Goal: Task Accomplishment & Management: Manage account settings

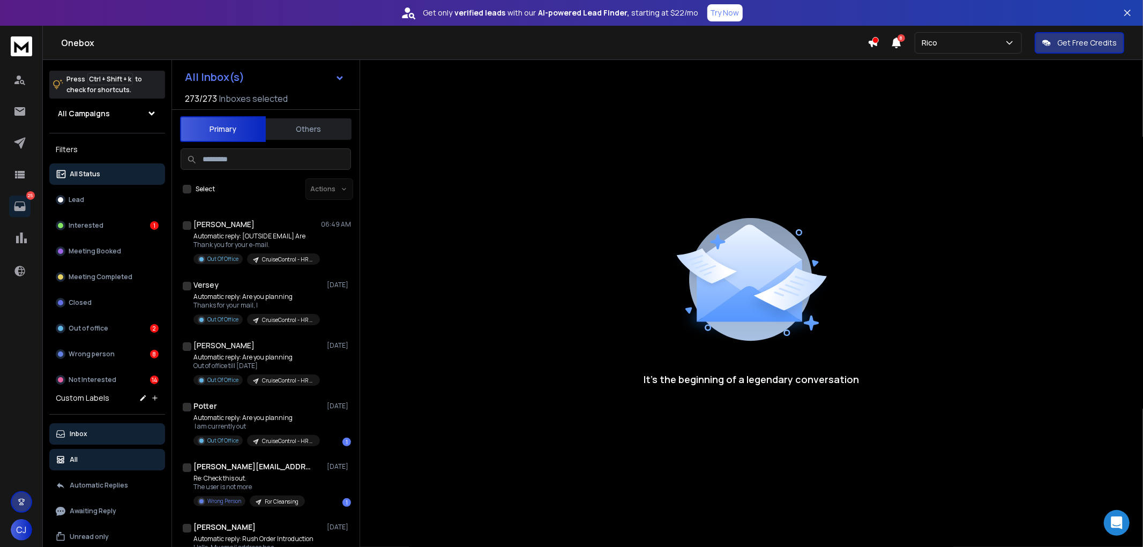
click at [85, 437] on p "Inbox" at bounding box center [79, 434] width 18 height 9
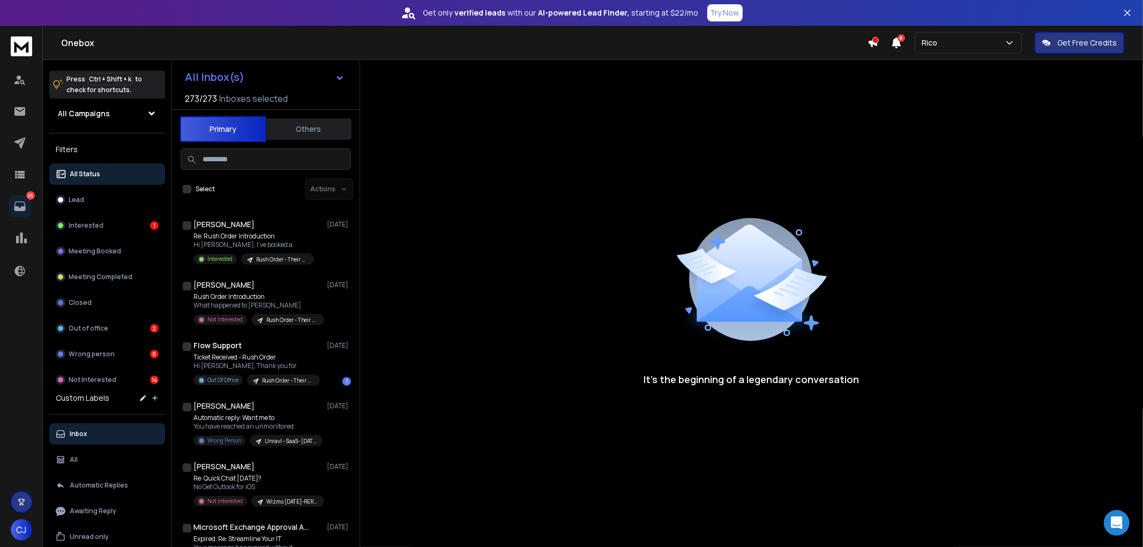
drag, startPoint x: 523, startPoint y: 196, endPoint x: 466, endPoint y: 154, distance: 70.8
click at [521, 193] on div "It’s the beginning of a legendary conversation" at bounding box center [751, 292] width 783 height 465
click at [992, 43] on div "Rico" at bounding box center [967, 42] width 93 height 11
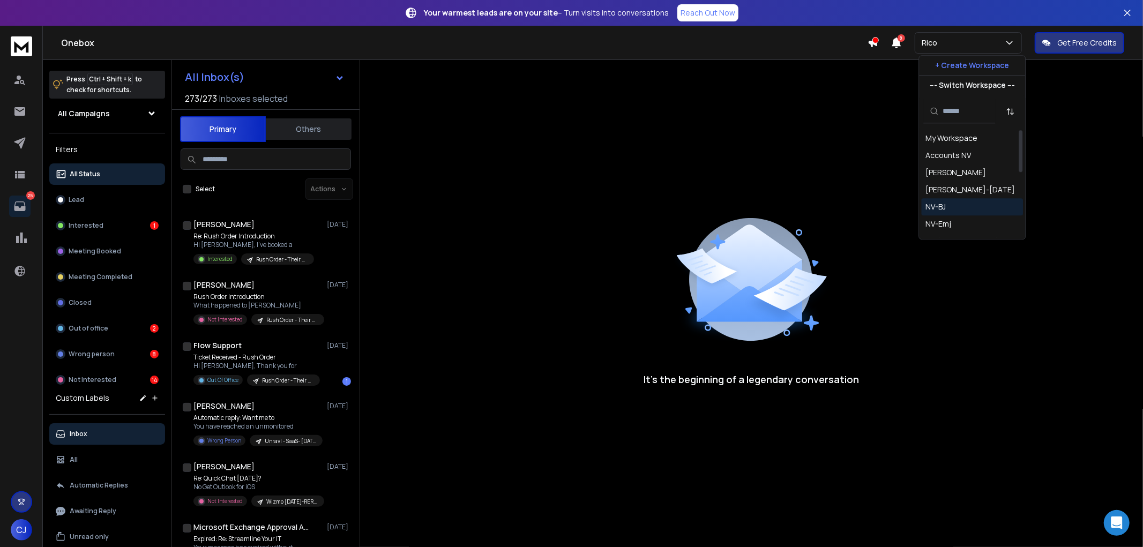
click at [962, 209] on div "NV-BJ" at bounding box center [972, 206] width 102 height 17
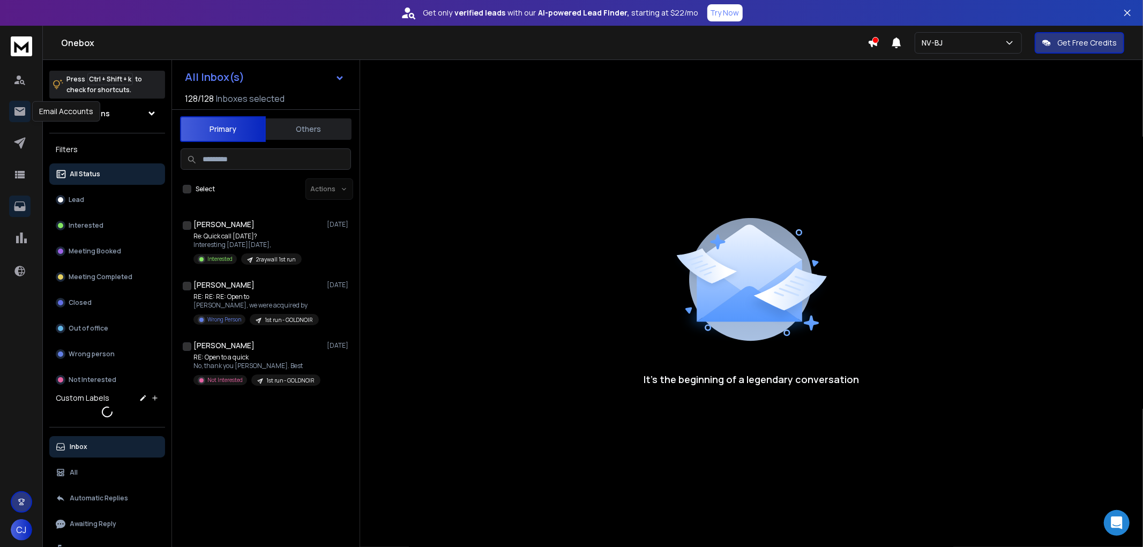
click at [14, 106] on icon at bounding box center [19, 111] width 13 height 13
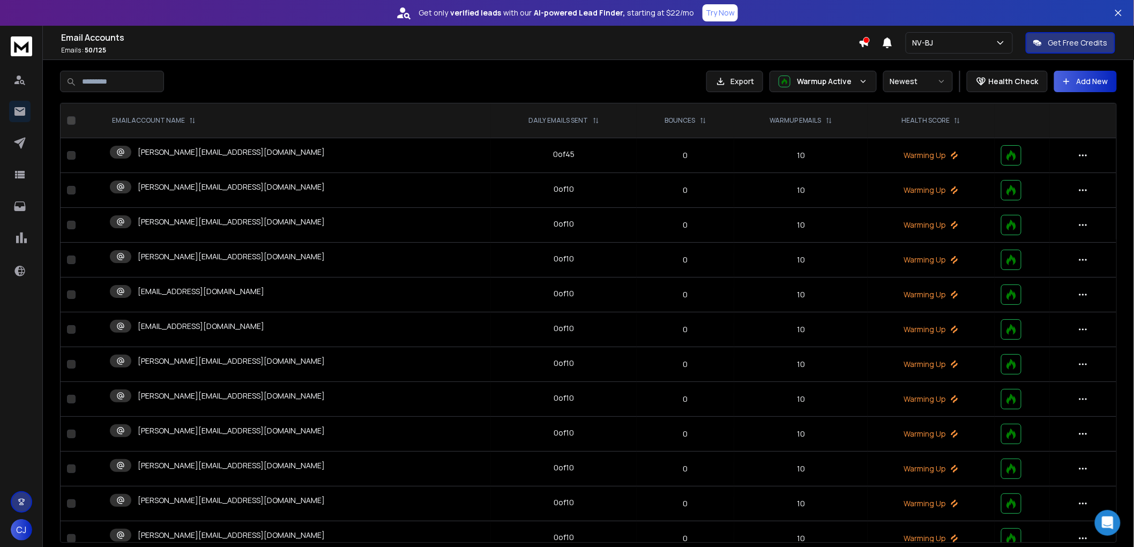
click at [1106, 84] on button "Add New" at bounding box center [1085, 81] width 63 height 21
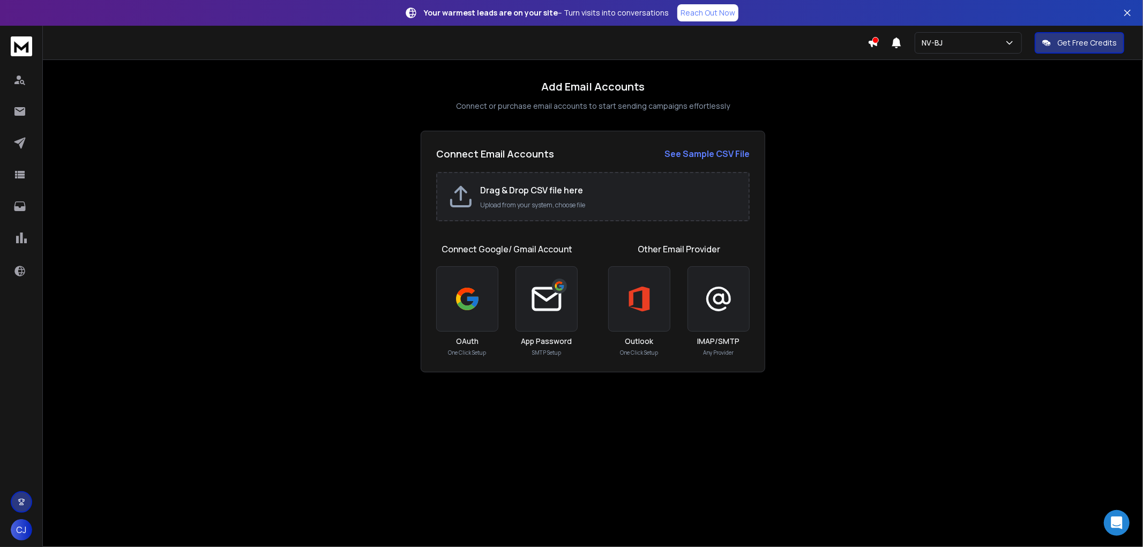
click at [556, 186] on h2 "Drag & Drop CSV file here" at bounding box center [609, 190] width 258 height 13
type input "**********"
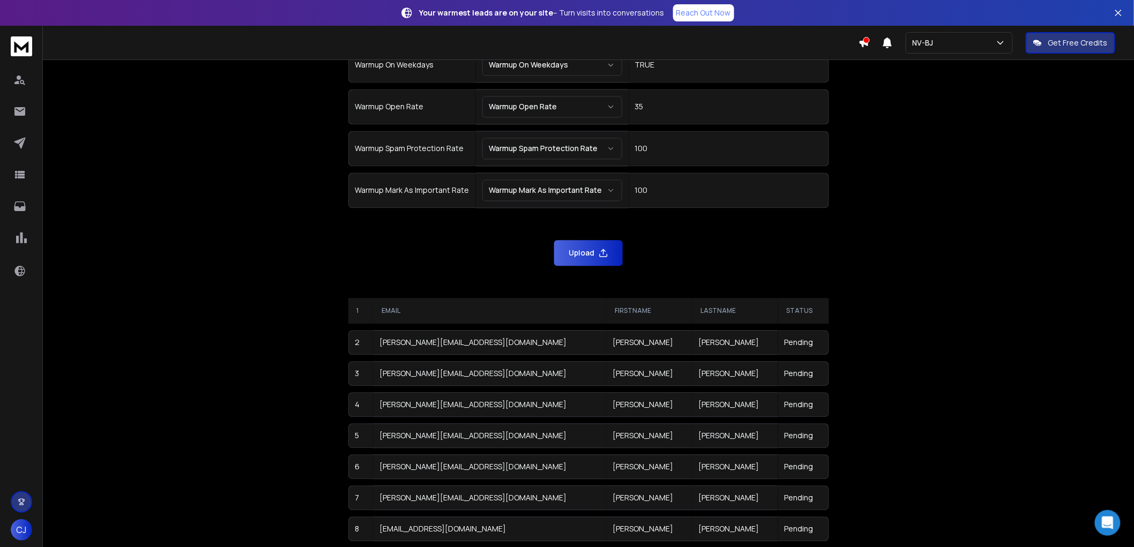
scroll to position [892, 0]
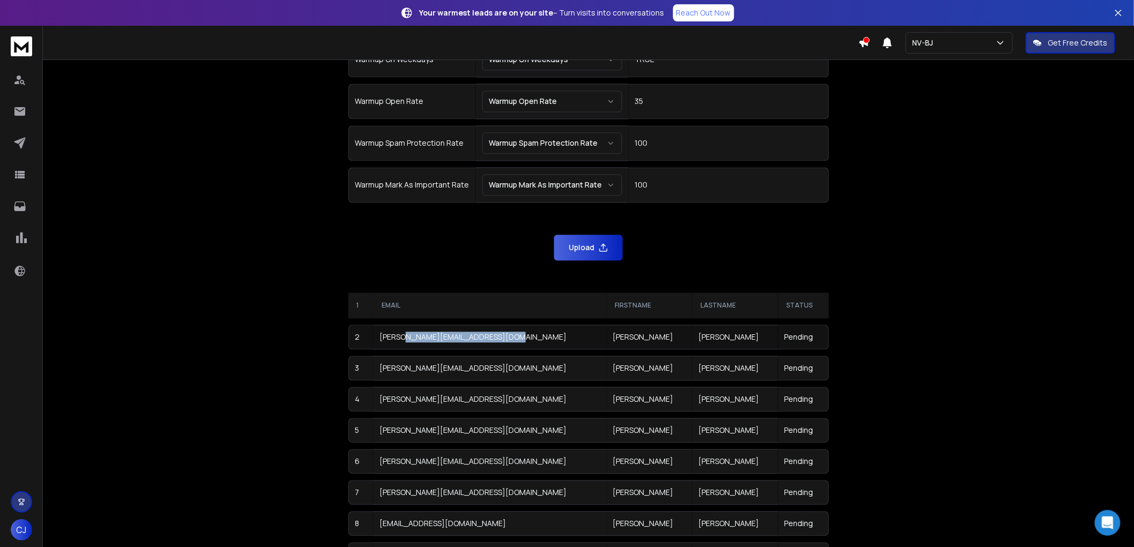
drag, startPoint x: 536, startPoint y: 325, endPoint x: 435, endPoint y: 329, distance: 101.4
click at [435, 329] on td "larry@advertising.pitchworx.site" at bounding box center [490, 337] width 234 height 25
copy td "advertising.pitchworx.site"
click at [594, 242] on p "Upload" at bounding box center [581, 247] width 26 height 11
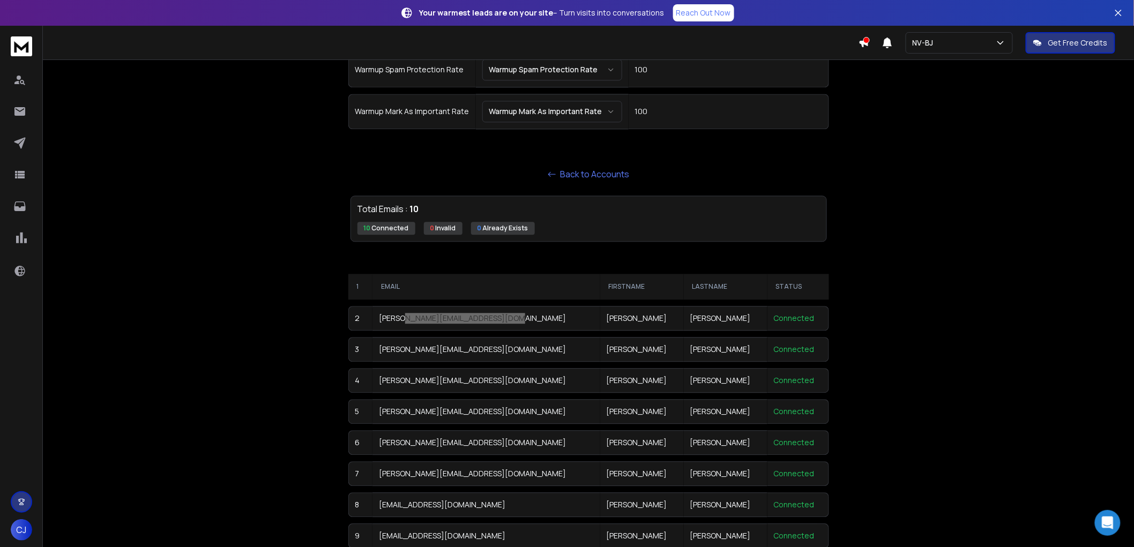
scroll to position [1045, 0]
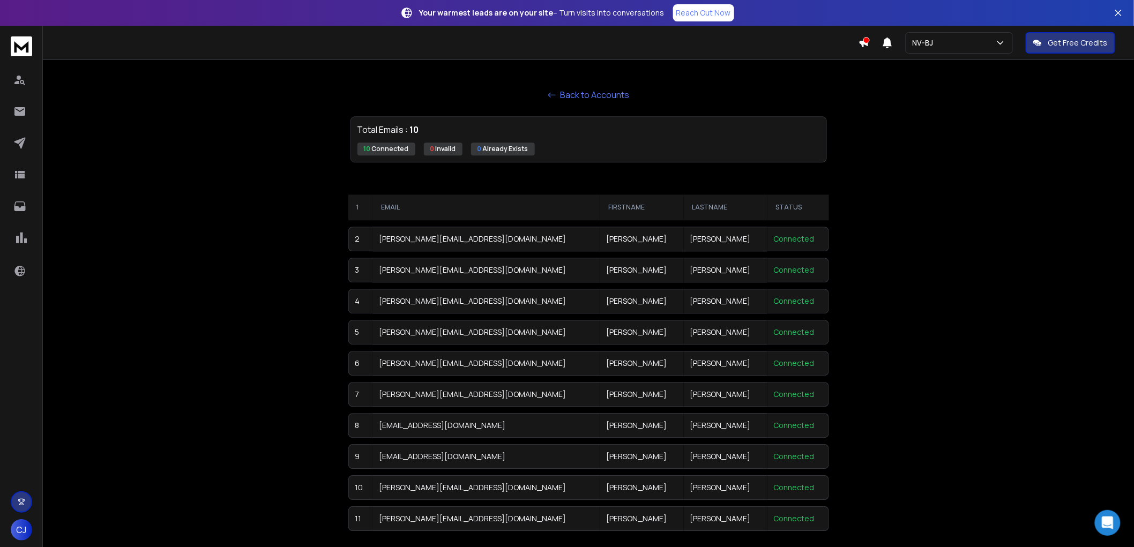
click at [971, 41] on div "NV-BJ" at bounding box center [958, 42] width 93 height 11
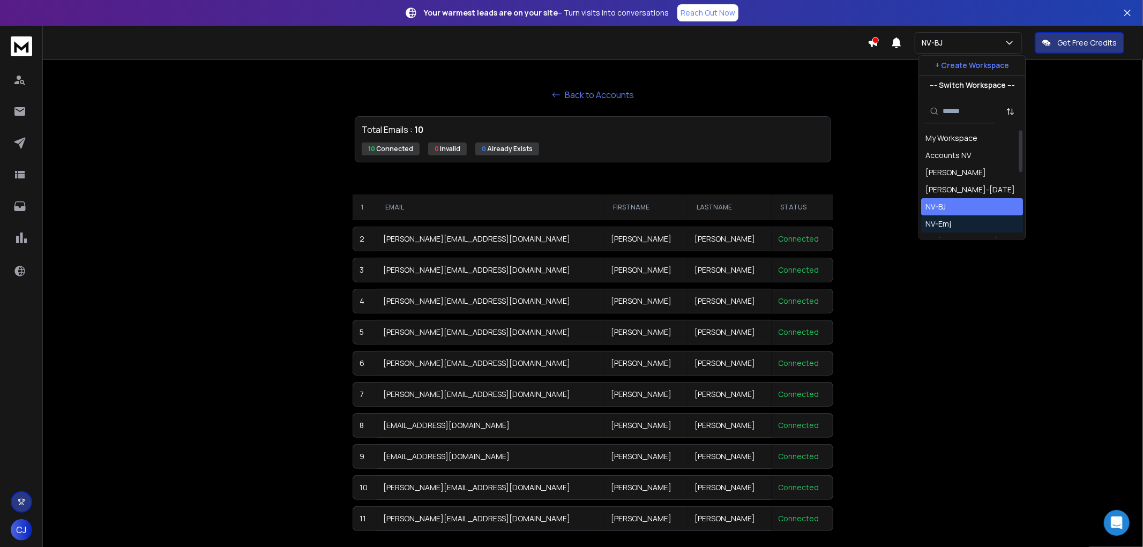
drag, startPoint x: 959, startPoint y: 228, endPoint x: 1004, endPoint y: 206, distance: 50.3
click at [959, 229] on div "NV-Emj" at bounding box center [972, 223] width 102 height 17
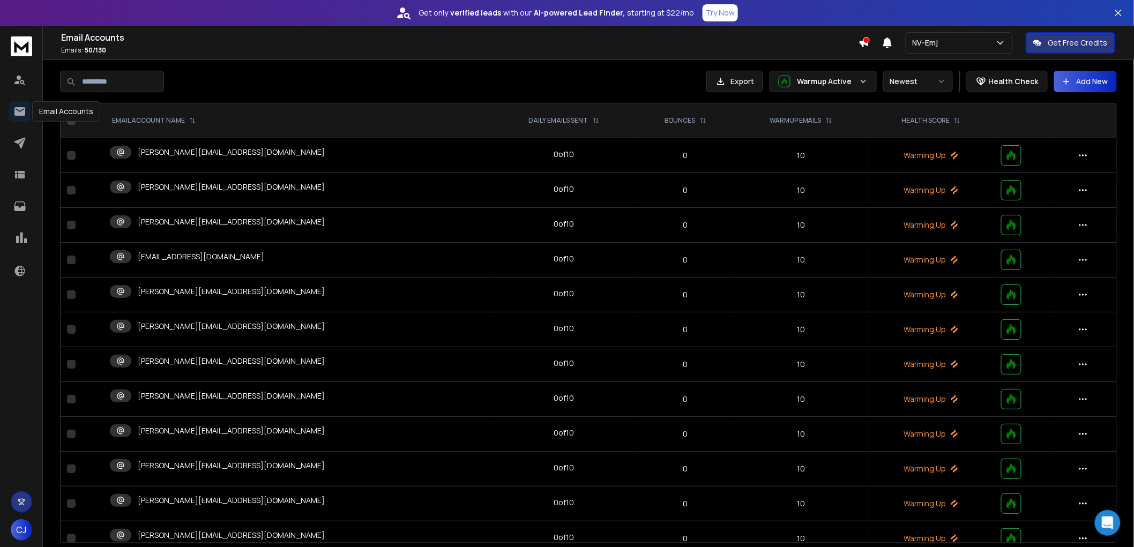
click at [22, 111] on icon at bounding box center [19, 111] width 11 height 9
click at [1105, 84] on button "Add New" at bounding box center [1085, 81] width 63 height 21
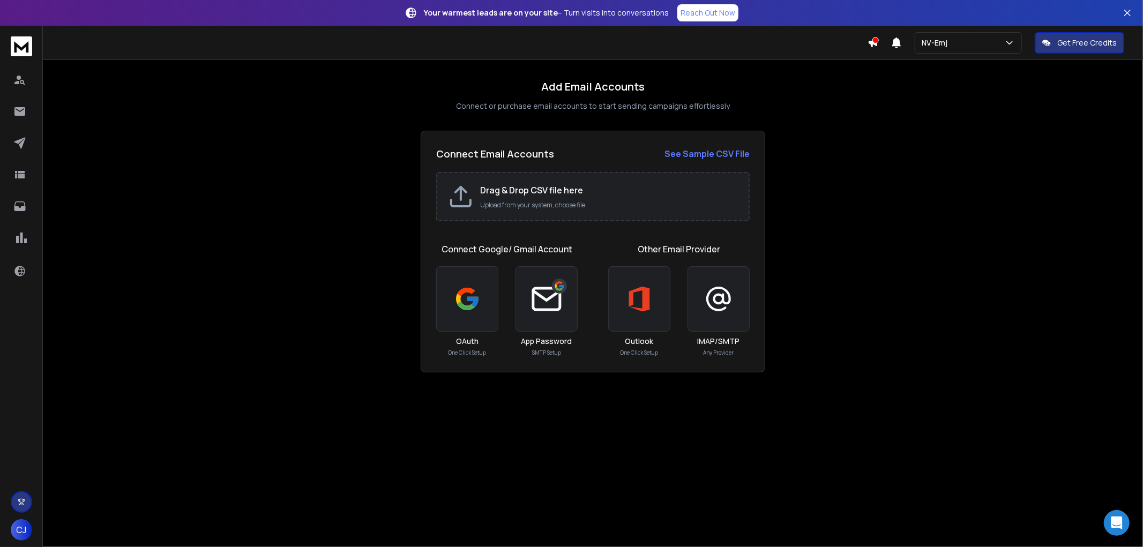
click at [525, 187] on h2 "Drag & Drop CSV file here" at bounding box center [609, 190] width 258 height 13
type input "**********"
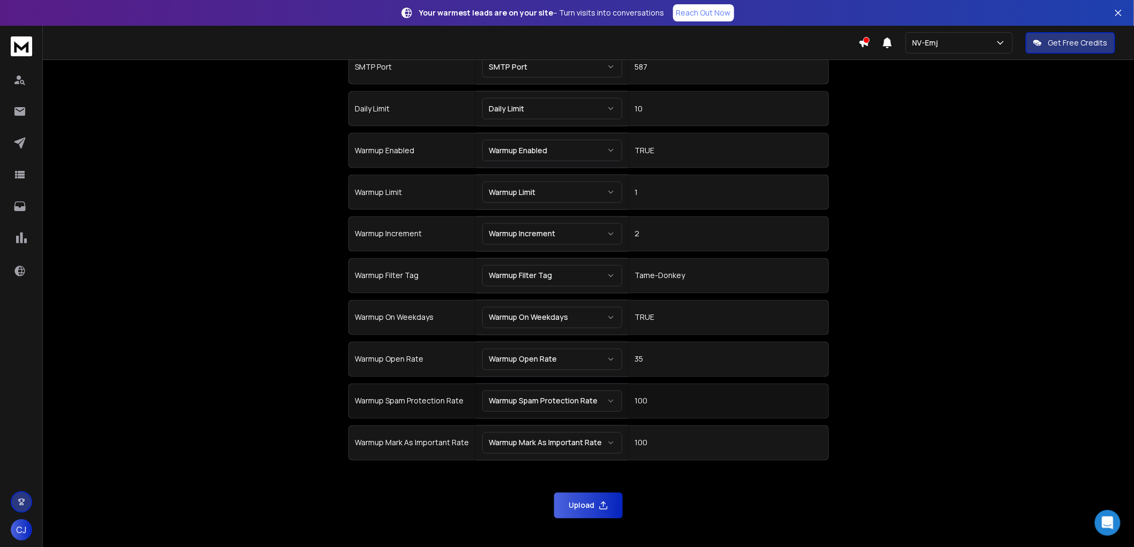
scroll to position [655, 0]
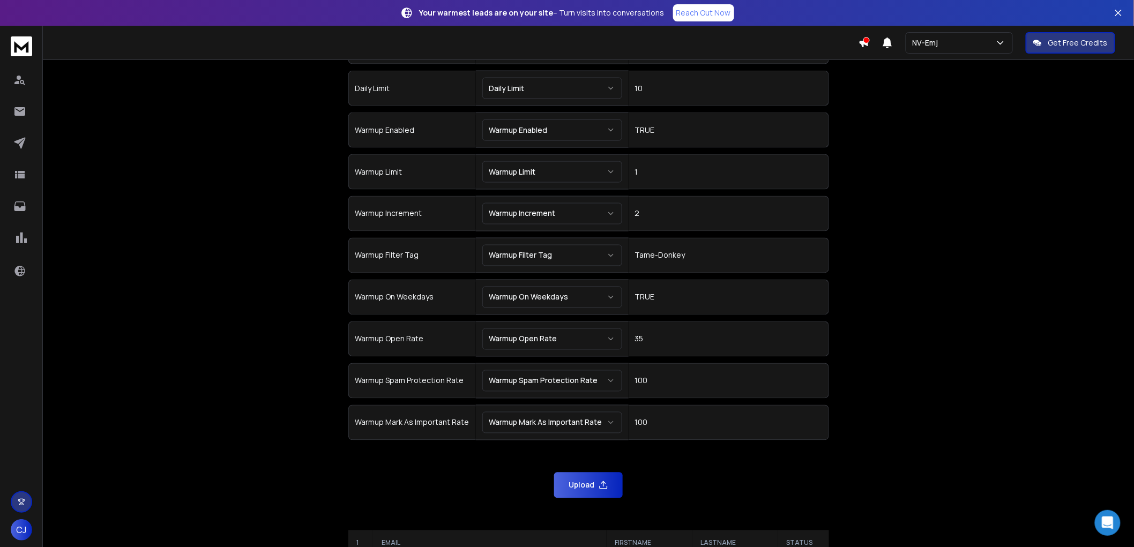
click at [584, 480] on p "Upload" at bounding box center [581, 485] width 26 height 11
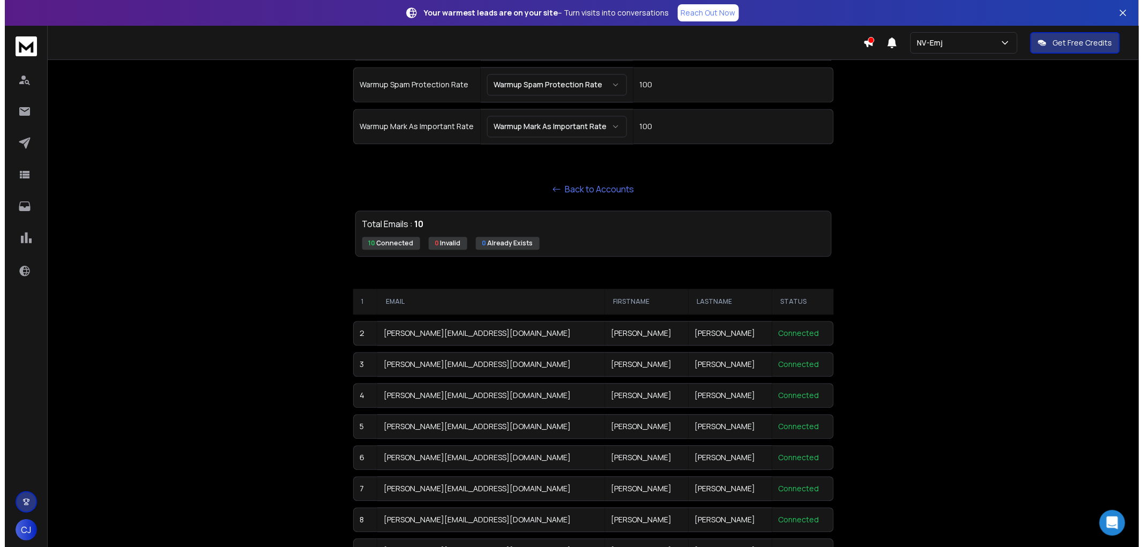
scroll to position [1045, 0]
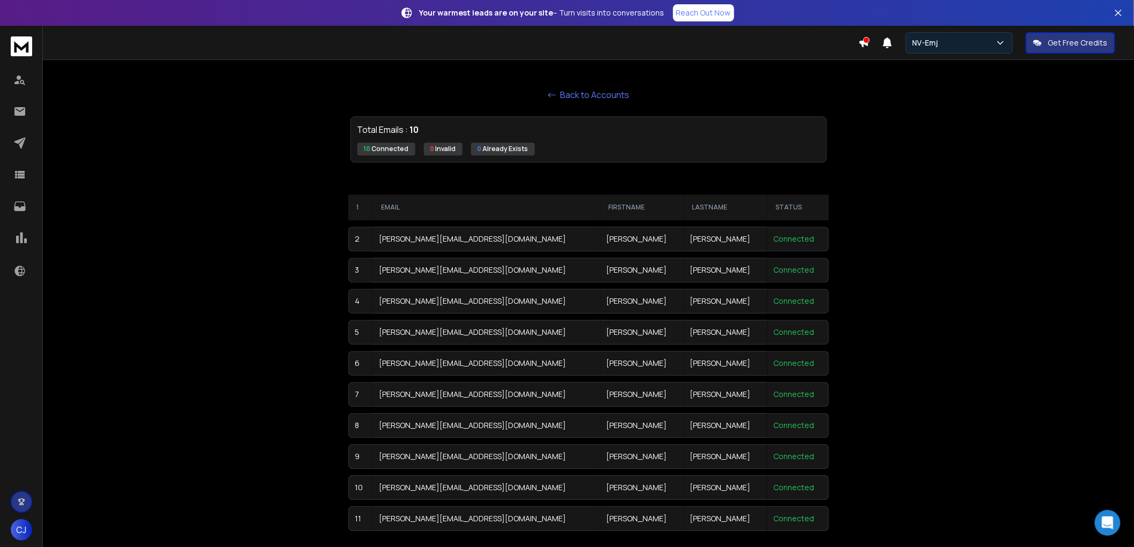
click at [970, 41] on div "NV-Emj" at bounding box center [958, 42] width 93 height 11
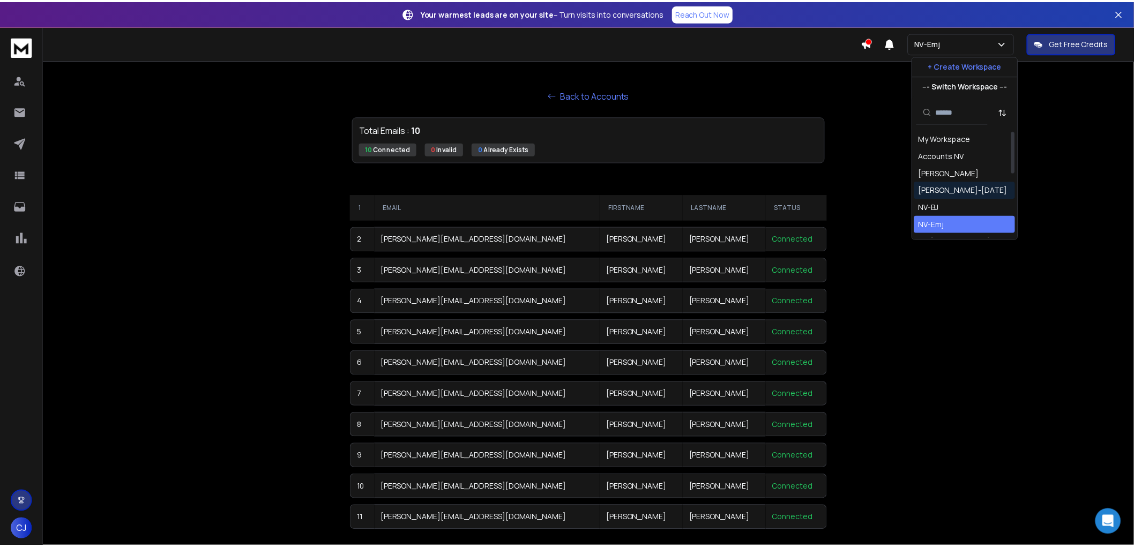
scroll to position [59, 0]
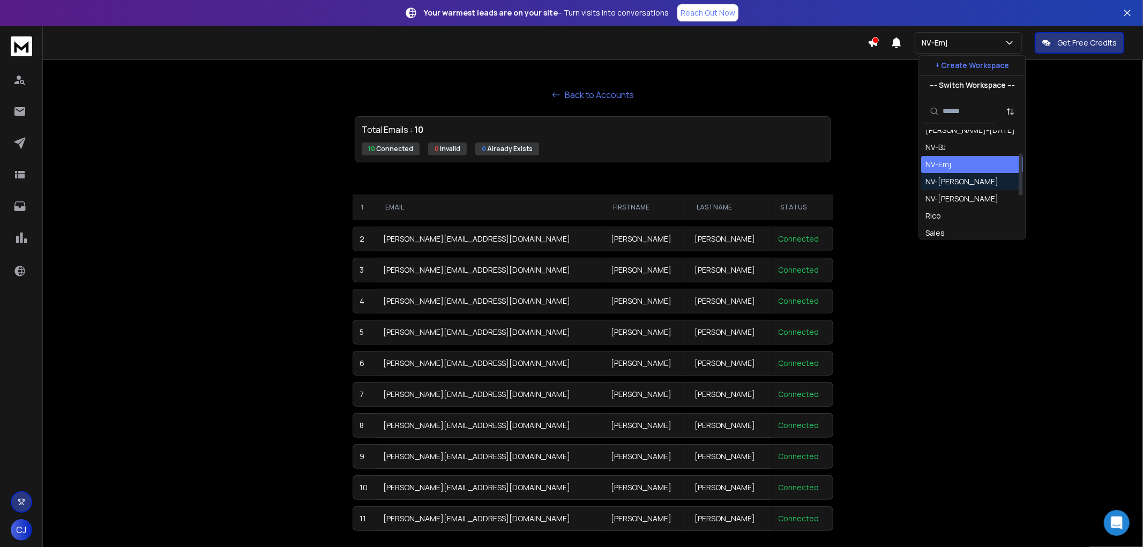
click at [971, 185] on div "NV-[PERSON_NAME]" at bounding box center [972, 181] width 102 height 17
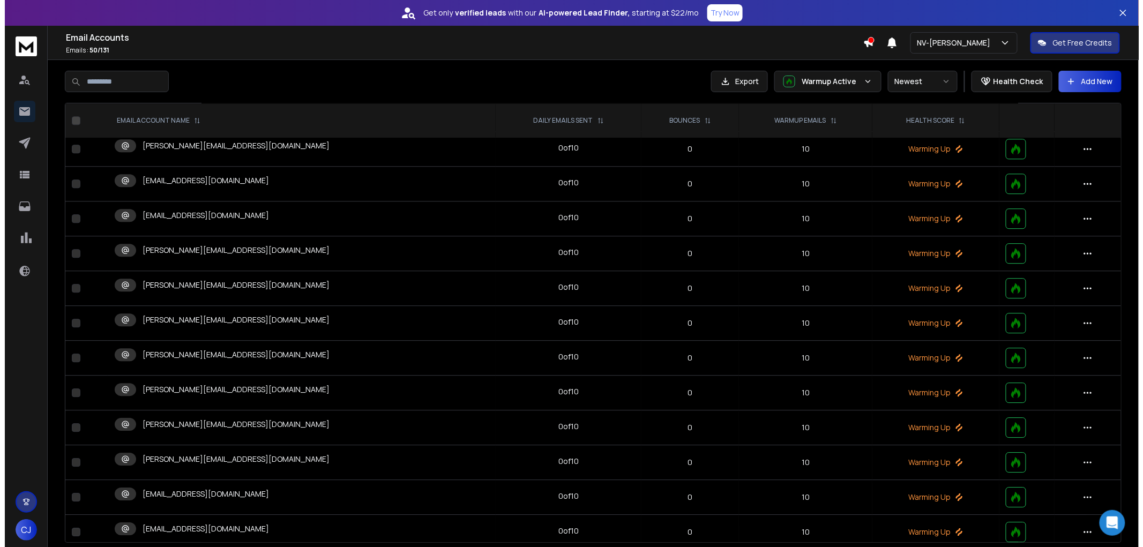
scroll to position [1364, 0]
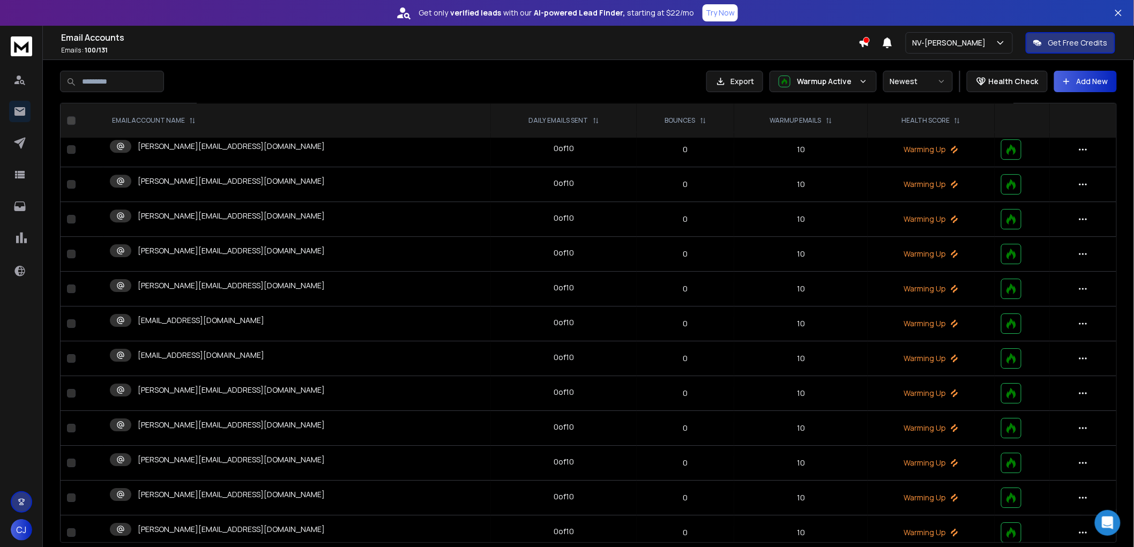
click at [399, 392] on div "barb@marketing.schedulink.site" at bounding box center [297, 390] width 374 height 13
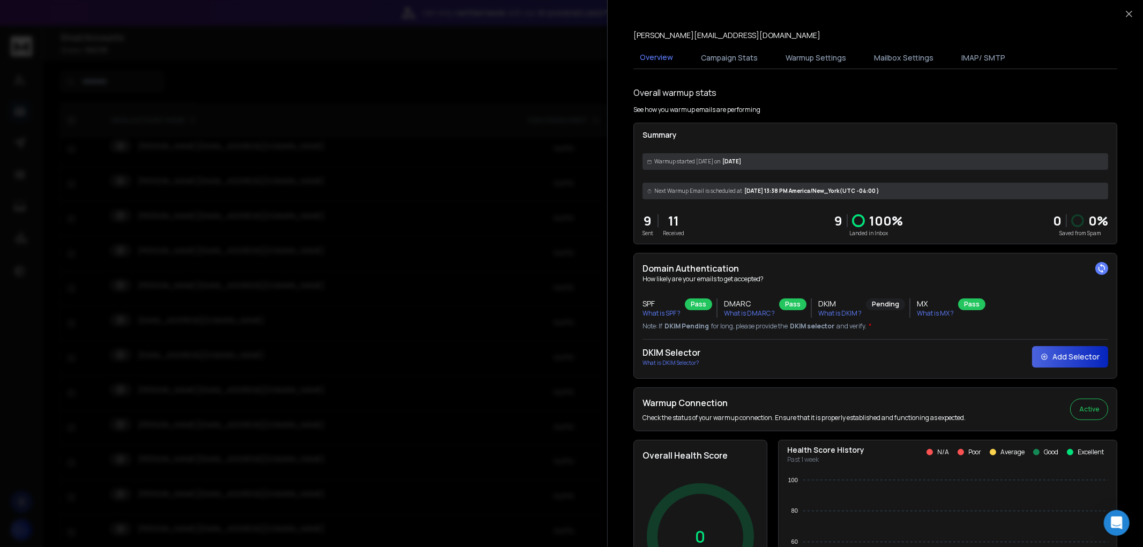
click at [902, 56] on button "Mailbox Settings" at bounding box center [903, 58] width 72 height 24
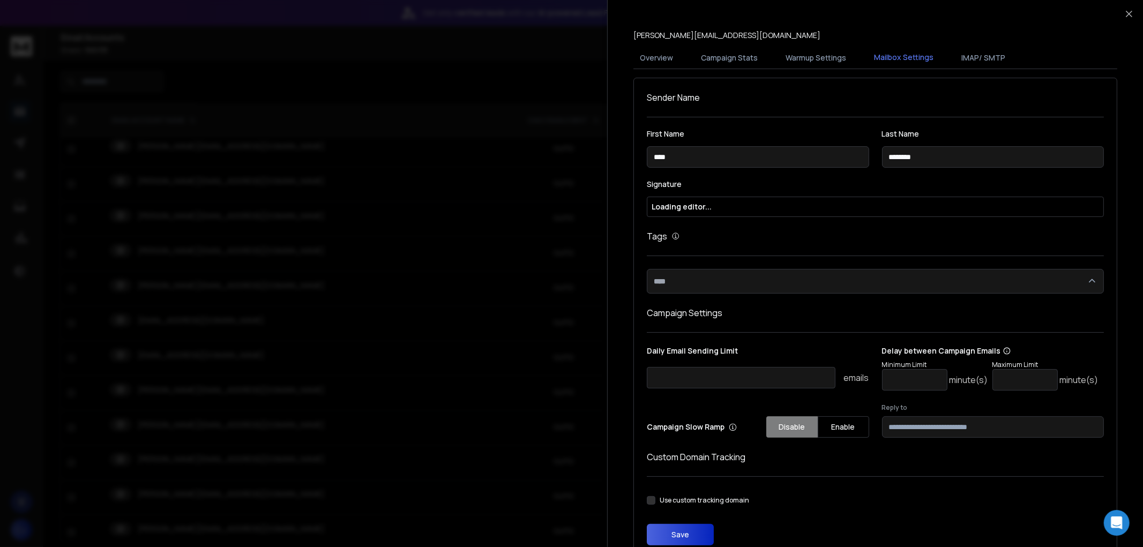
click at [825, 59] on button "Warmup Settings" at bounding box center [815, 58] width 73 height 24
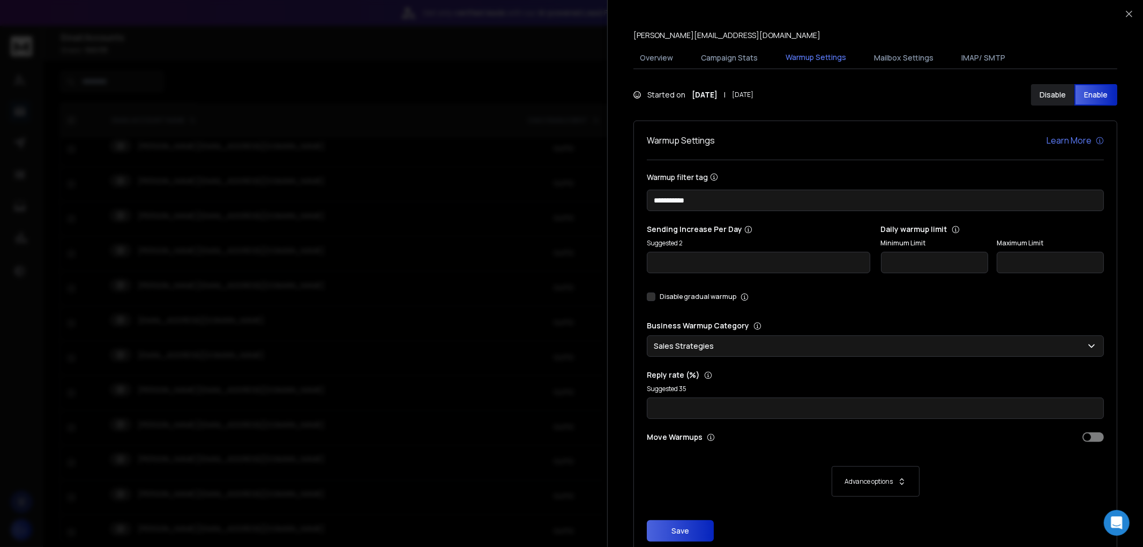
click at [505, 95] on div at bounding box center [571, 273] width 1143 height 547
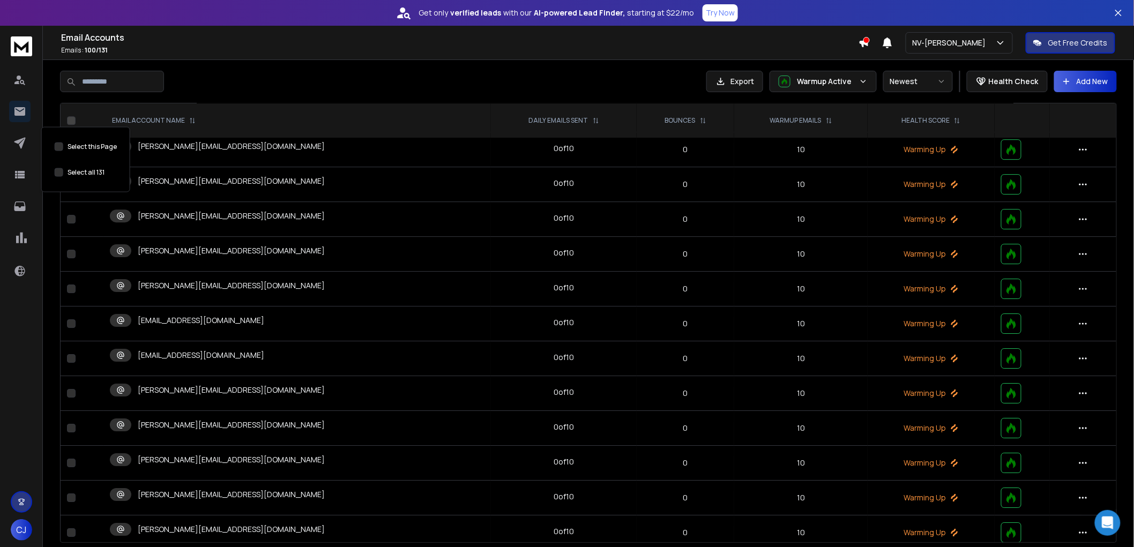
click at [56, 174] on button "Select this Page" at bounding box center [59, 172] width 9 height 9
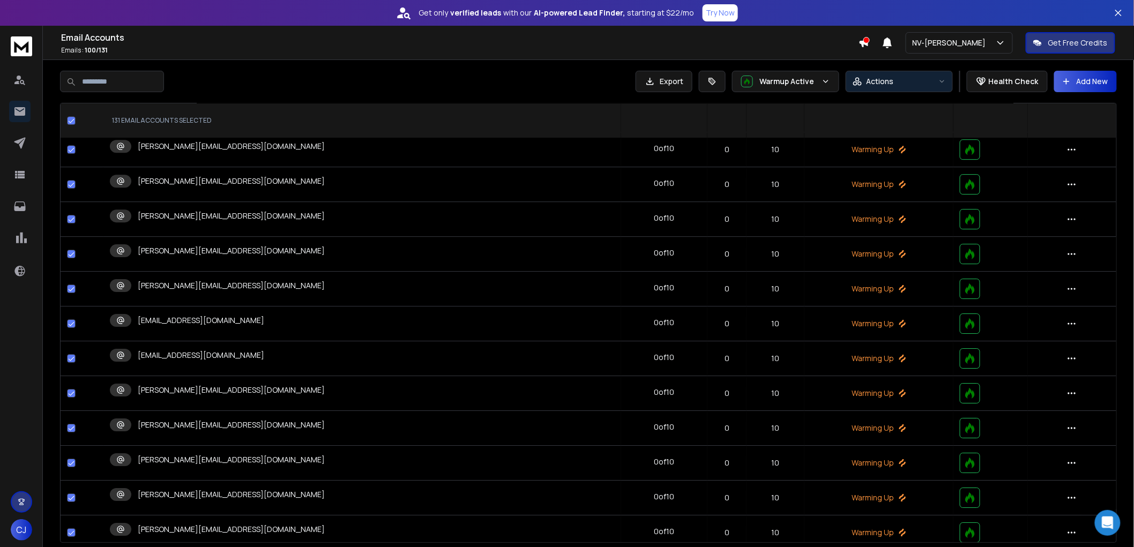
click at [950, 79] on button "Actions" at bounding box center [898, 81] width 107 height 21
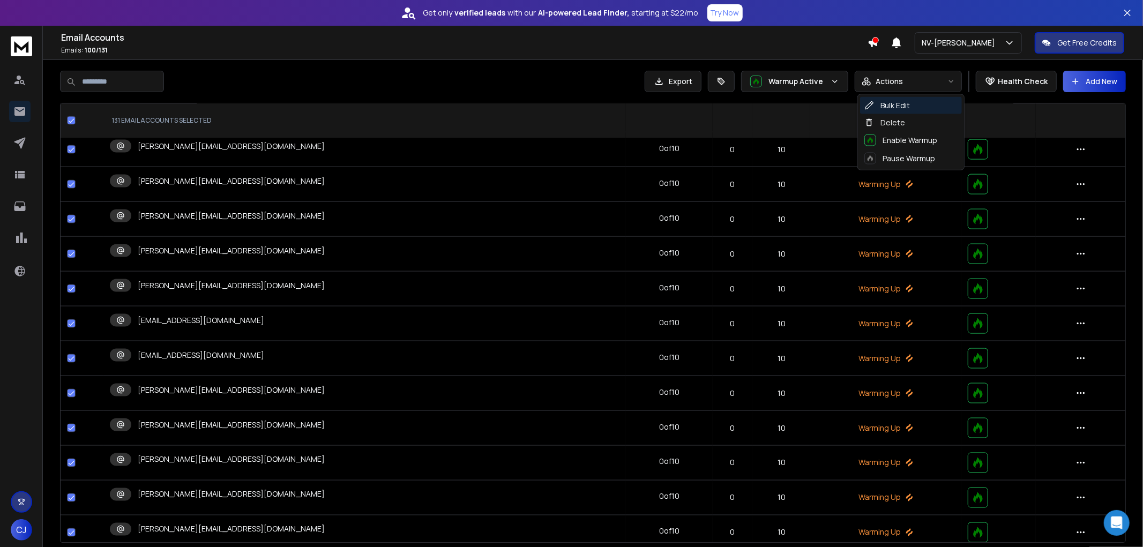
click at [915, 108] on div "Bulk Edit" at bounding box center [911, 105] width 102 height 17
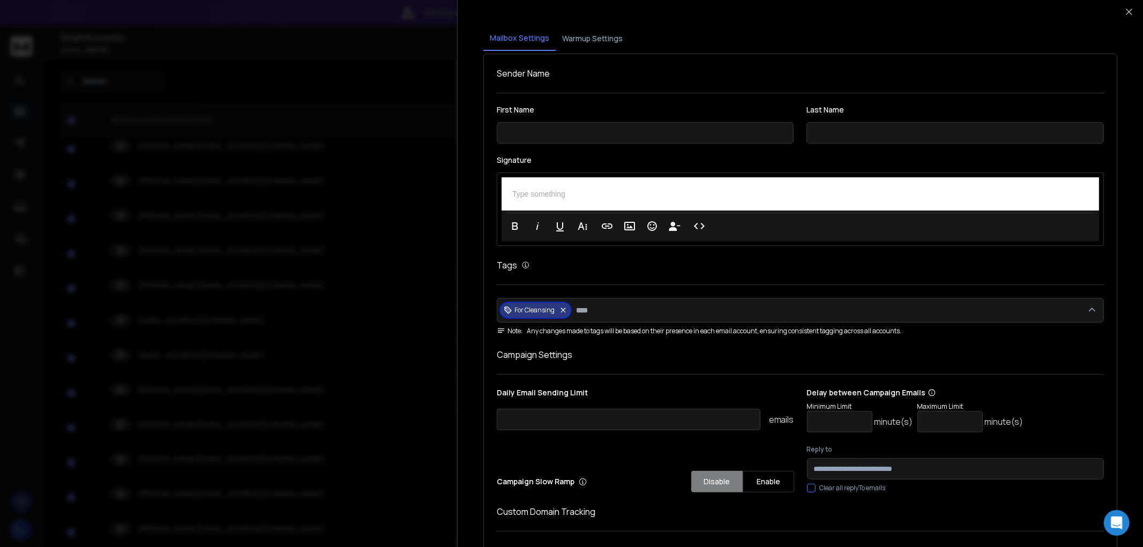
scroll to position [0, 0]
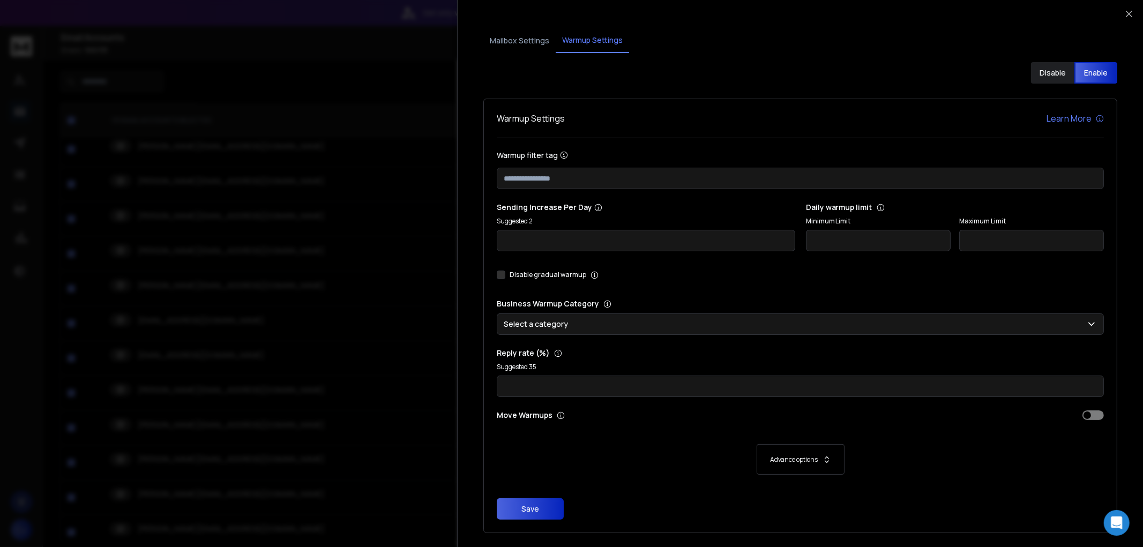
click at [596, 37] on button "Warmup Settings" at bounding box center [592, 40] width 73 height 25
click at [604, 387] on input "number" at bounding box center [800, 386] width 607 height 21
type input "**"
click at [804, 463] on div "Advance options" at bounding box center [800, 459] width 88 height 31
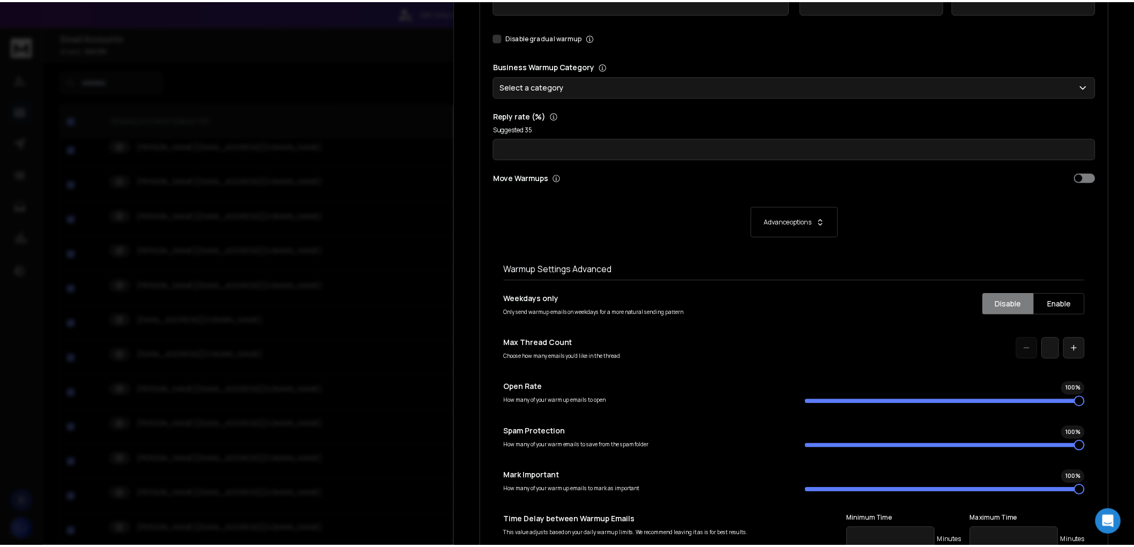
scroll to position [297, 0]
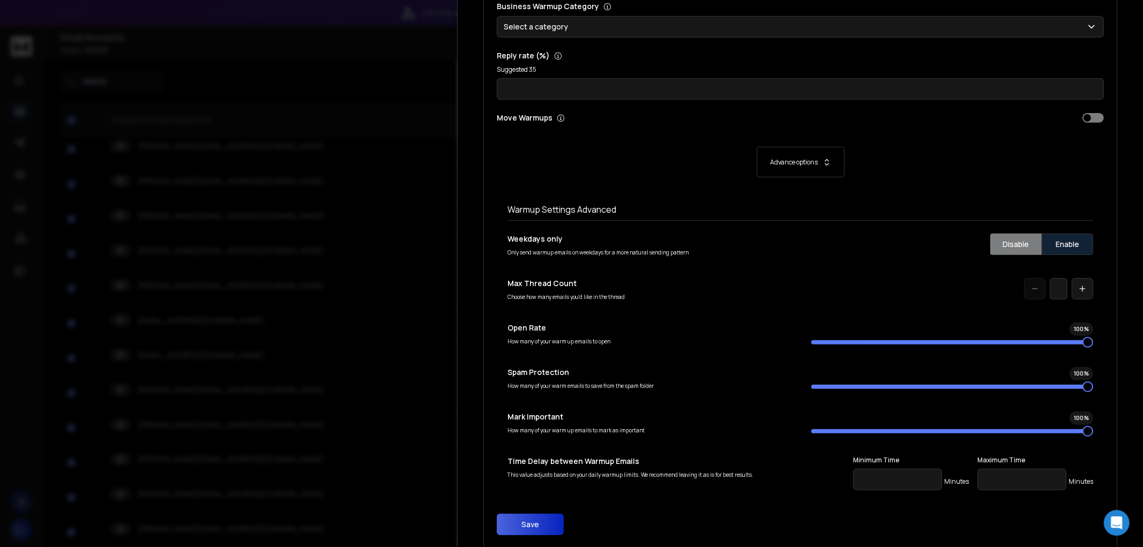
click at [1073, 239] on button "Enable" at bounding box center [1066, 244] width 51 height 21
click at [535, 527] on button "Save" at bounding box center [530, 524] width 67 height 21
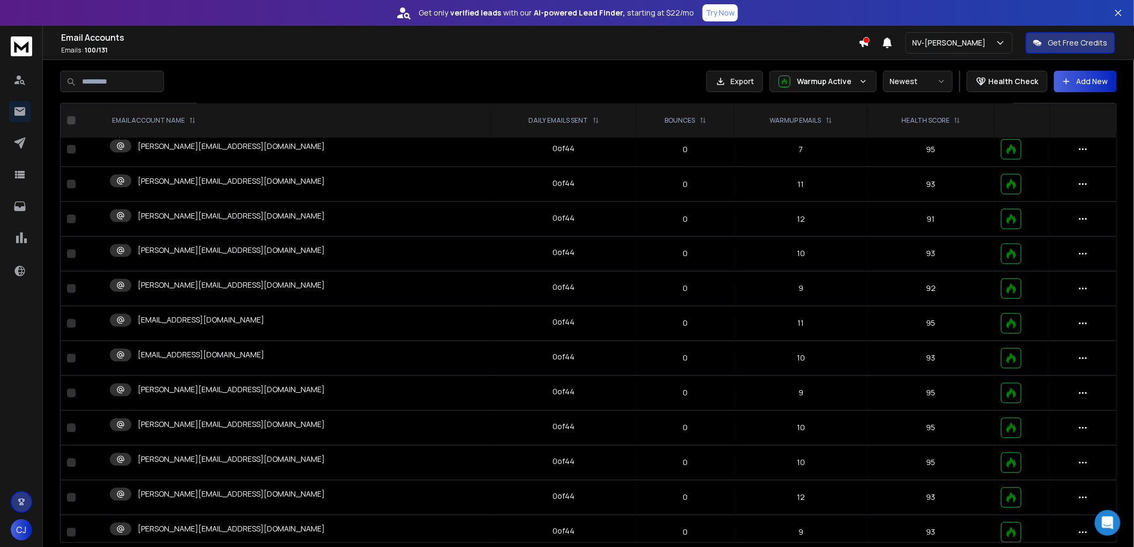
scroll to position [2554, 0]
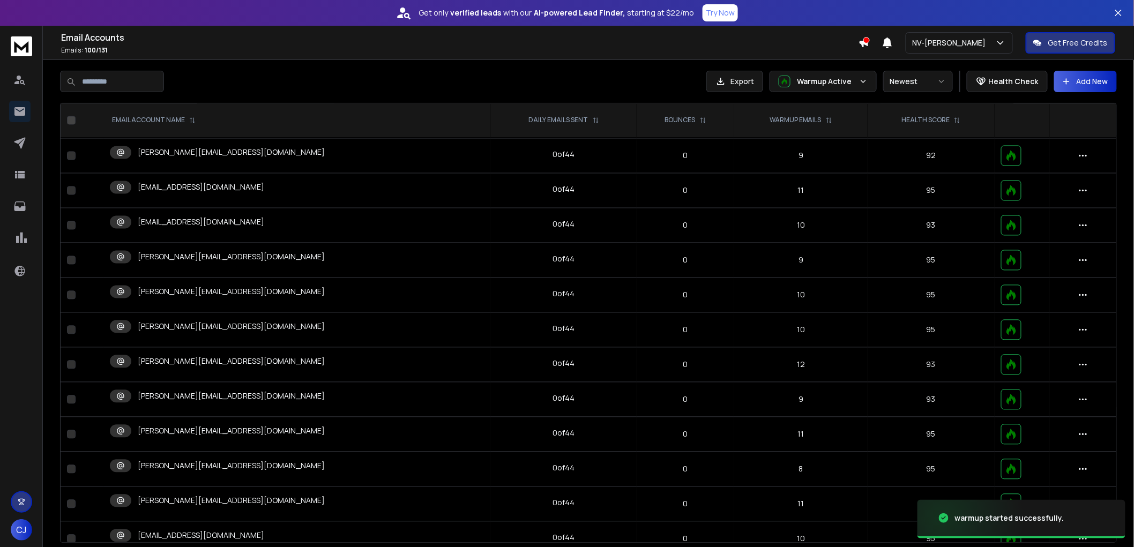
click at [416, 368] on div "sheila@marketing.targetpeak.site" at bounding box center [297, 361] width 374 height 13
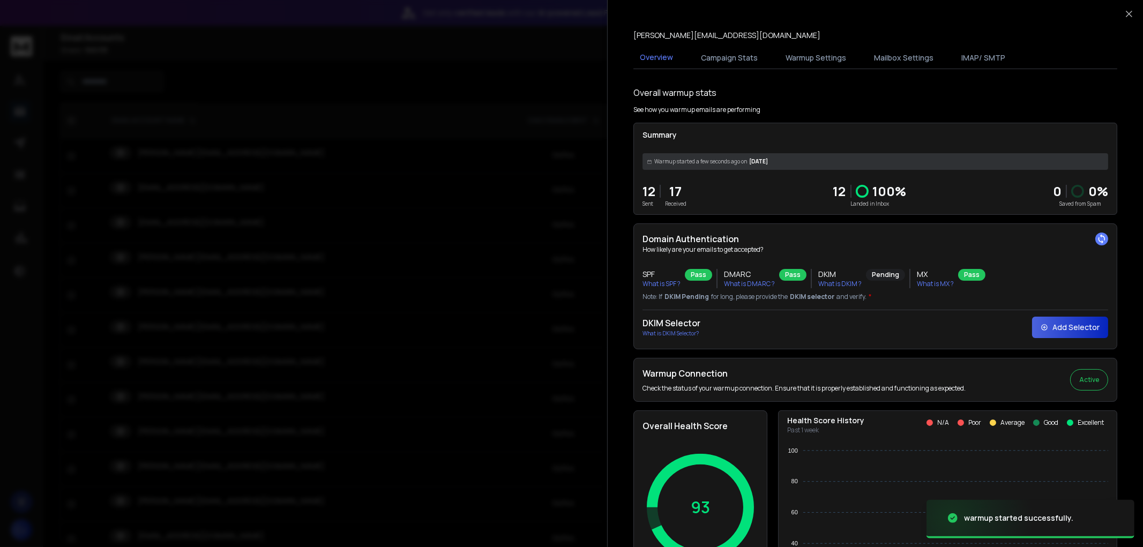
click at [903, 54] on button "Mailbox Settings" at bounding box center [903, 58] width 72 height 24
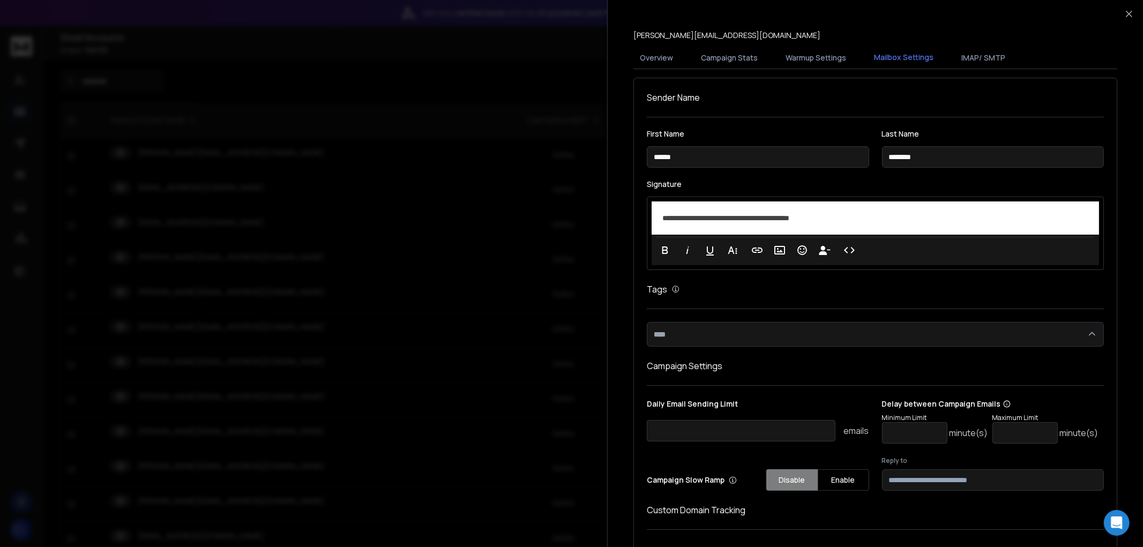
click at [825, 54] on button "Warmup Settings" at bounding box center [815, 58] width 73 height 24
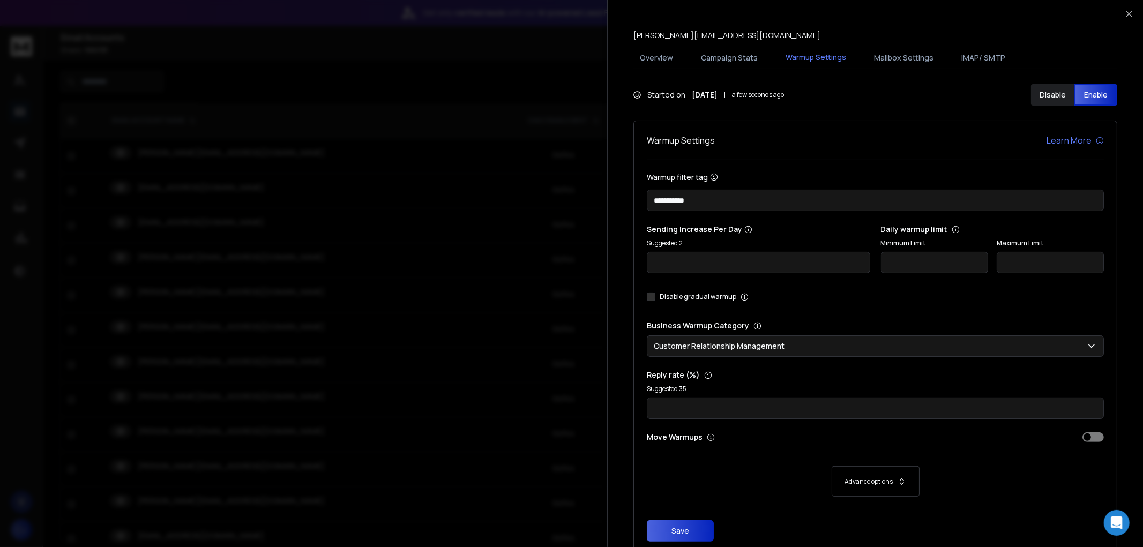
click at [486, 363] on div at bounding box center [571, 273] width 1143 height 547
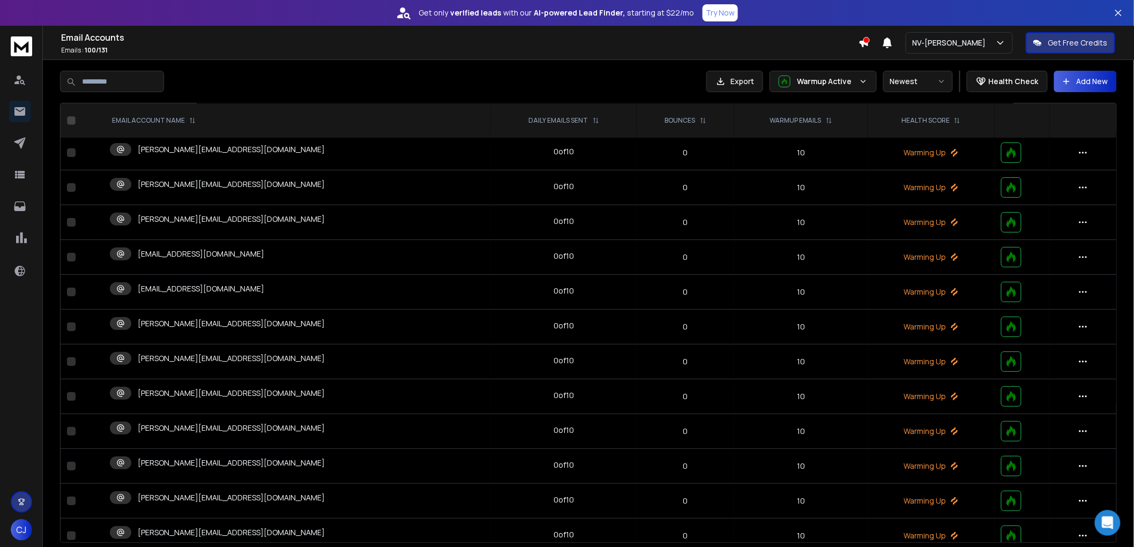
scroll to position [0, 0]
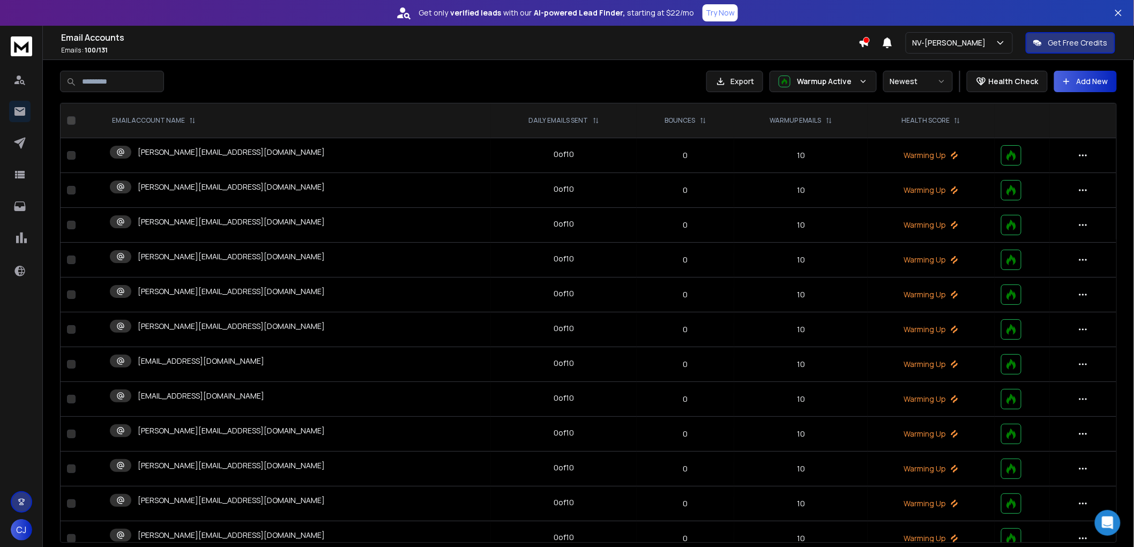
click at [390, 188] on div "allan@marketing.schedulink.site" at bounding box center [297, 187] width 374 height 13
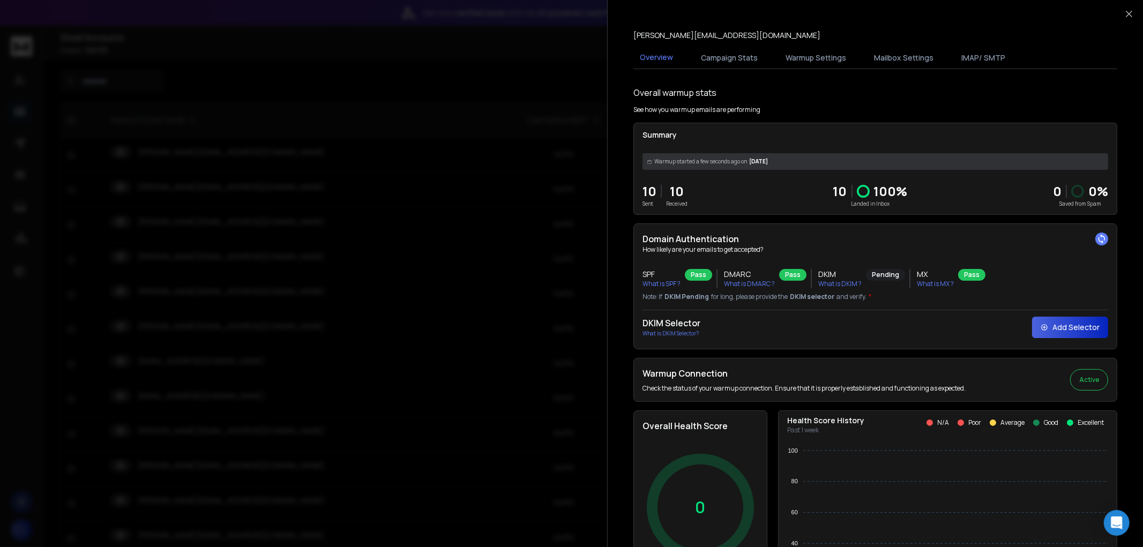
click at [828, 50] on button "Warmup Settings" at bounding box center [815, 58] width 73 height 24
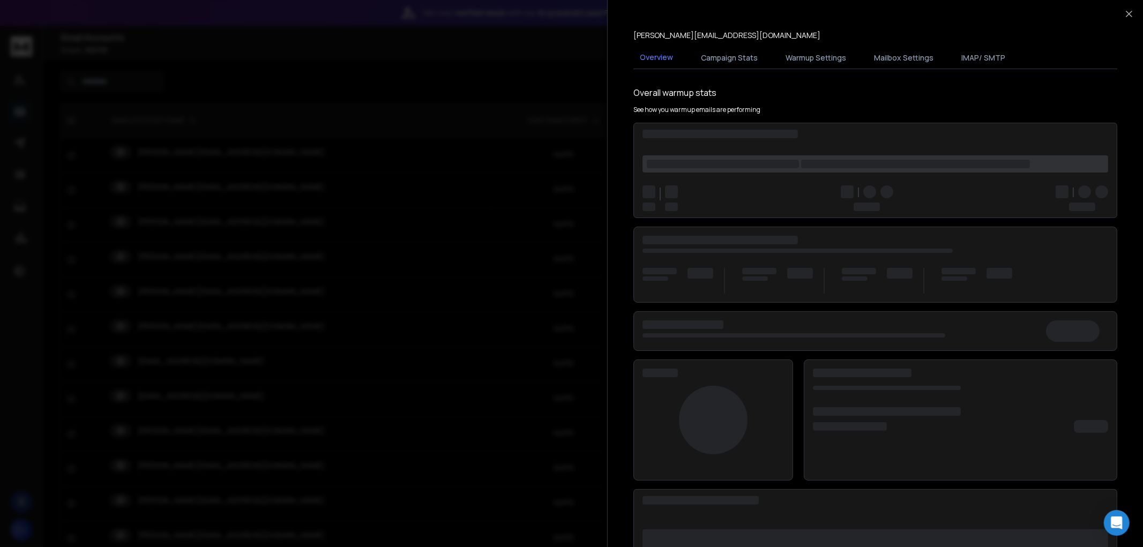
click at [511, 247] on div at bounding box center [571, 273] width 1143 height 547
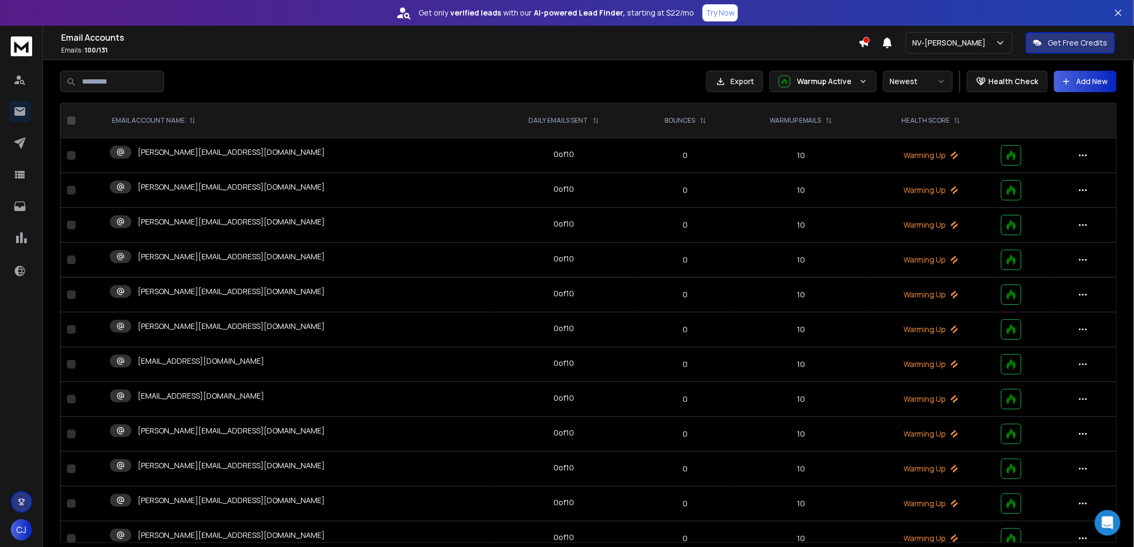
click at [371, 240] on td "beatrice@marketing.adalchemy.site" at bounding box center [296, 225] width 387 height 35
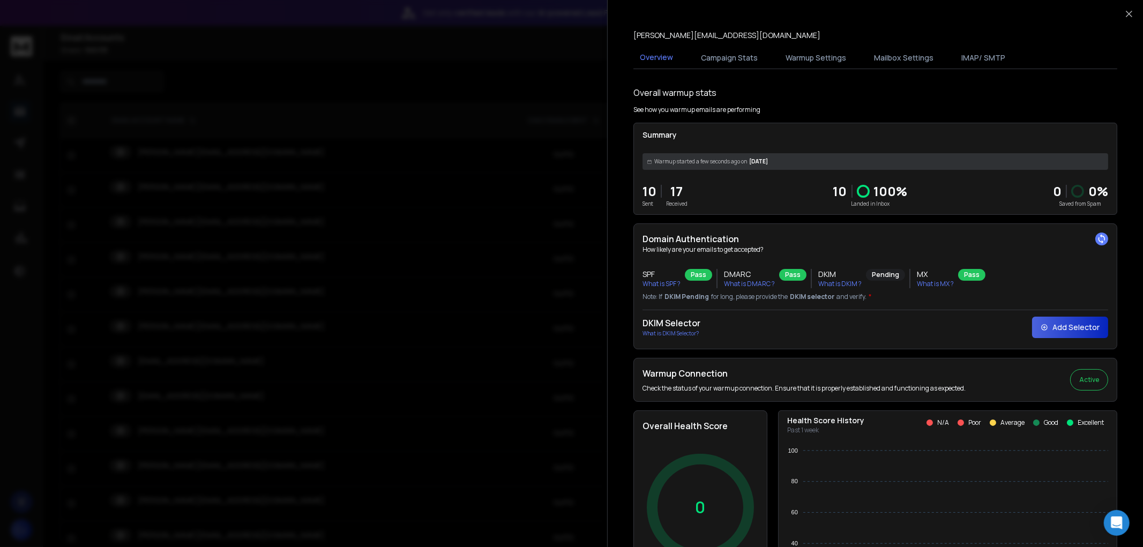
click at [822, 57] on button "Warmup Settings" at bounding box center [815, 58] width 73 height 24
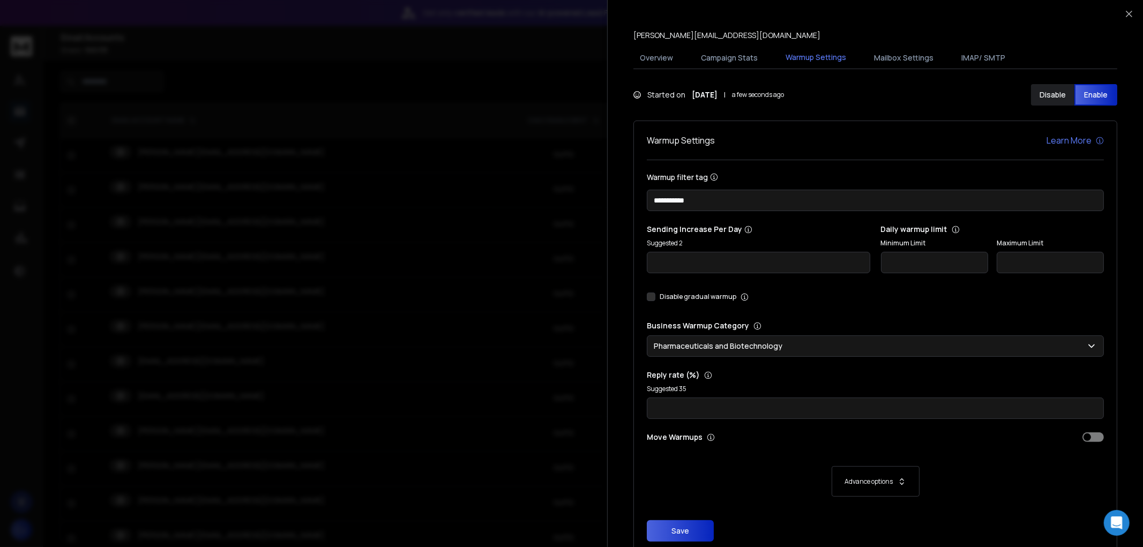
click at [312, 321] on div at bounding box center [571, 273] width 1143 height 547
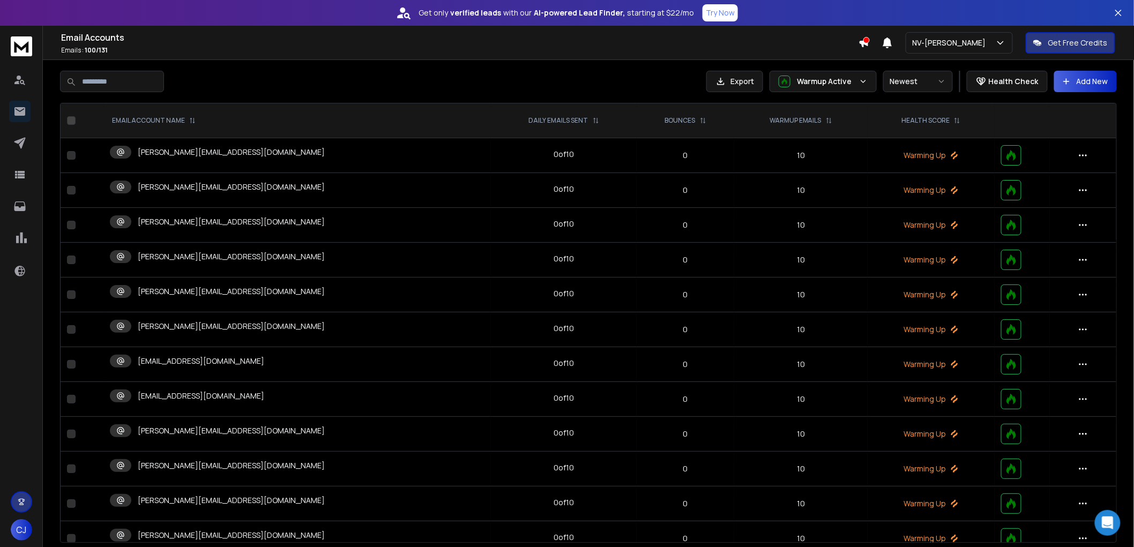
click at [1077, 76] on button "Add New" at bounding box center [1085, 81] width 63 height 21
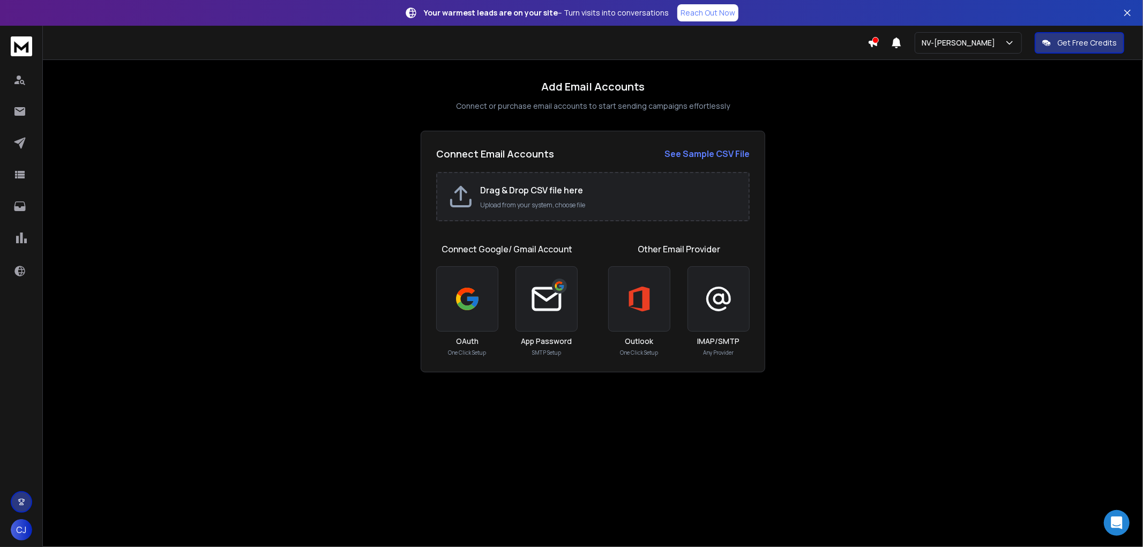
click at [604, 194] on h2 "Drag & Drop CSV file here" at bounding box center [609, 190] width 258 height 13
type input "**********"
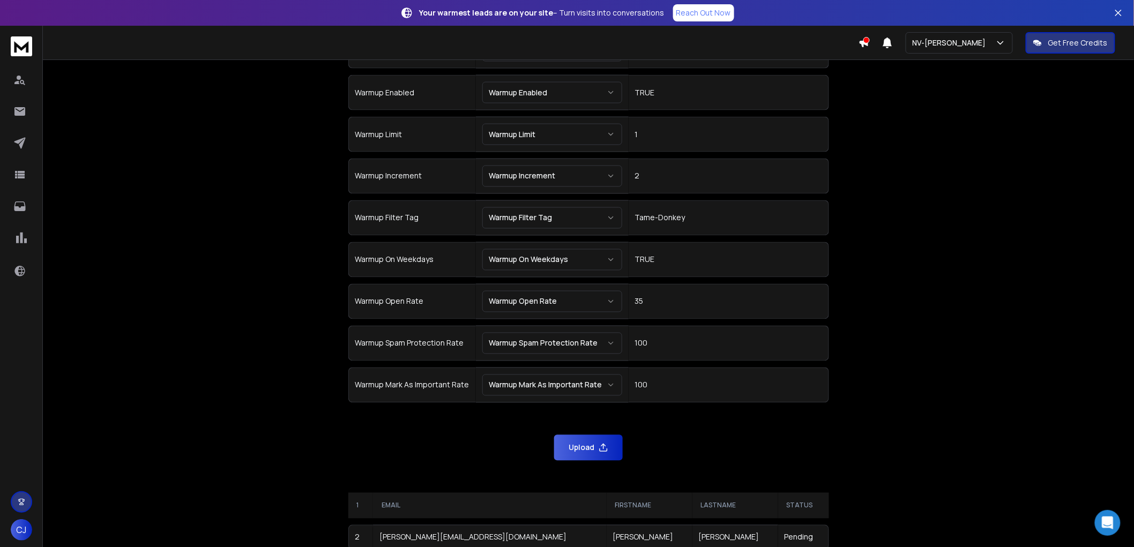
scroll to position [714, 0]
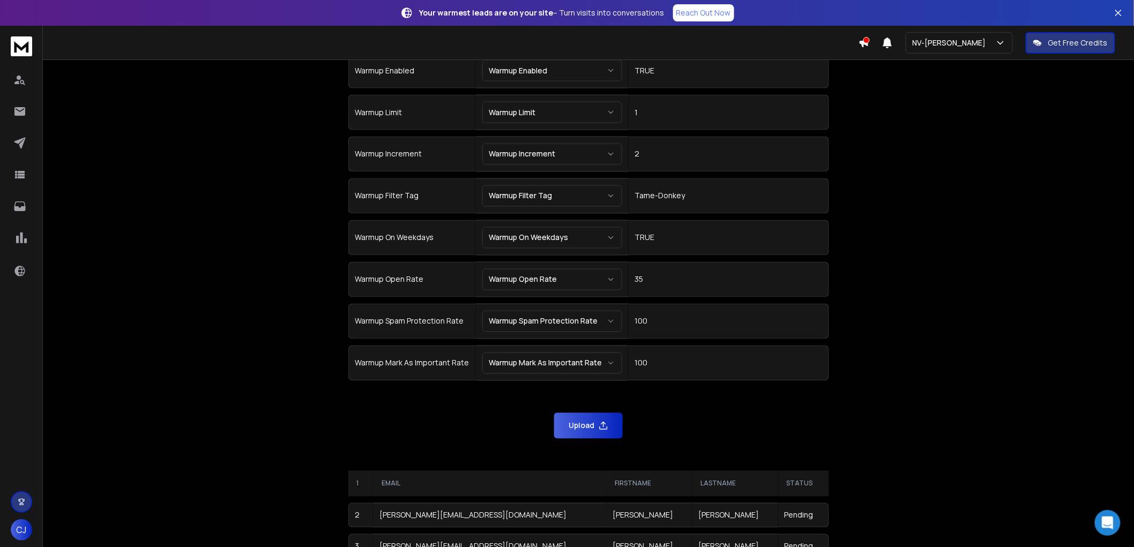
click at [596, 398] on div "Matt Sept 11.csv File Processed COLUMN NAME SELECT TYPE SAMPLE Email Email larr…" at bounding box center [588, 120] width 493 height 1436
click at [598, 421] on icon at bounding box center [603, 426] width 10 height 10
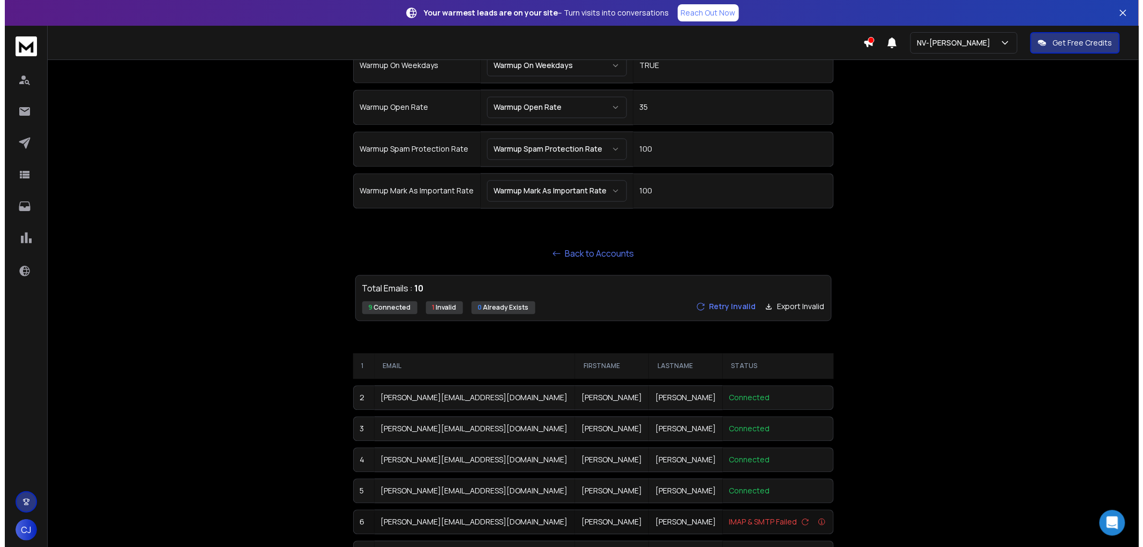
scroll to position [1045, 0]
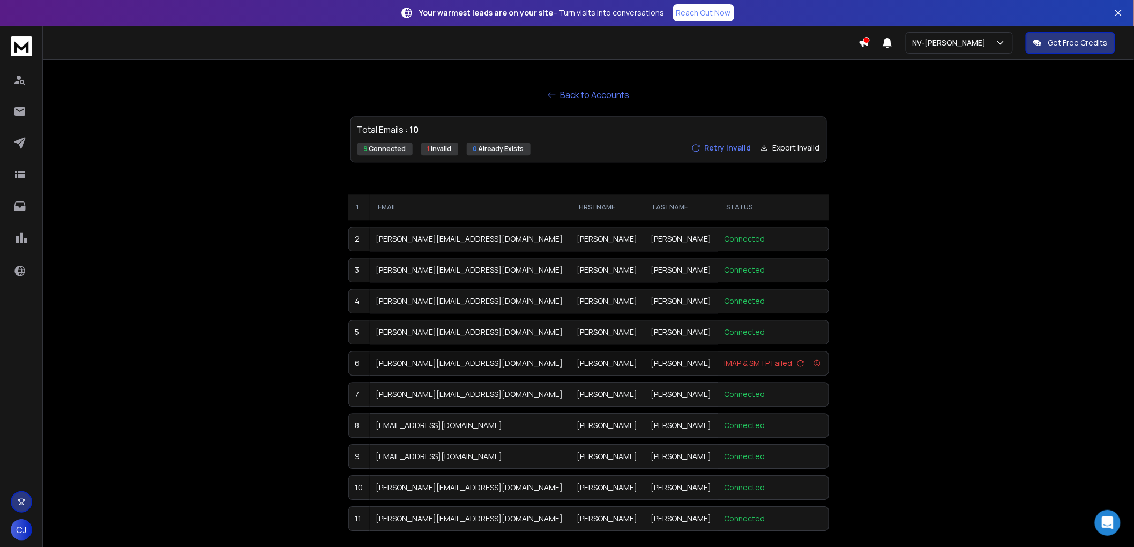
click at [797, 359] on icon at bounding box center [800, 362] width 7 height 7
click at [797, 360] on icon at bounding box center [800, 363] width 6 height 6
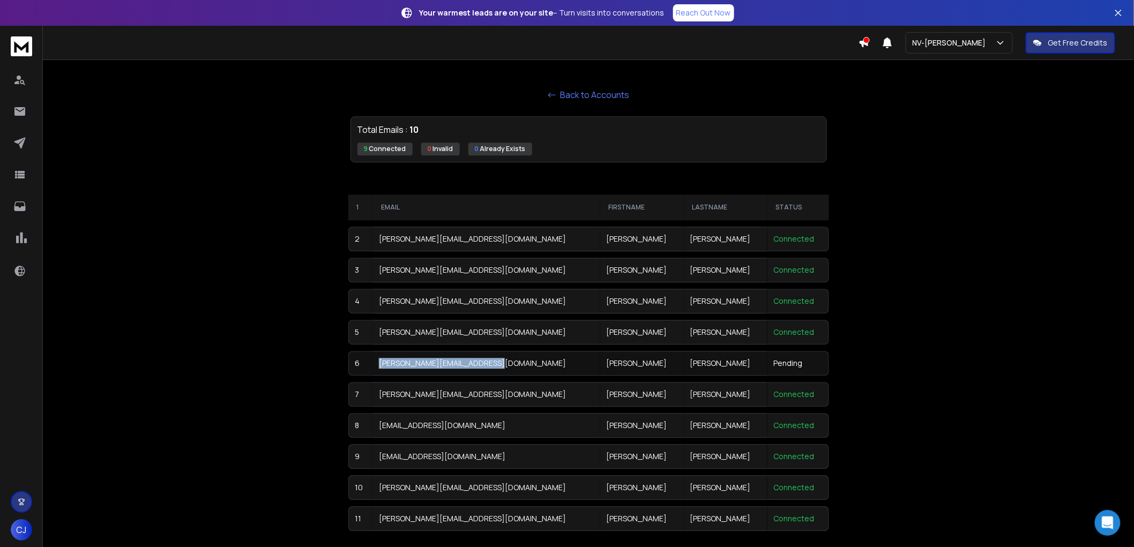
drag, startPoint x: 530, startPoint y: 351, endPoint x: 406, endPoint y: 357, distance: 125.0
click at [406, 357] on td "bob@marketing.pitchworx.site" at bounding box center [486, 363] width 228 height 25
copy td "bob@marketing.pitchworx.site"
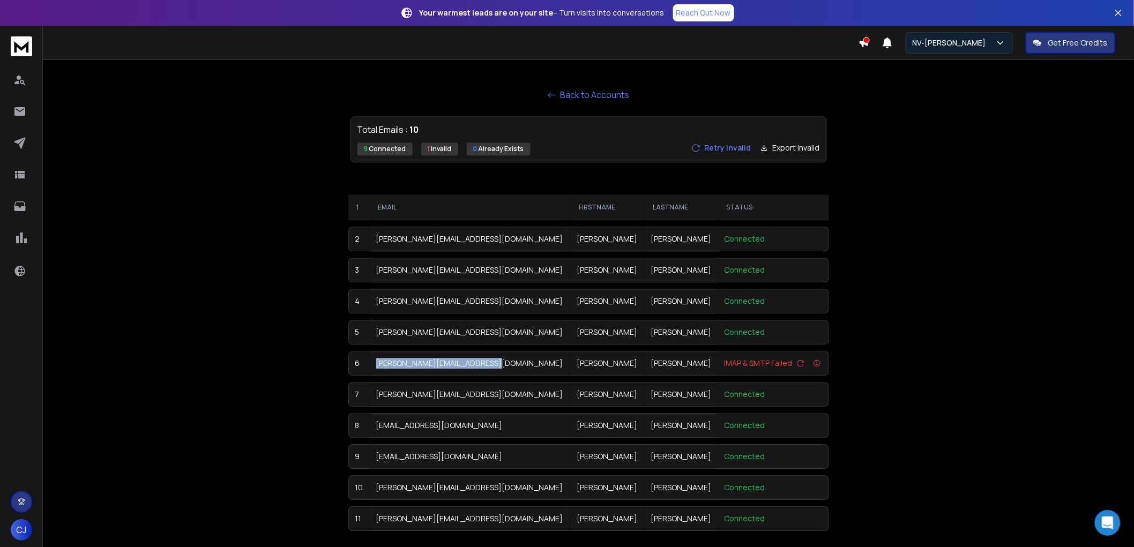
click at [970, 45] on div "NV-Matt" at bounding box center [958, 42] width 93 height 11
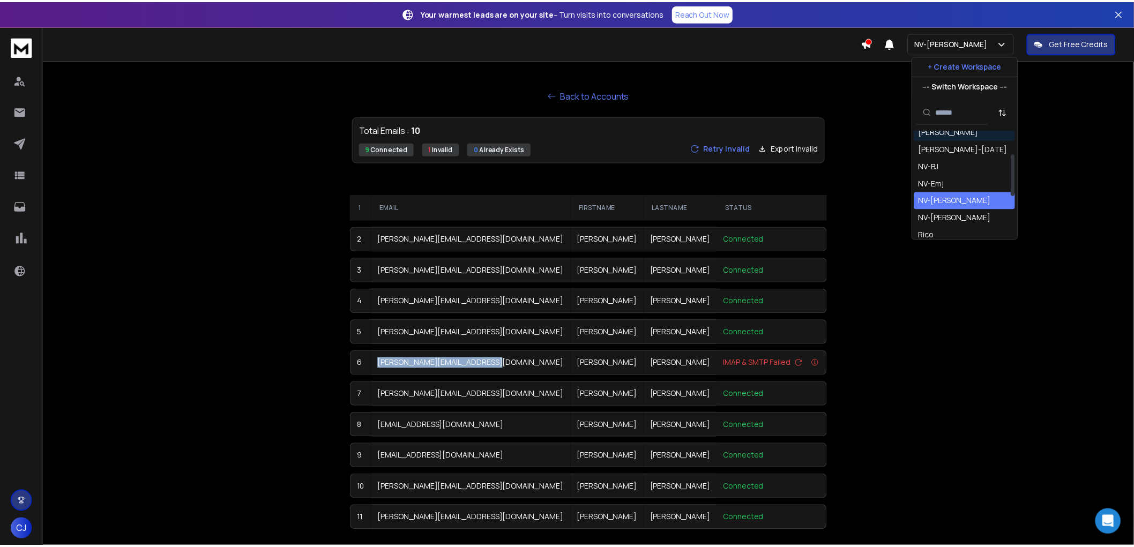
scroll to position [59, 0]
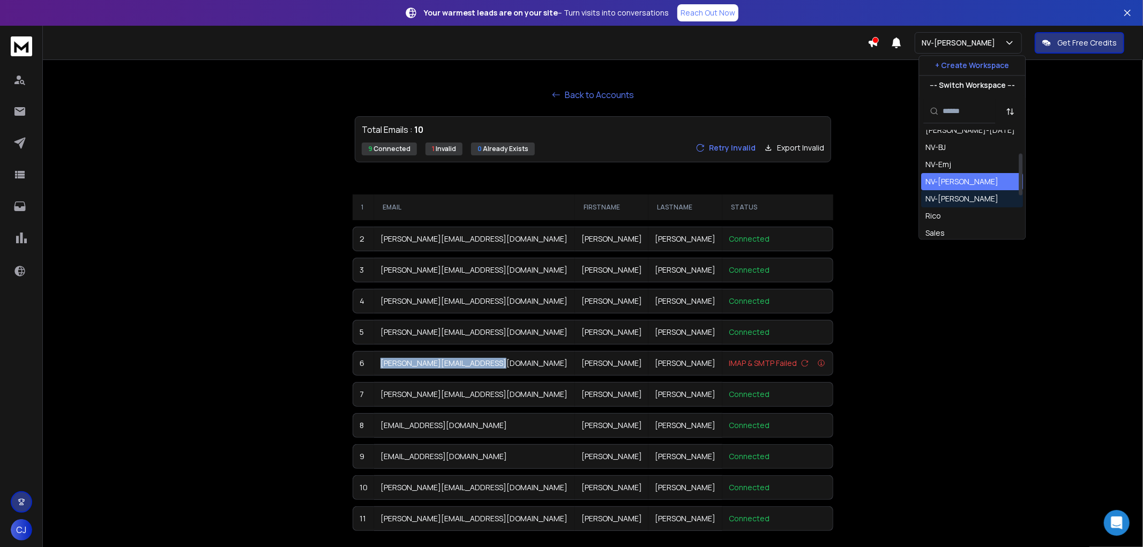
click at [950, 198] on div "NV-Mel" at bounding box center [961, 198] width 73 height 11
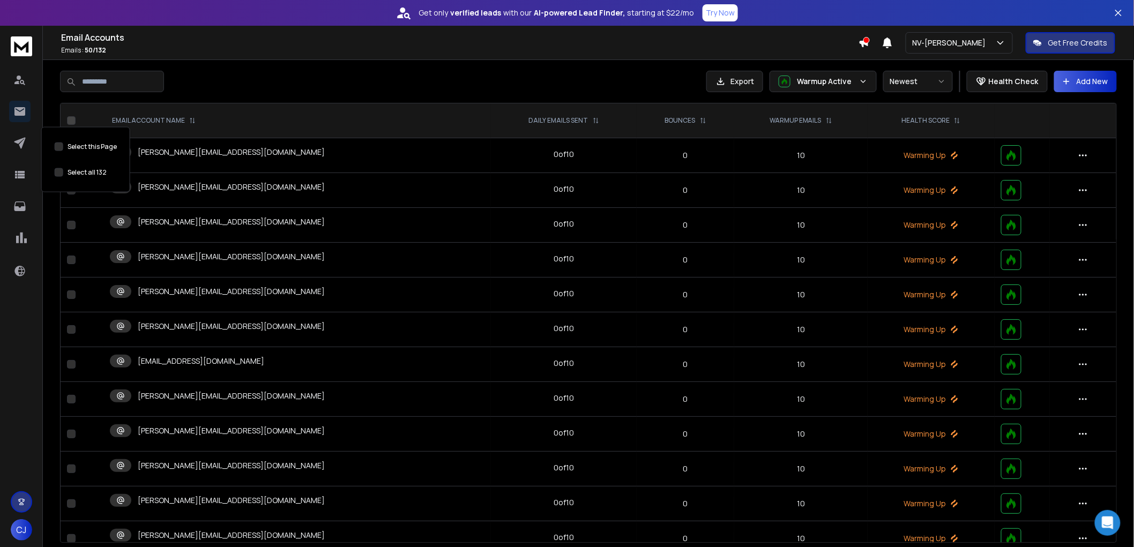
click at [55, 174] on button "Select this Page" at bounding box center [59, 172] width 9 height 9
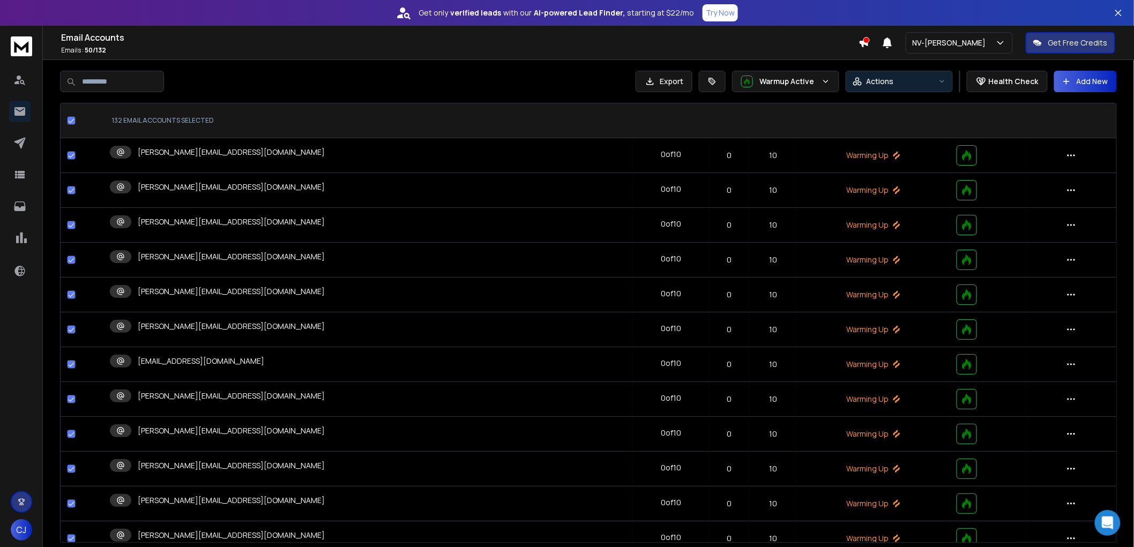
drag, startPoint x: 901, startPoint y: 86, endPoint x: 895, endPoint y: 92, distance: 8.7
click at [900, 86] on div "Actions" at bounding box center [892, 81] width 81 height 11
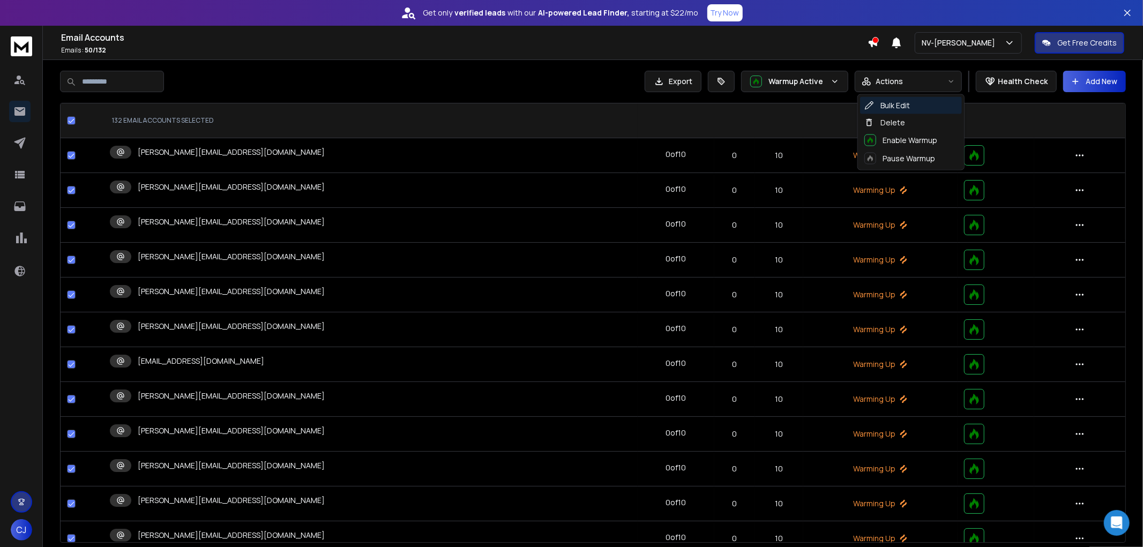
click at [917, 107] on div "Bulk Edit" at bounding box center [911, 105] width 102 height 17
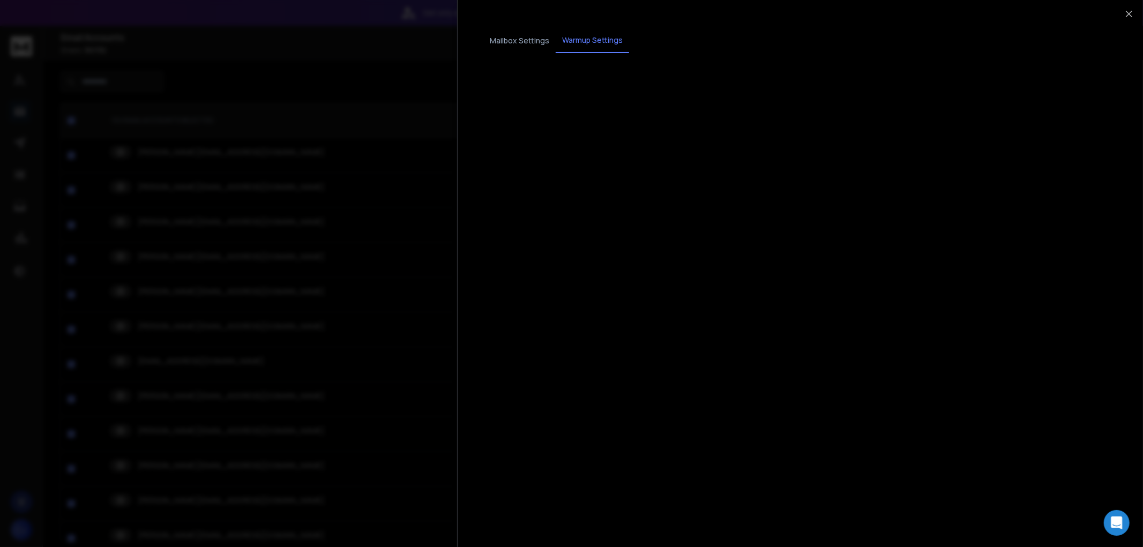
click at [585, 43] on button "Warmup Settings" at bounding box center [592, 40] width 73 height 25
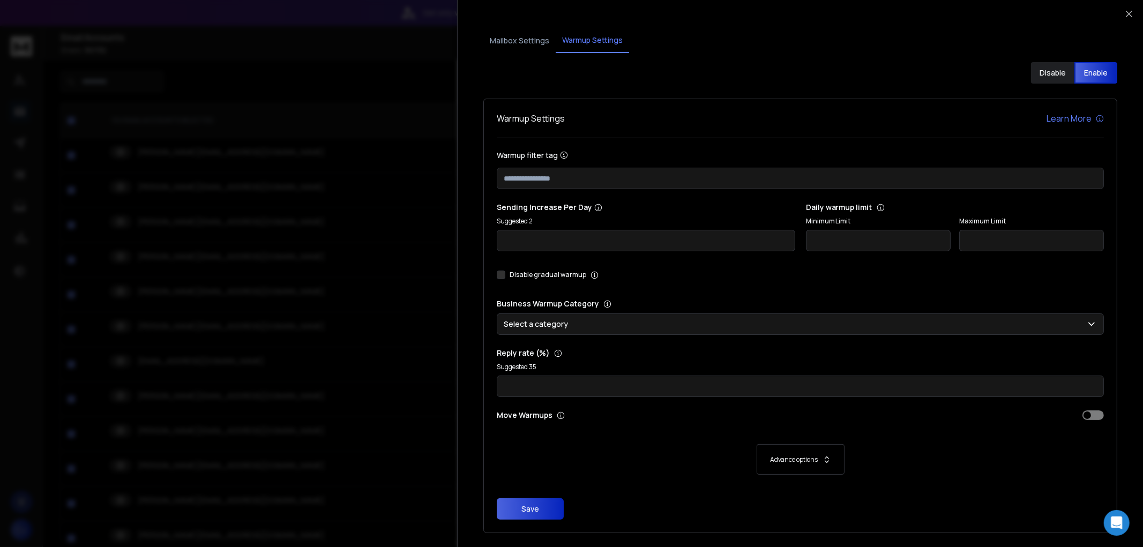
click at [627, 388] on input "number" at bounding box center [800, 386] width 607 height 21
type input "**"
click at [788, 462] on p "Advance options" at bounding box center [794, 459] width 48 height 9
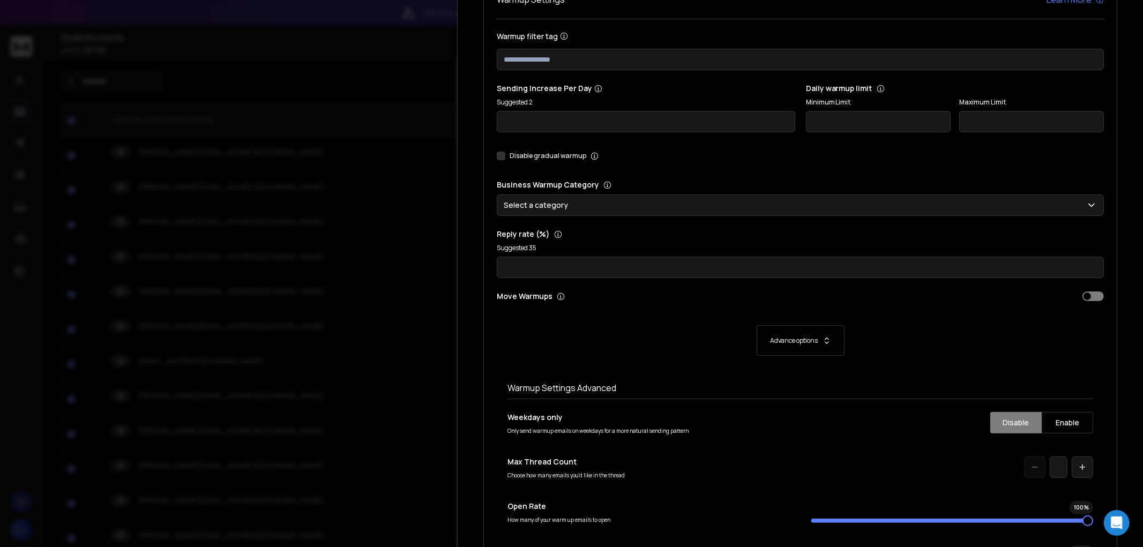
scroll to position [178, 0]
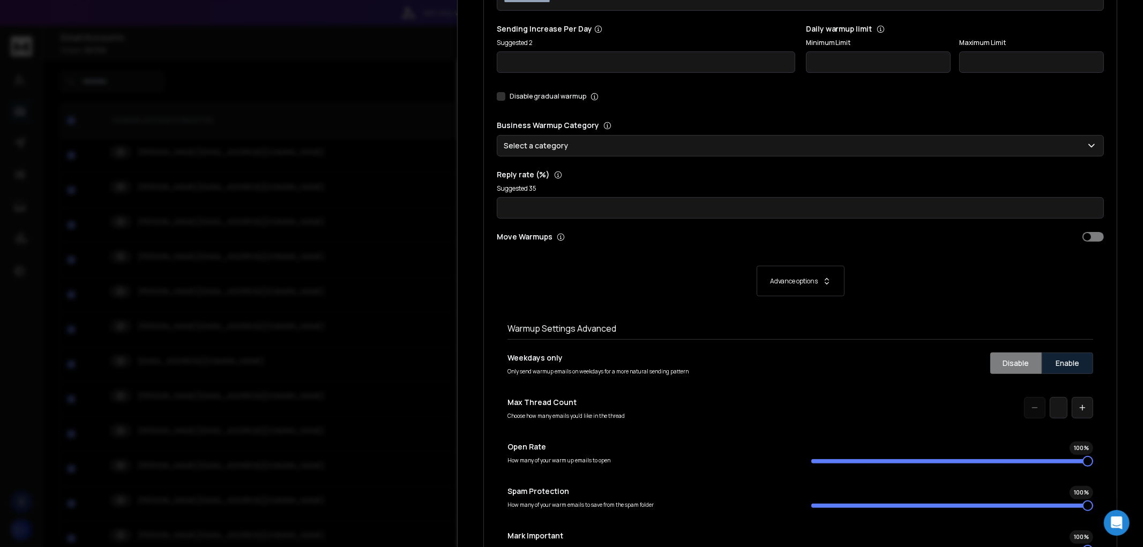
click at [1061, 363] on button "Enable" at bounding box center [1066, 362] width 51 height 21
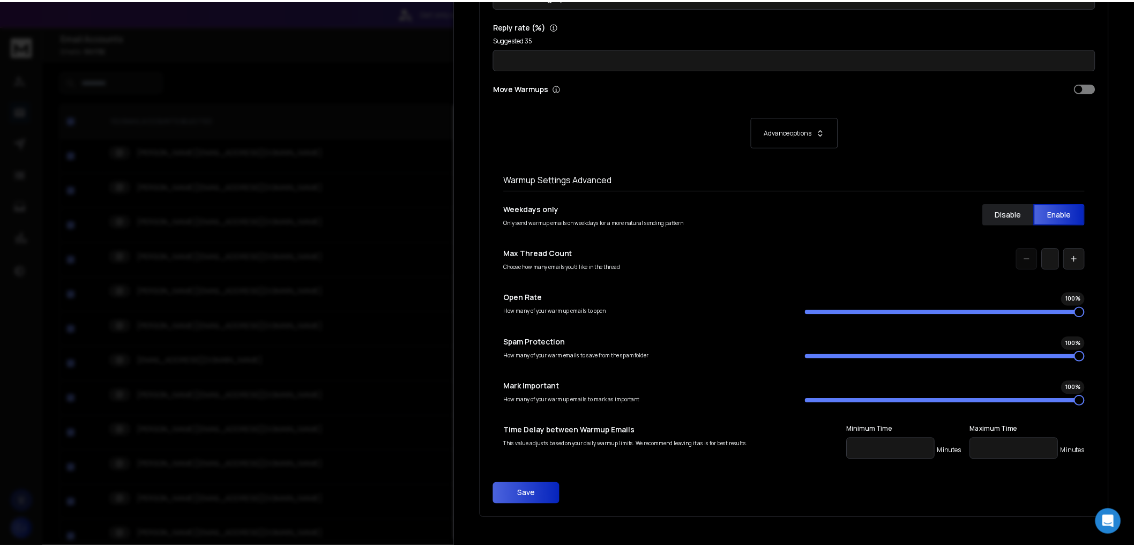
scroll to position [328, 0]
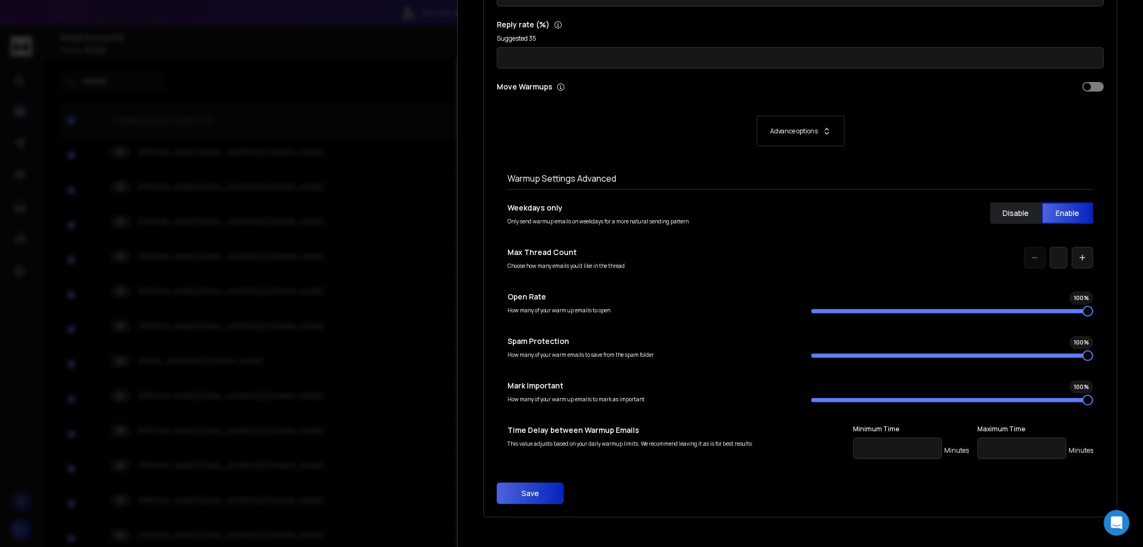
click at [520, 497] on button "Save" at bounding box center [530, 493] width 67 height 21
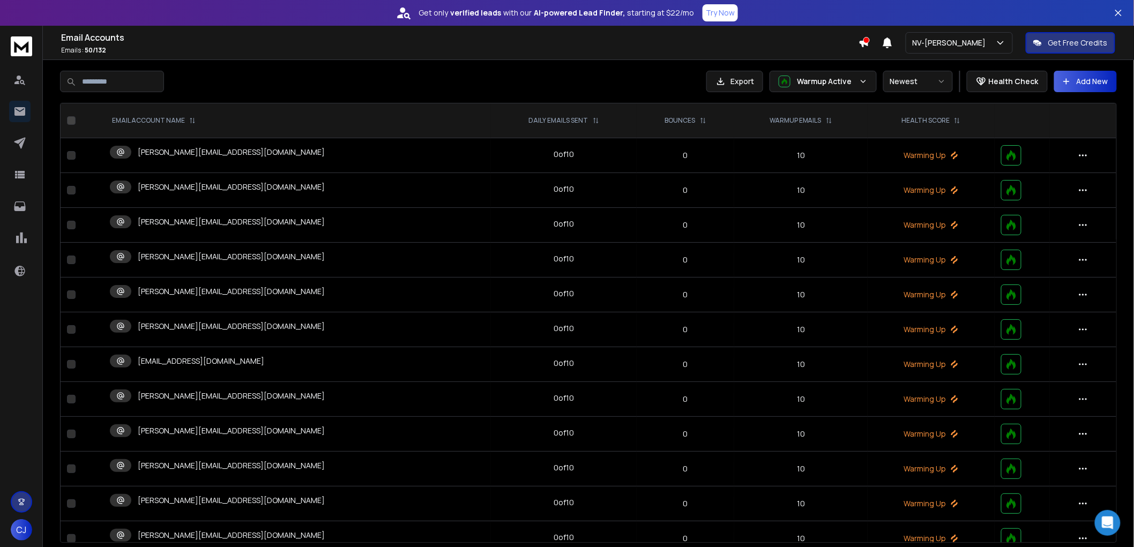
click at [1094, 77] on button "Add New" at bounding box center [1085, 81] width 63 height 21
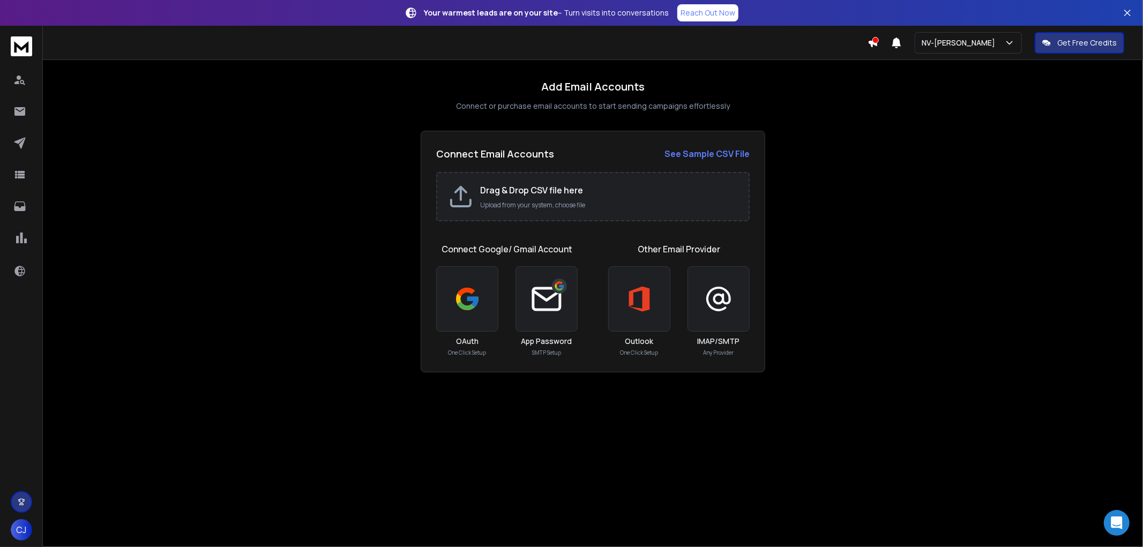
click at [574, 206] on p "Upload from your system, choose file" at bounding box center [609, 205] width 258 height 9
type input "**********"
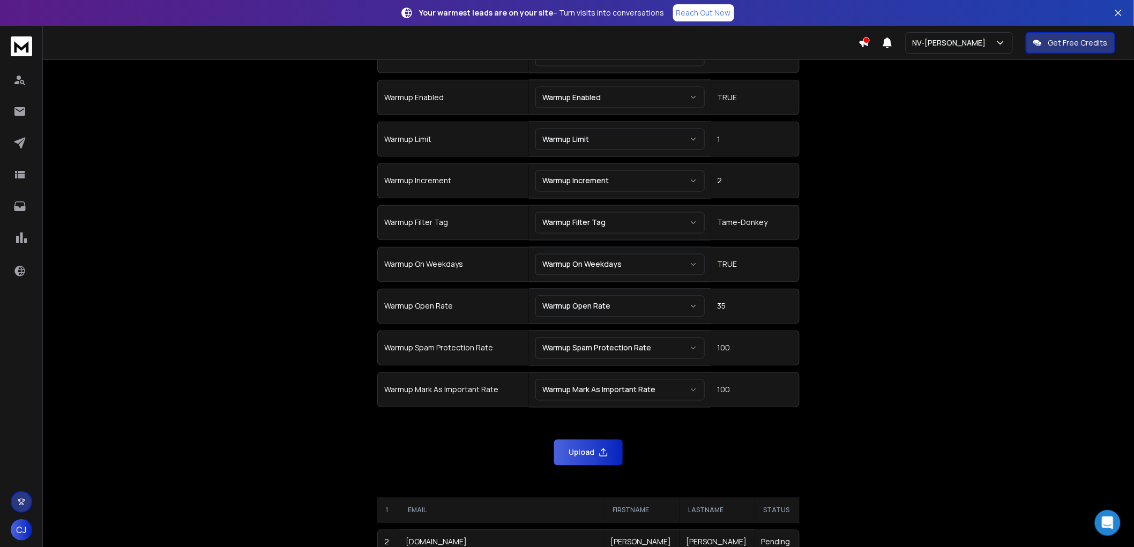
scroll to position [892, 0]
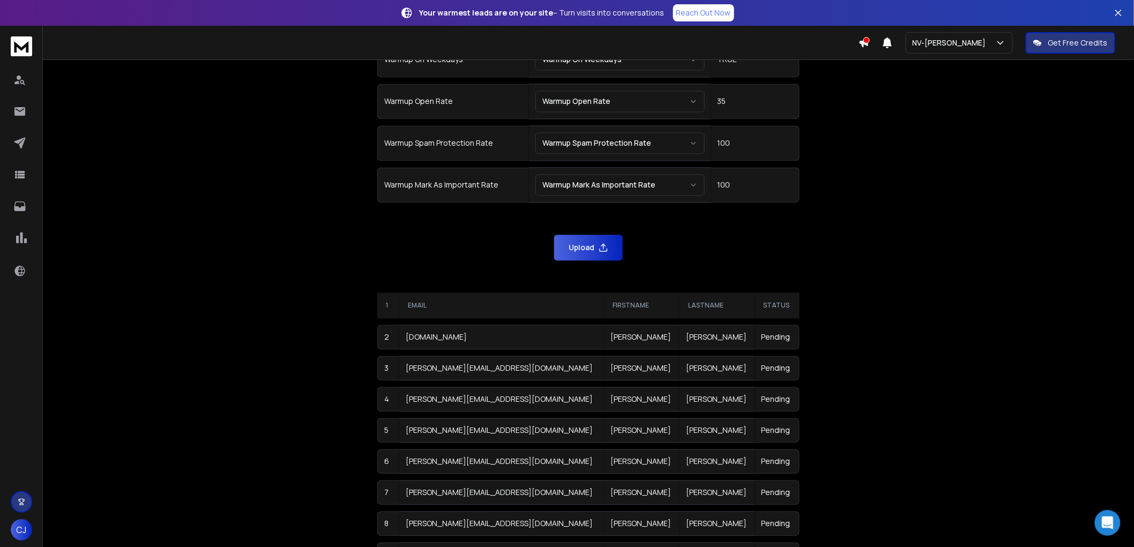
click at [592, 242] on p "Upload" at bounding box center [581, 247] width 26 height 11
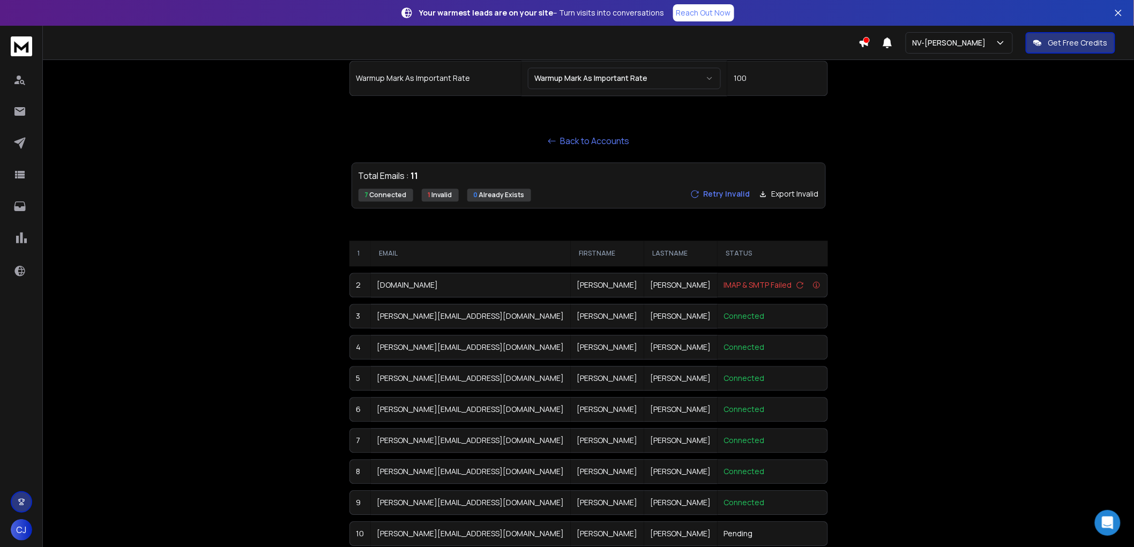
scroll to position [1076, 0]
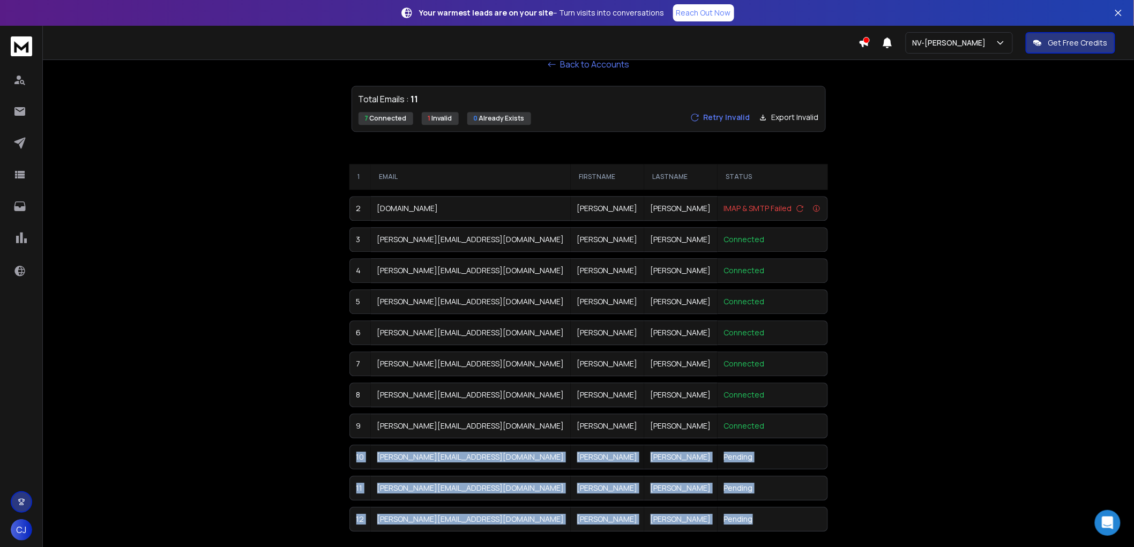
drag, startPoint x: 651, startPoint y: 493, endPoint x: 379, endPoint y: 442, distance: 277.4
click at [379, 442] on tbody "2 learn.pitchworx.site Larry McCarthy IMAP & SMTP Failed 3 larry@learn.pitchwor…" at bounding box center [588, 363] width 478 height 335
copy tbody "10 alex@learn.pitchworx.site Harry McCarthy Pending 11 harry@learn.pitchworx.si…"
click at [14, 110] on icon at bounding box center [19, 111] width 11 height 9
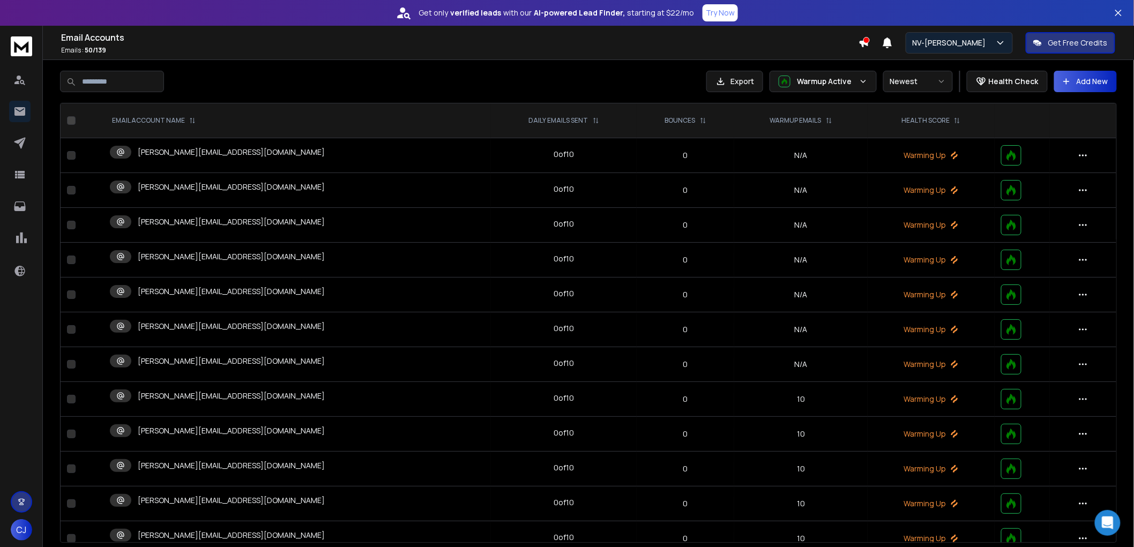
click at [945, 40] on p "NV-[PERSON_NAME]" at bounding box center [951, 42] width 78 height 11
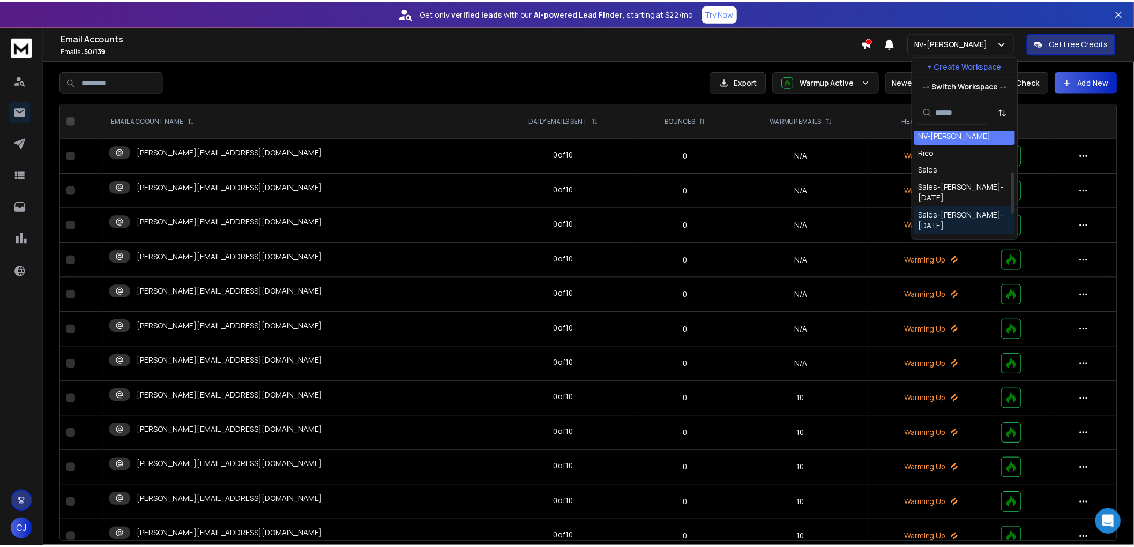
scroll to position [105, 0]
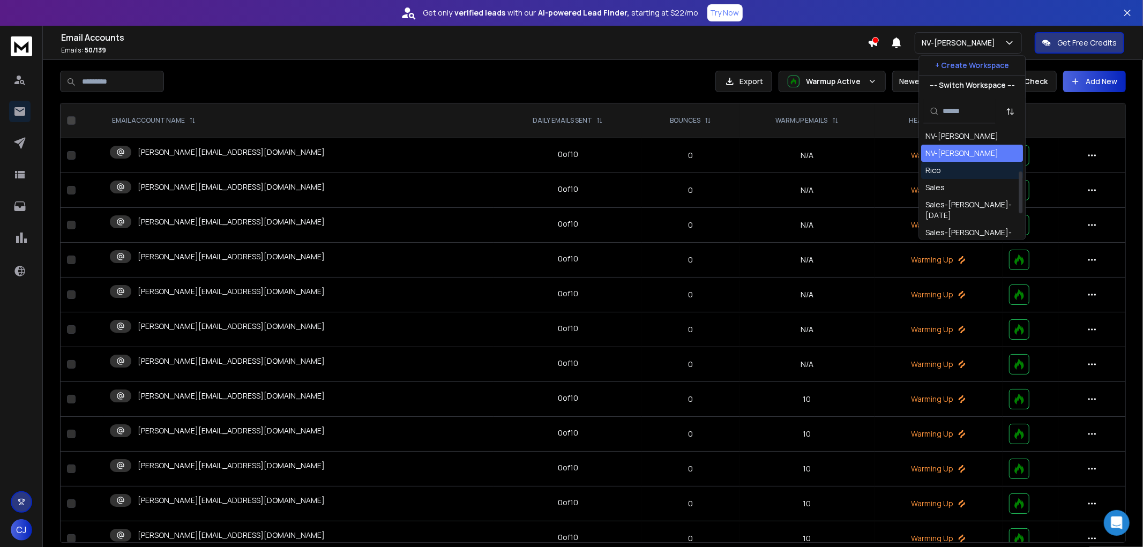
click at [963, 168] on div "Rico" at bounding box center [972, 170] width 102 height 17
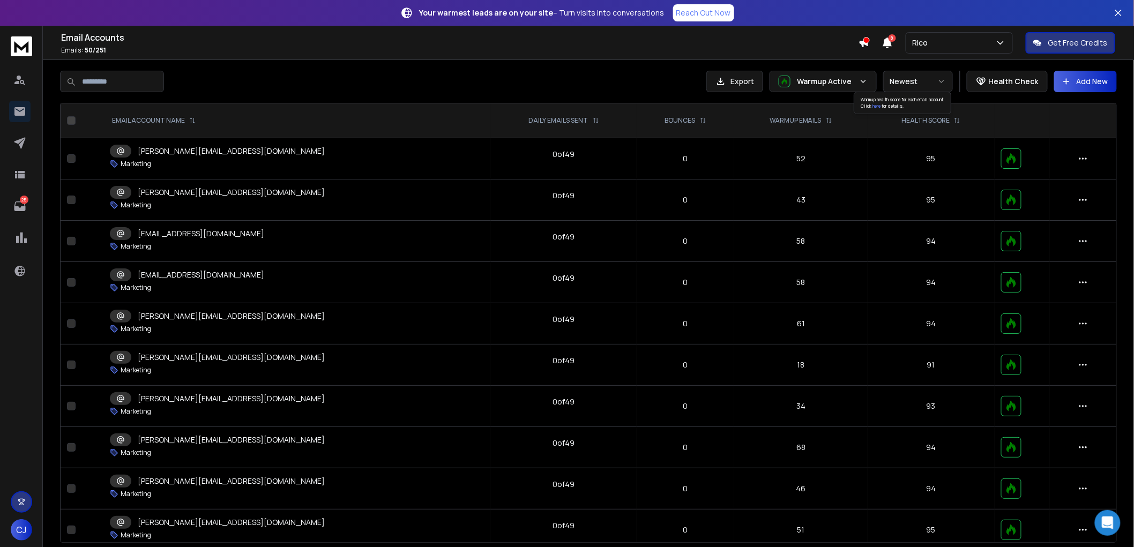
click at [901, 118] on p "HEALTH SCORE" at bounding box center [925, 120] width 48 height 9
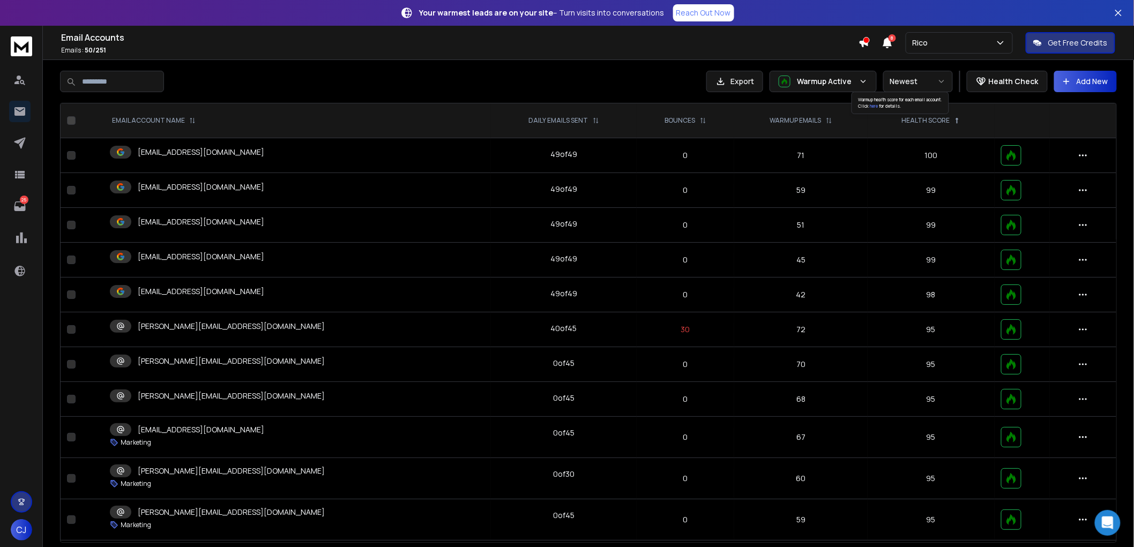
click at [912, 119] on p "HEALTH SCORE" at bounding box center [925, 120] width 48 height 9
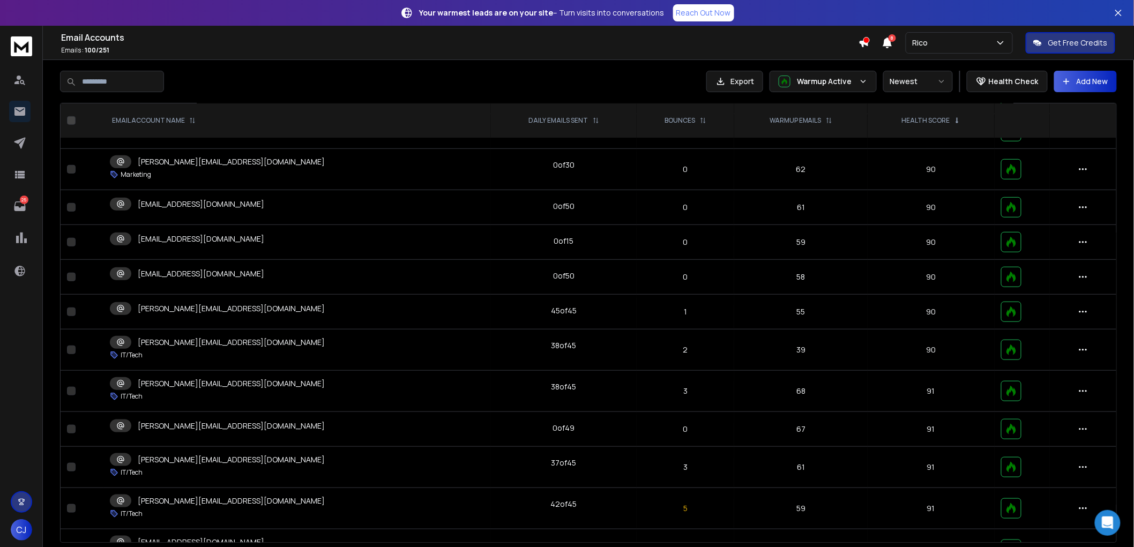
scroll to position [2062, 0]
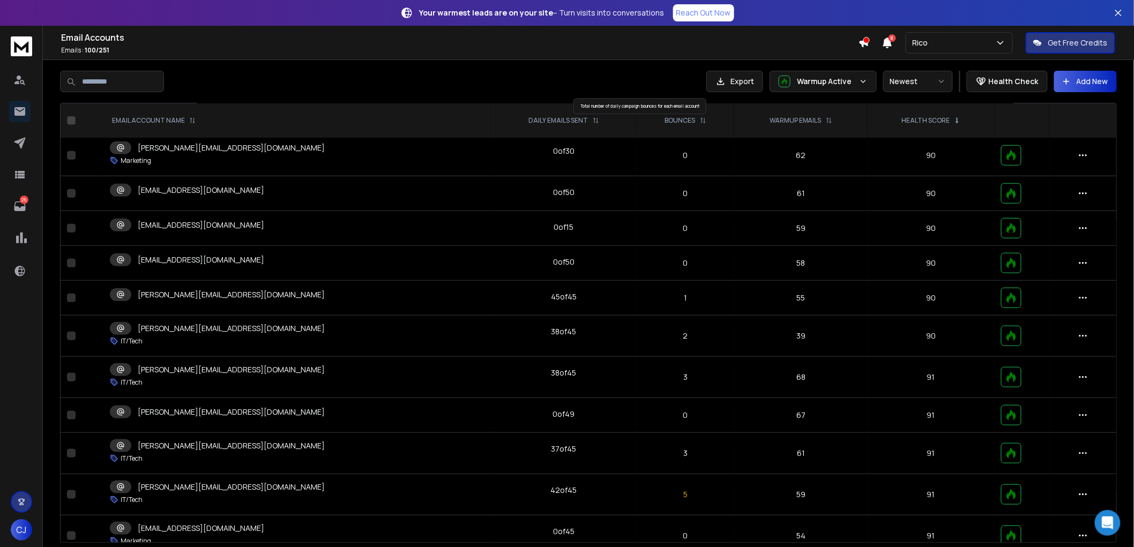
click at [665, 117] on p "BOUNCES" at bounding box center [680, 120] width 31 height 9
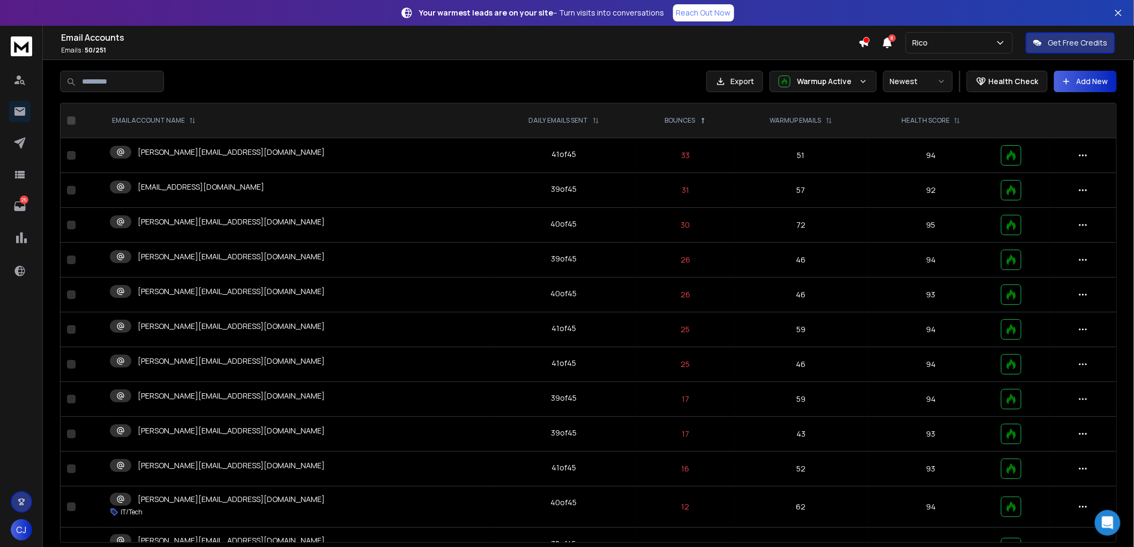
click at [346, 157] on div "beatrice@marketing.talentpros.online" at bounding box center [297, 152] width 374 height 13
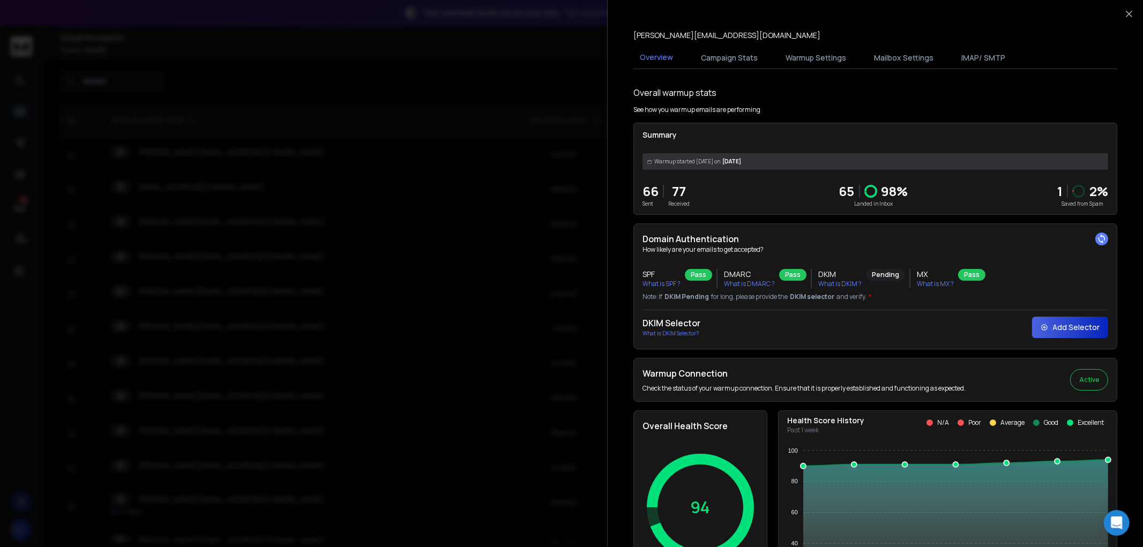
click at [723, 54] on button "Campaign Stats" at bounding box center [729, 58] width 70 height 24
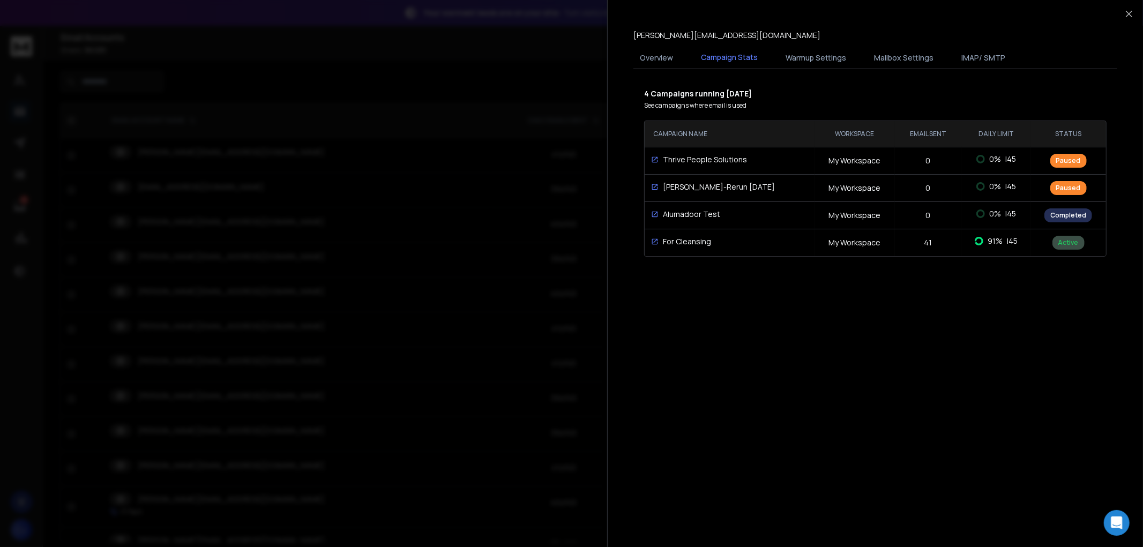
click at [582, 173] on div at bounding box center [571, 273] width 1143 height 547
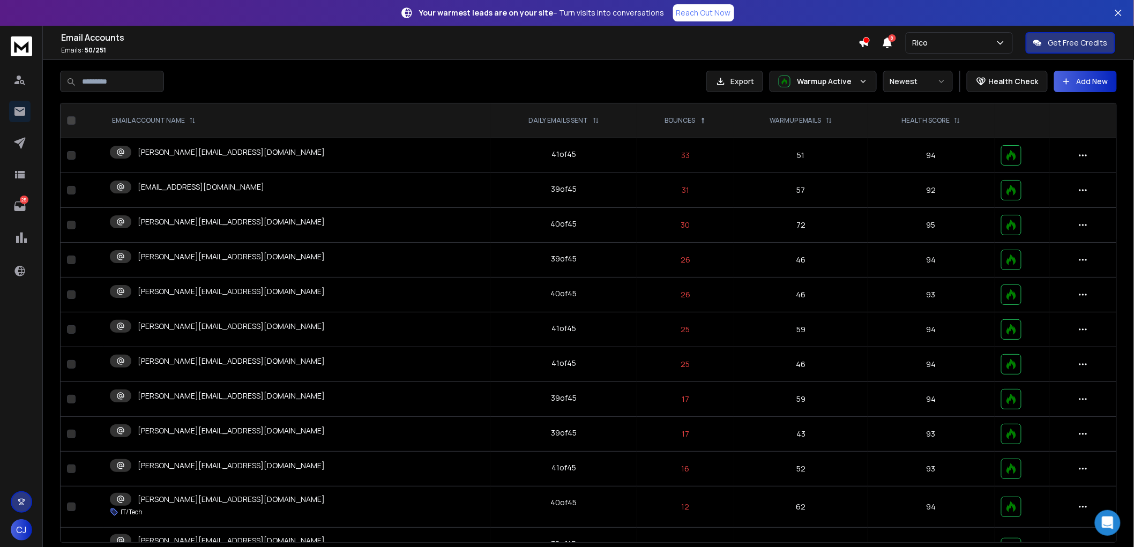
click at [411, 399] on div "bob@marketing.talentpros.online" at bounding box center [297, 395] width 374 height 13
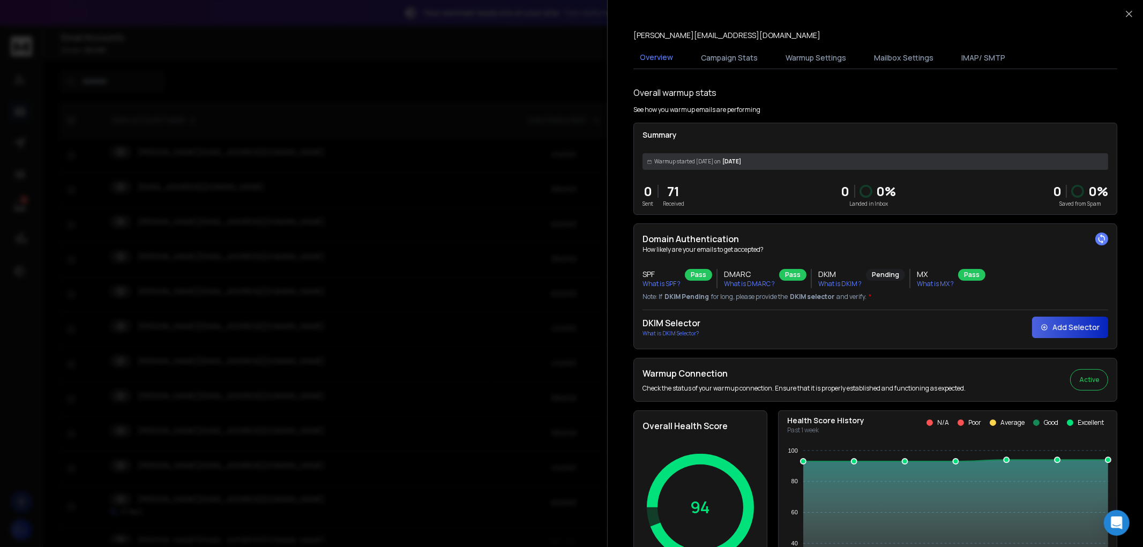
click at [747, 49] on button "Campaign Stats" at bounding box center [729, 58] width 70 height 24
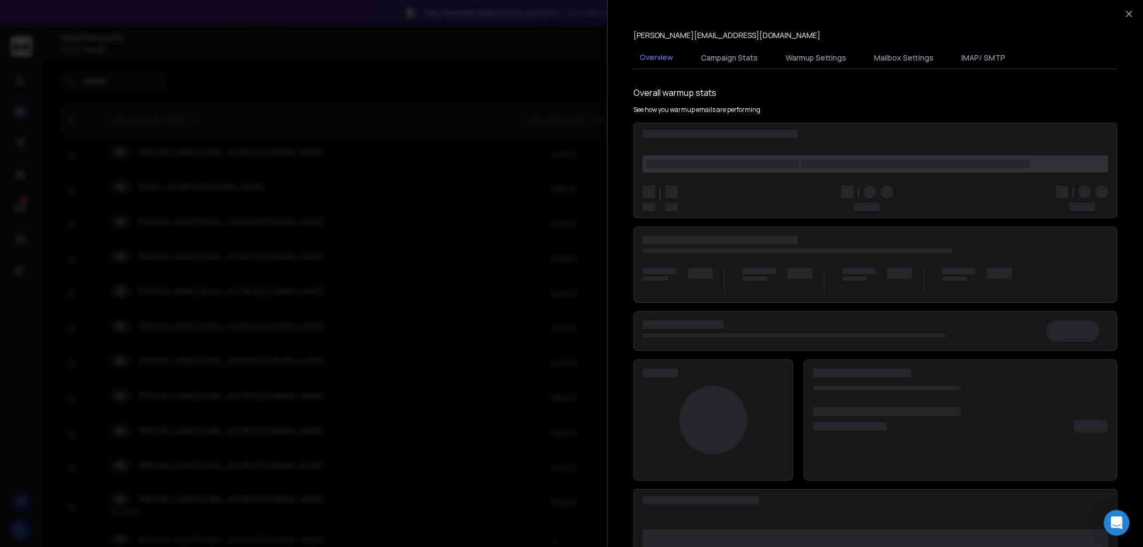
click at [404, 259] on div at bounding box center [571, 273] width 1143 height 547
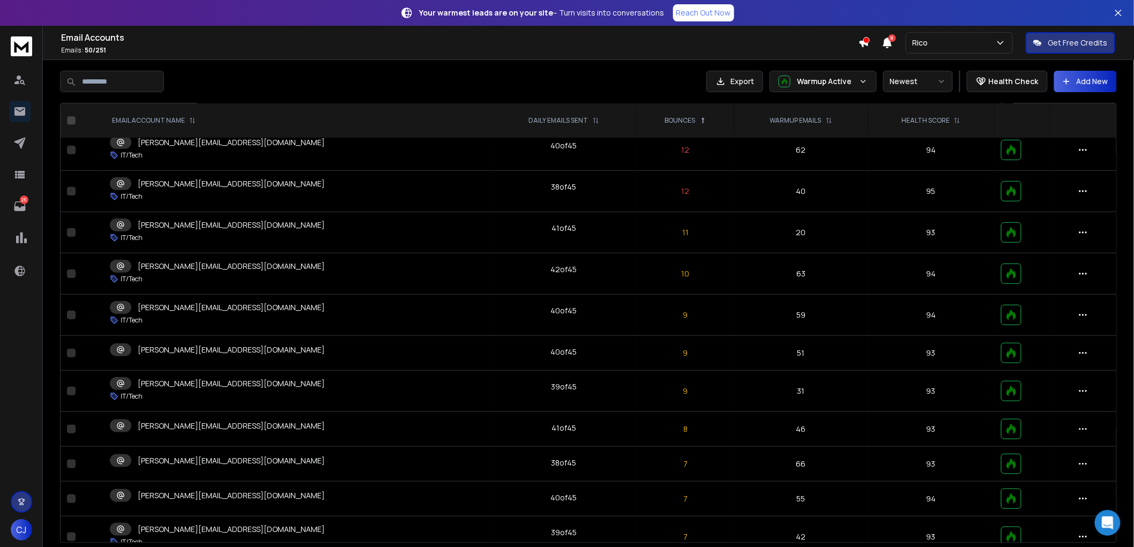
scroll to position [595, 0]
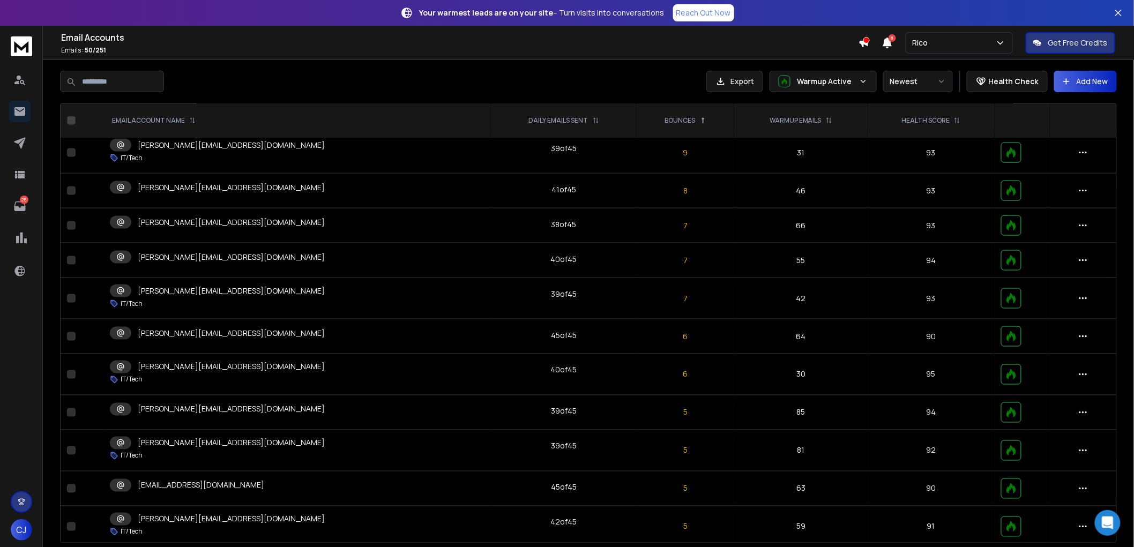
click at [367, 253] on div "larry@advertising.prospekture.online" at bounding box center [297, 257] width 374 height 13
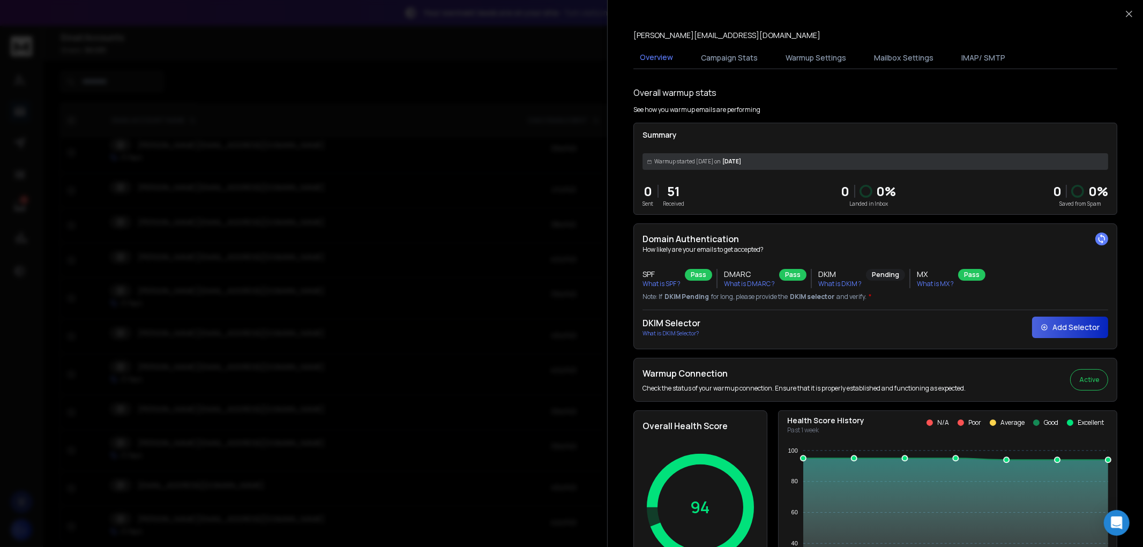
click at [748, 49] on button "Campaign Stats" at bounding box center [729, 58] width 70 height 24
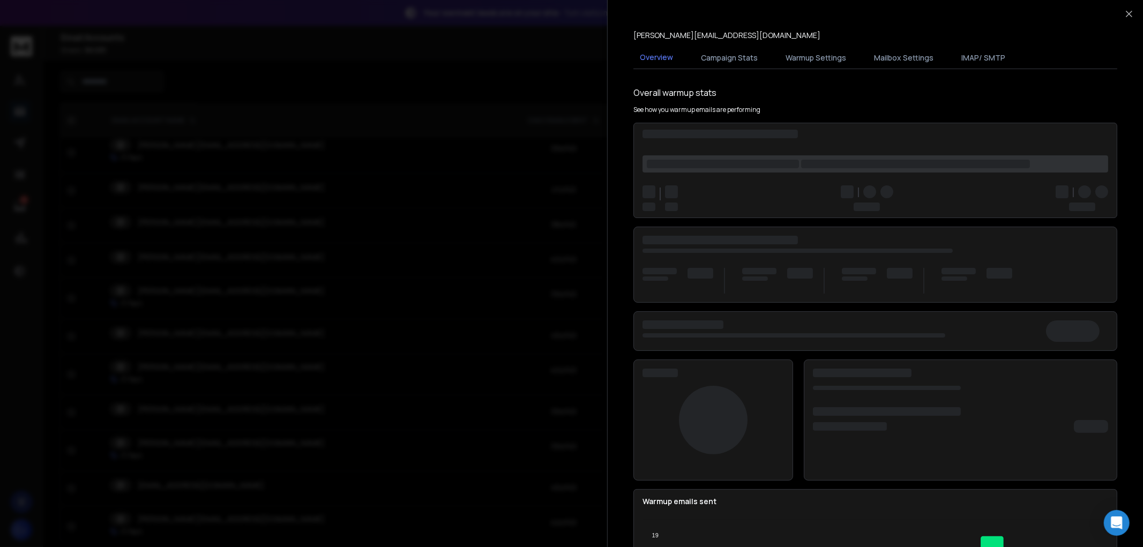
click at [438, 249] on div at bounding box center [571, 273] width 1143 height 547
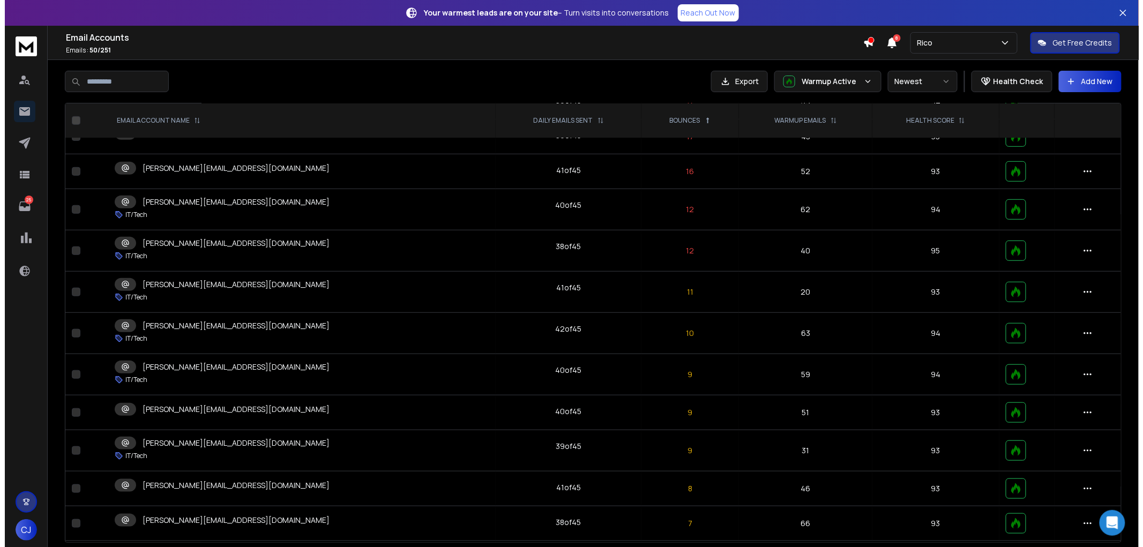
scroll to position [0, 0]
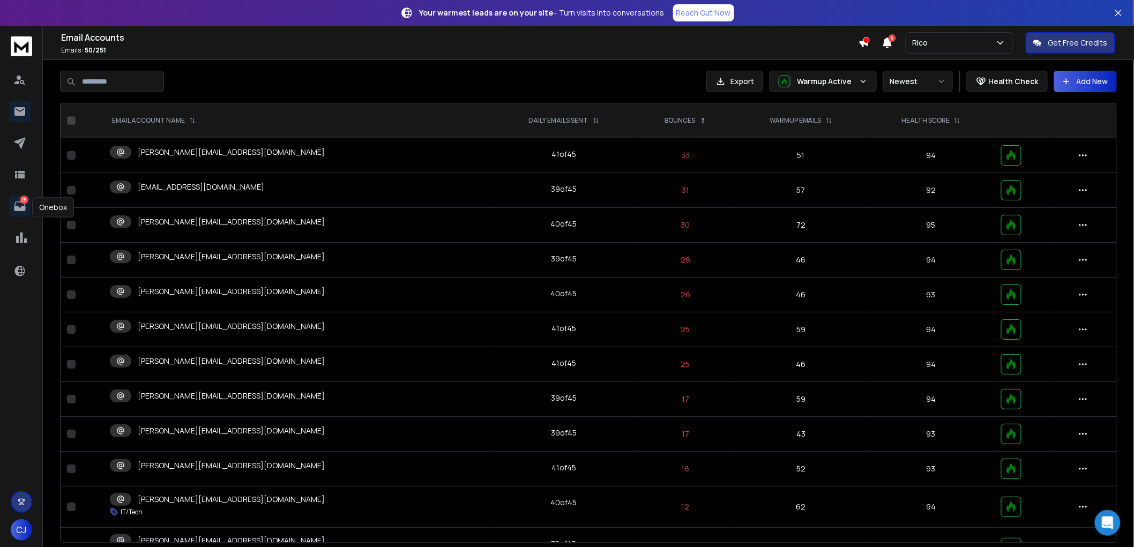
click at [26, 204] on p "25" at bounding box center [24, 200] width 9 height 9
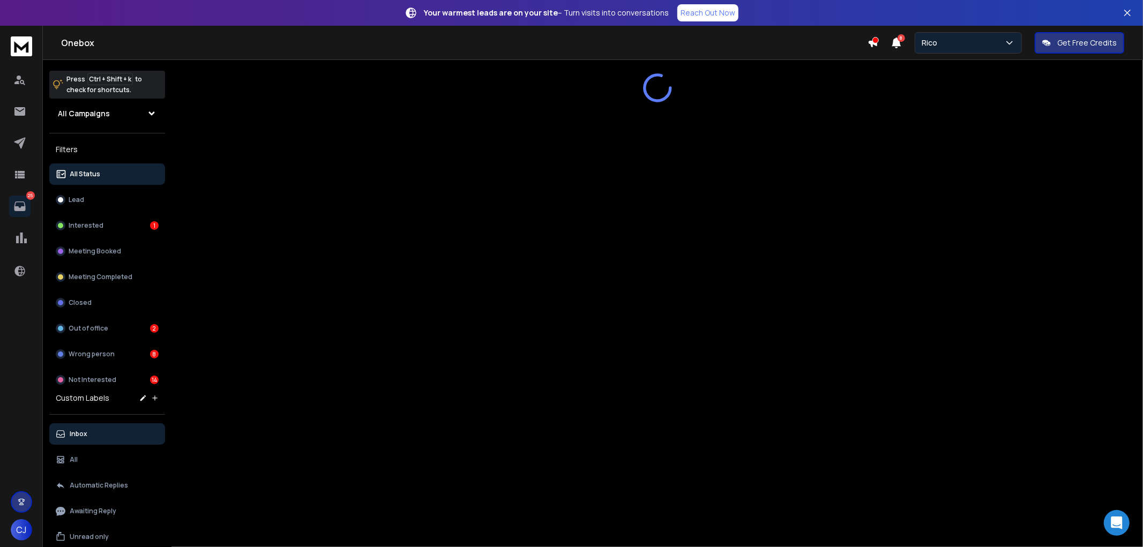
click at [986, 47] on div "Rico" at bounding box center [967, 42] width 93 height 11
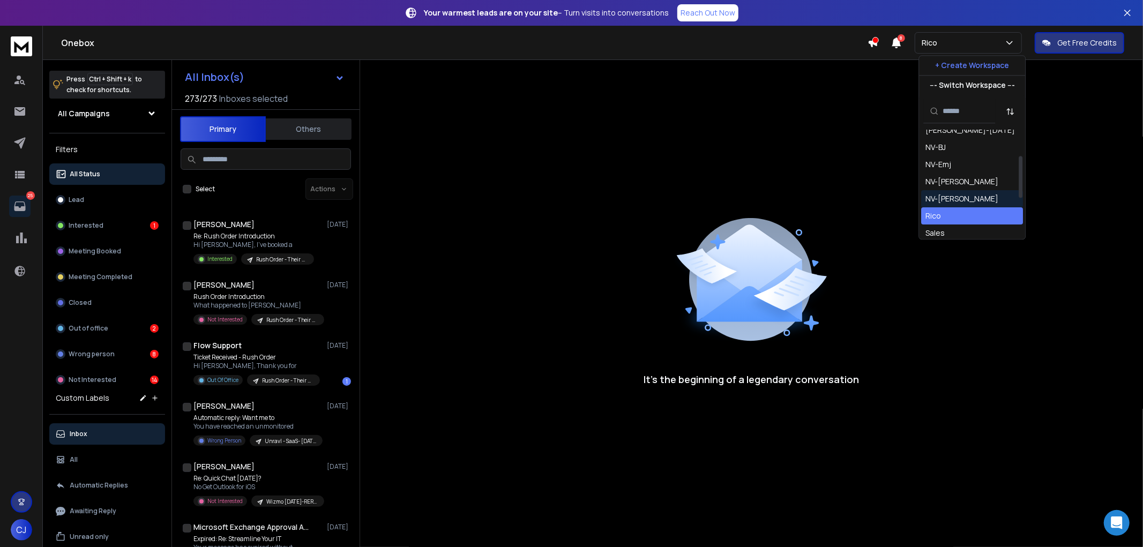
scroll to position [119, 0]
click at [970, 204] on div "Sales-[PERSON_NAME]-[DATE]" at bounding box center [971, 195] width 93 height 21
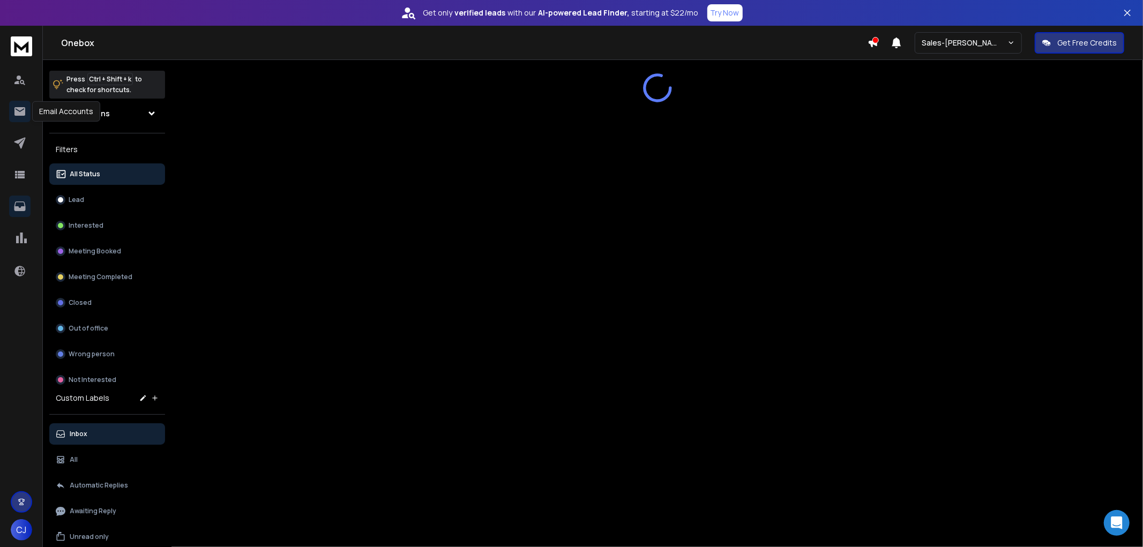
click at [21, 112] on icon at bounding box center [19, 111] width 11 height 9
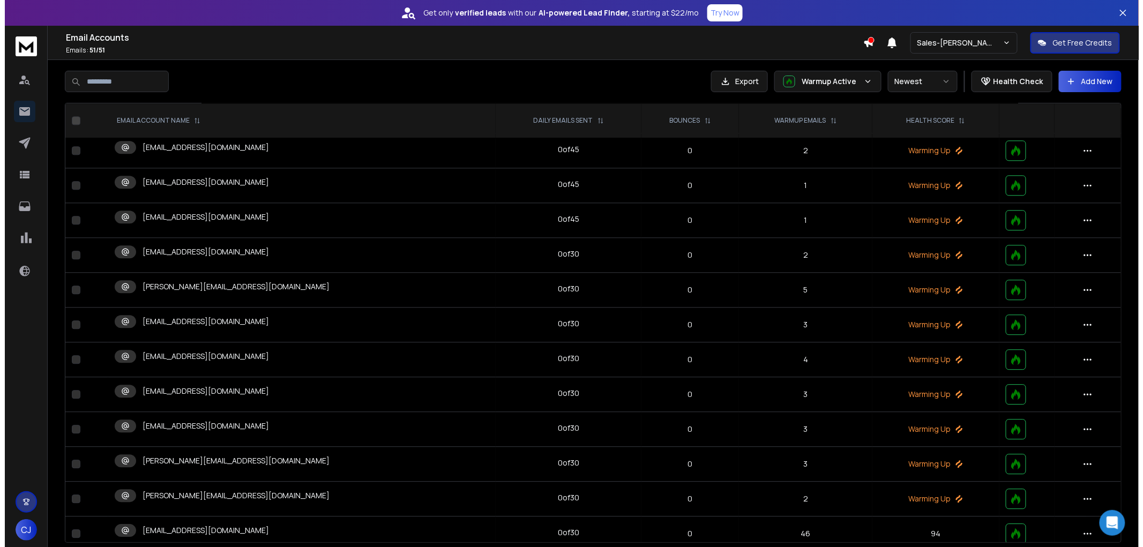
scroll to position [786, 0]
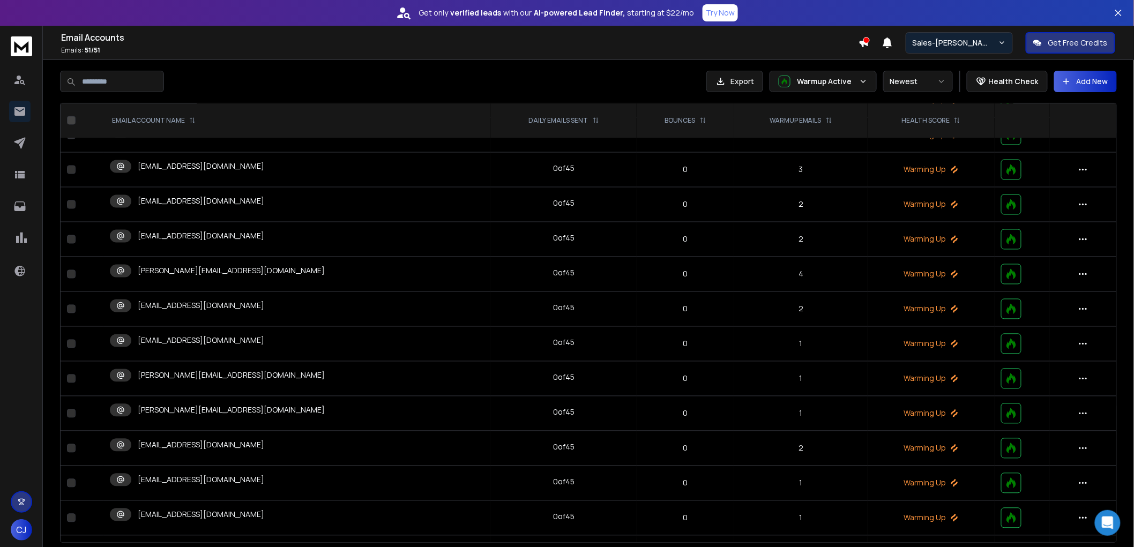
click at [971, 41] on p "Sales-[PERSON_NAME]-[DATE]" at bounding box center [955, 42] width 86 height 11
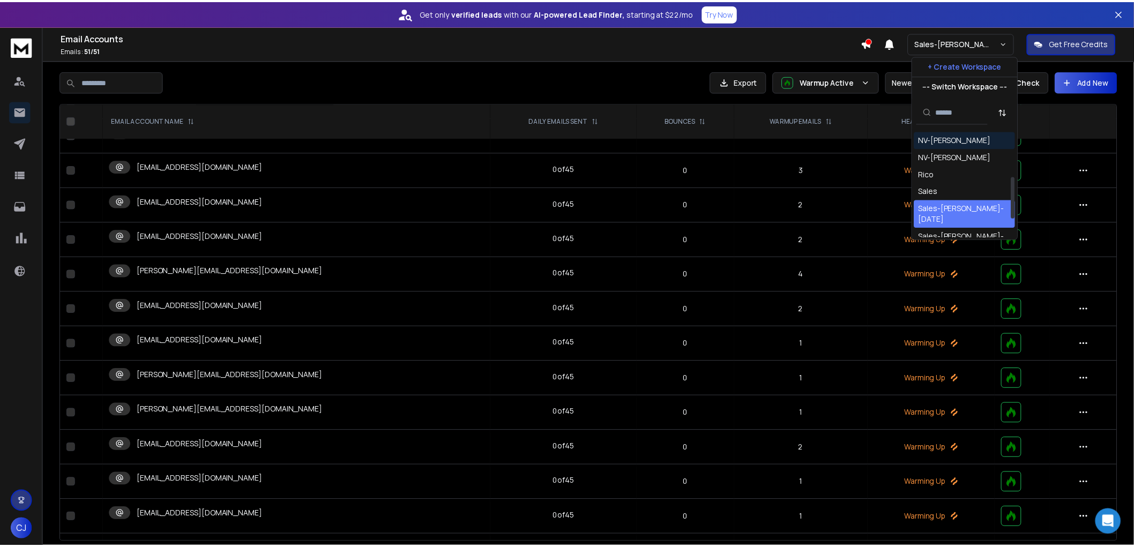
scroll to position [119, 0]
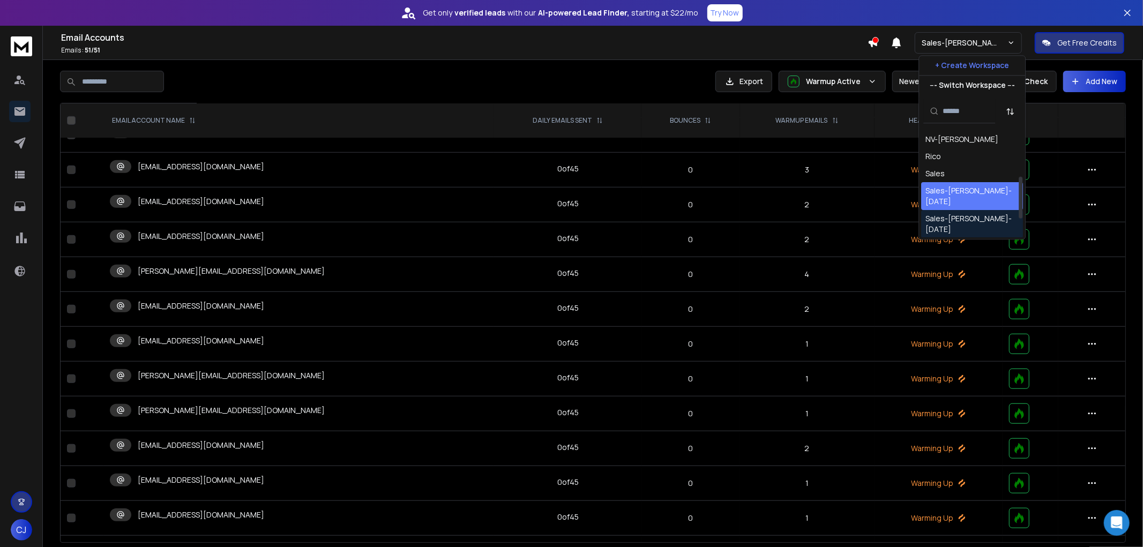
click at [954, 223] on div "Sales-[PERSON_NAME]-[DATE]" at bounding box center [971, 223] width 93 height 21
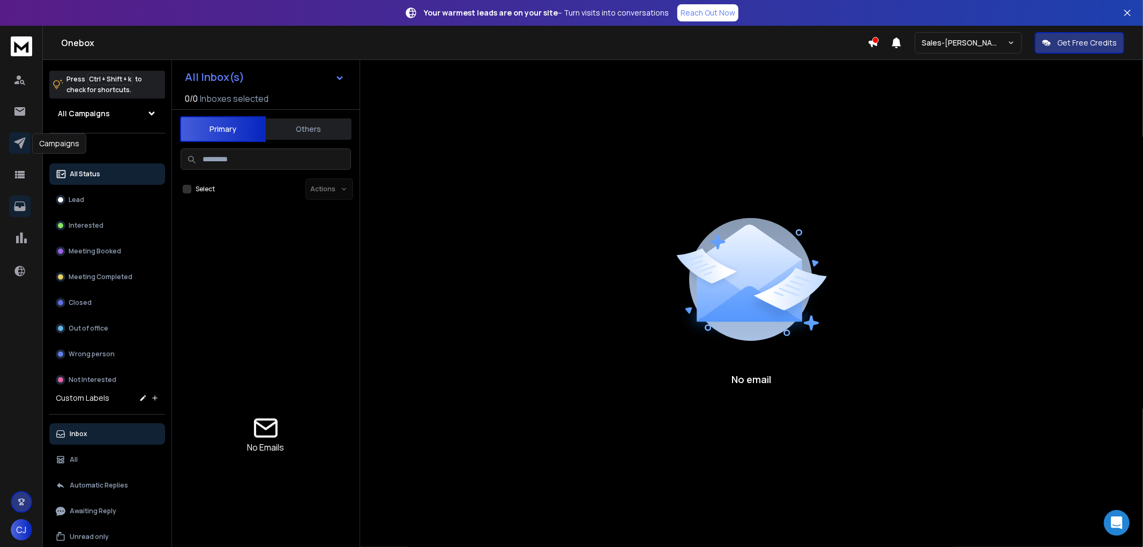
click at [26, 140] on link at bounding box center [19, 142] width 21 height 21
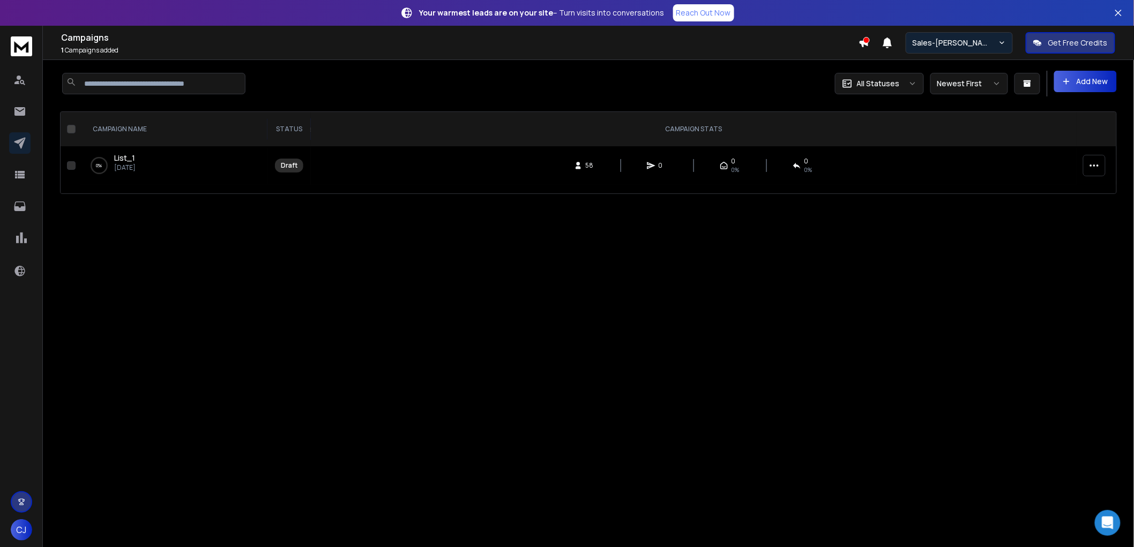
click at [966, 37] on p "Sales-[PERSON_NAME]-[DATE]" at bounding box center [955, 42] width 86 height 11
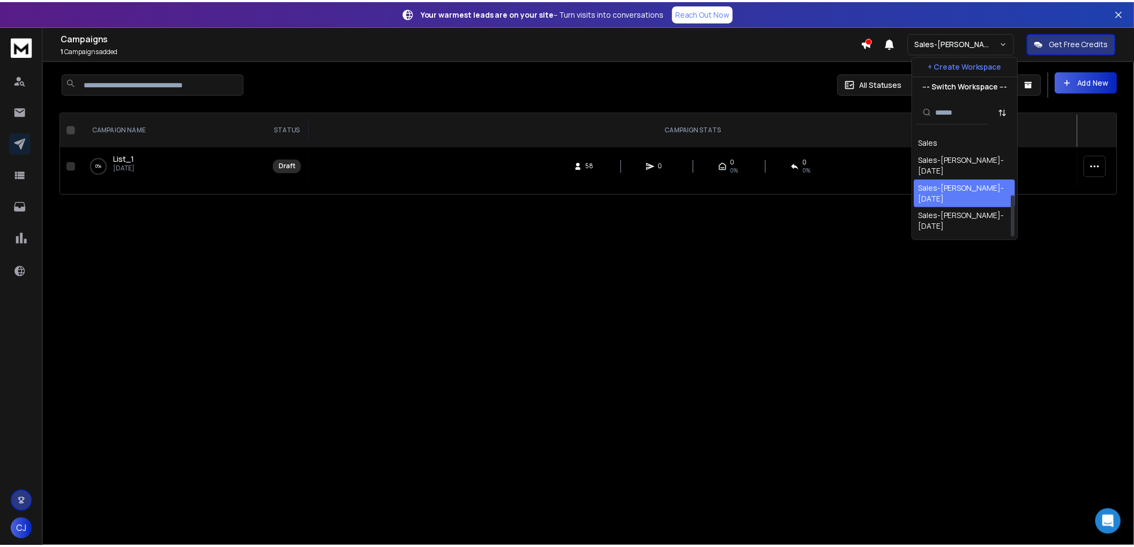
scroll to position [164, 0]
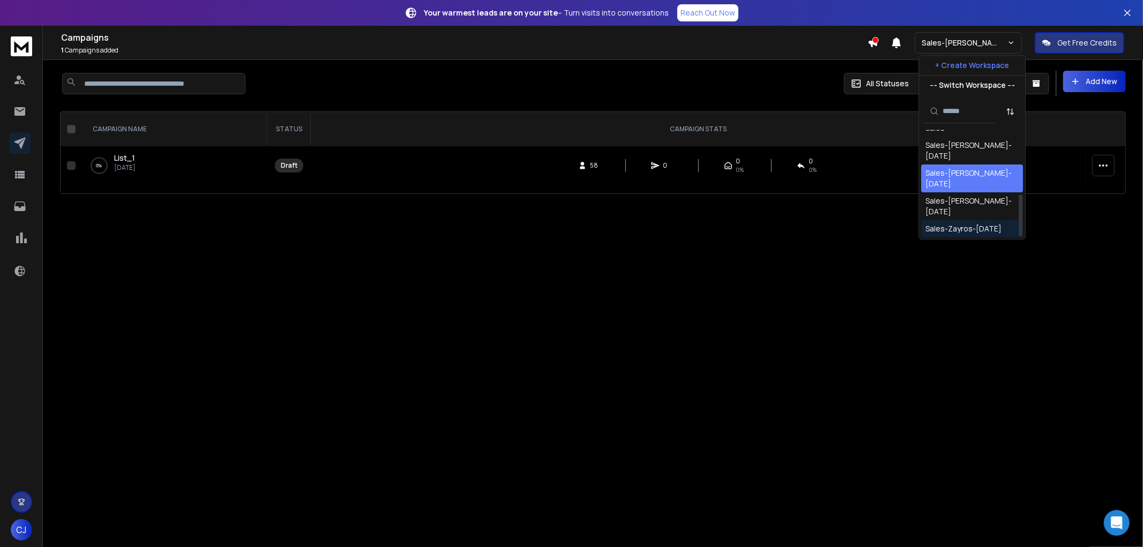
click at [963, 223] on div "Sales-Zayros-[DATE]" at bounding box center [963, 228] width 76 height 11
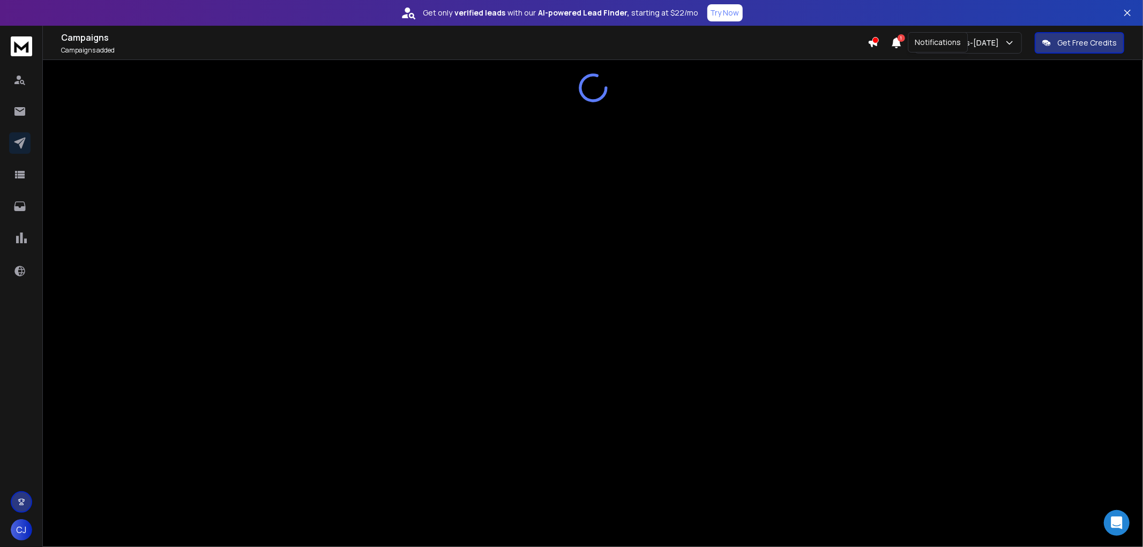
click at [900, 41] on icon at bounding box center [896, 42] width 10 height 11
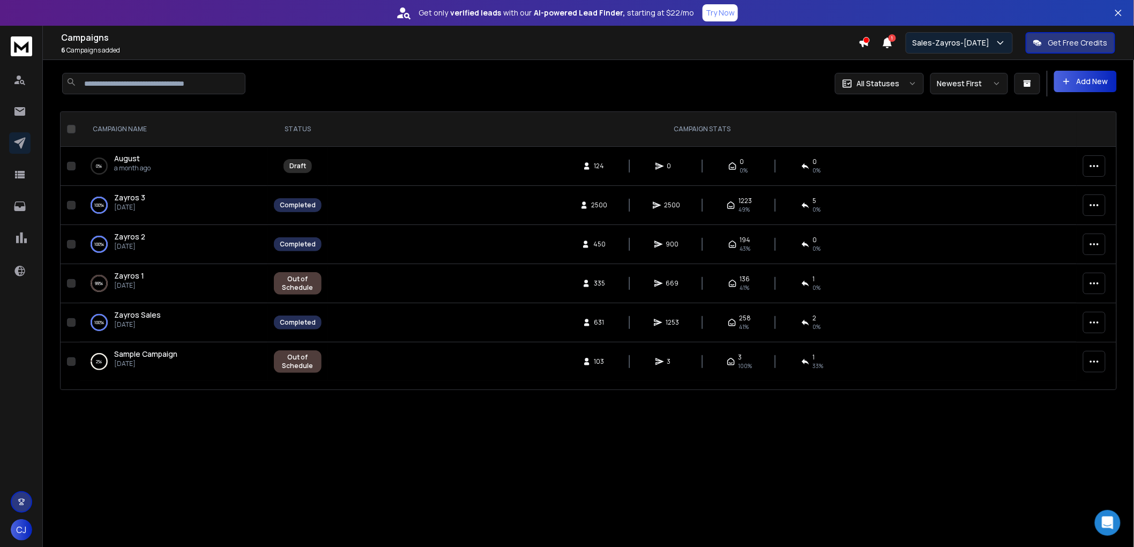
click at [957, 44] on p "Sales-Zayros-[DATE]" at bounding box center [952, 42] width 81 height 11
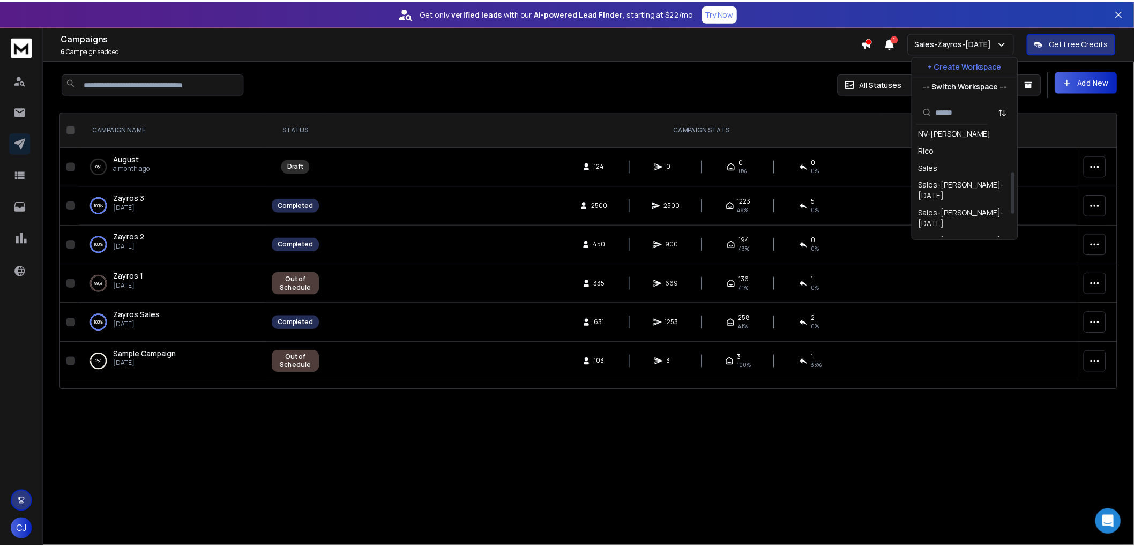
scroll to position [105, 0]
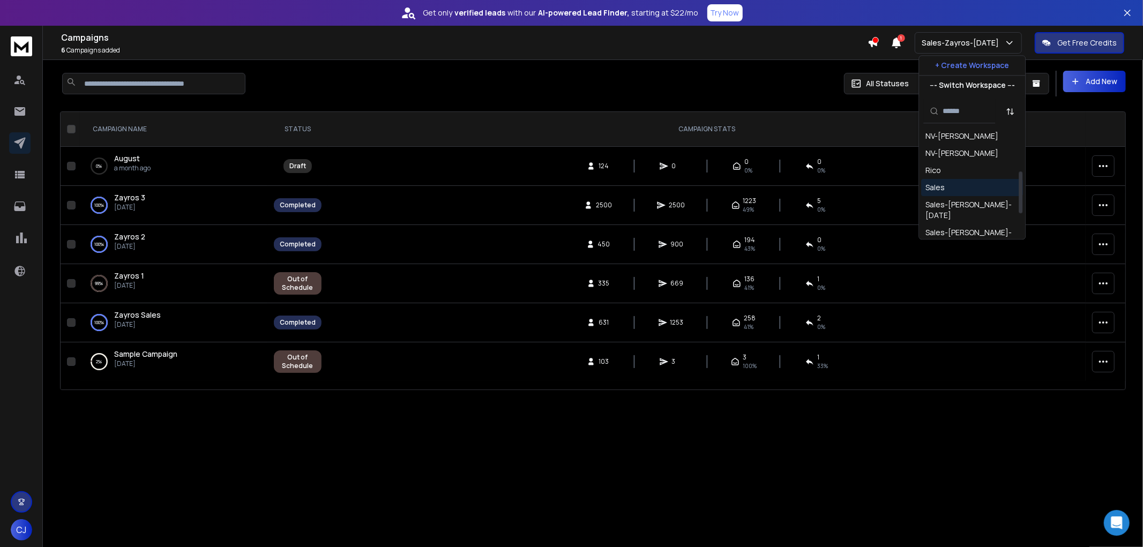
click at [947, 185] on div "Sales" at bounding box center [972, 187] width 102 height 17
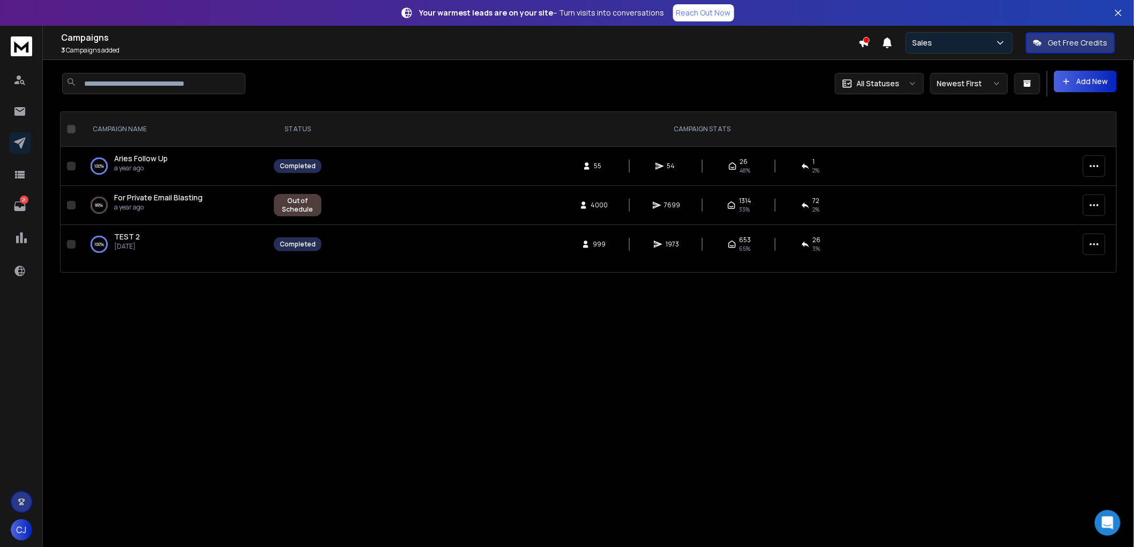
click at [961, 46] on div "Sales" at bounding box center [958, 42] width 93 height 11
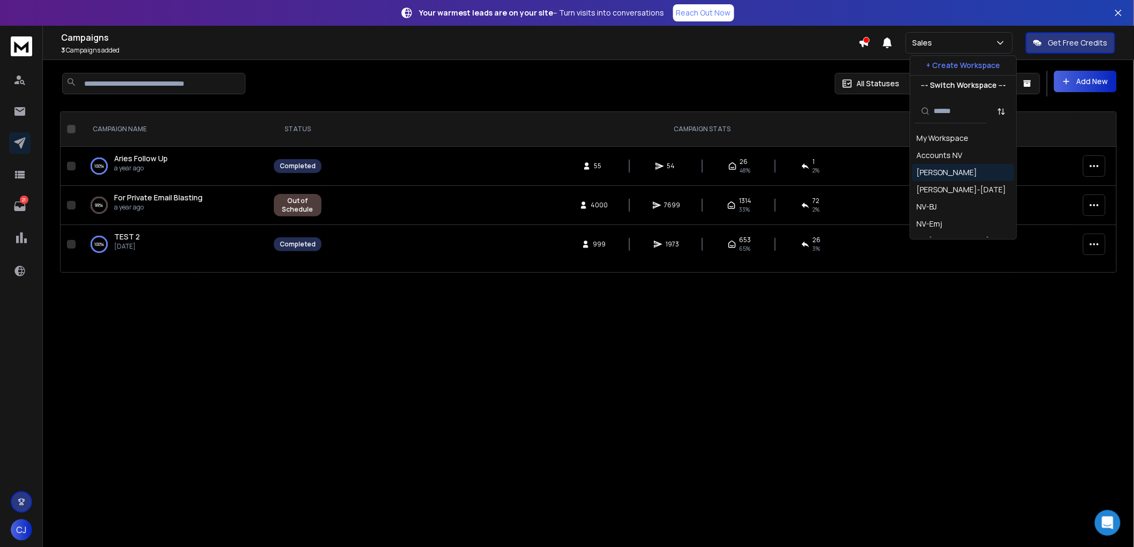
click at [1050, 332] on div "Campaigns 3 Campaigns Added All Statuses Newest First Add New CAMPAIGN NAME STA…" at bounding box center [588, 344] width 1056 height 547
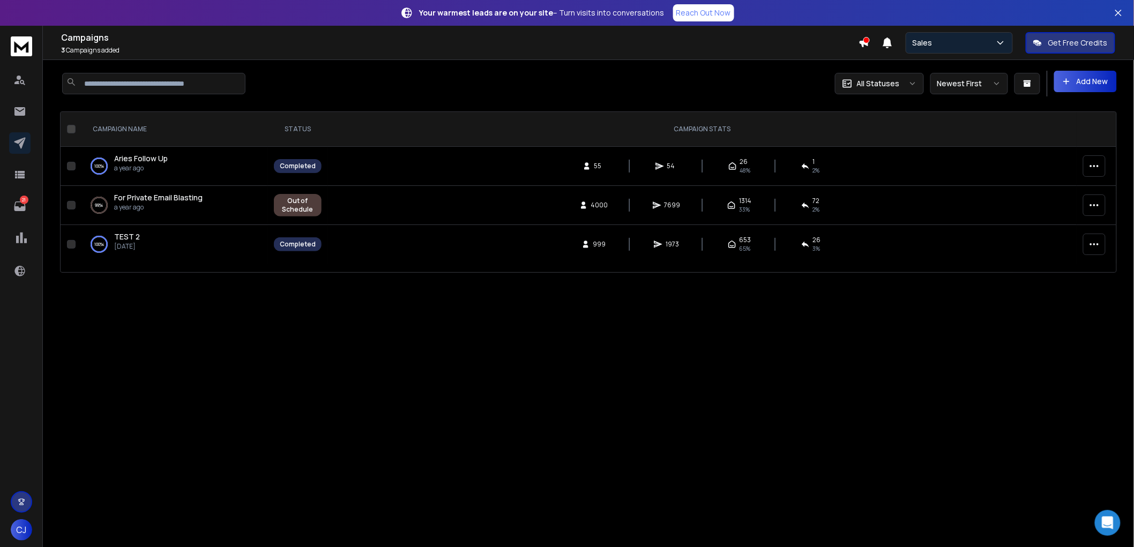
click at [955, 43] on div "Sales" at bounding box center [958, 42] width 93 height 11
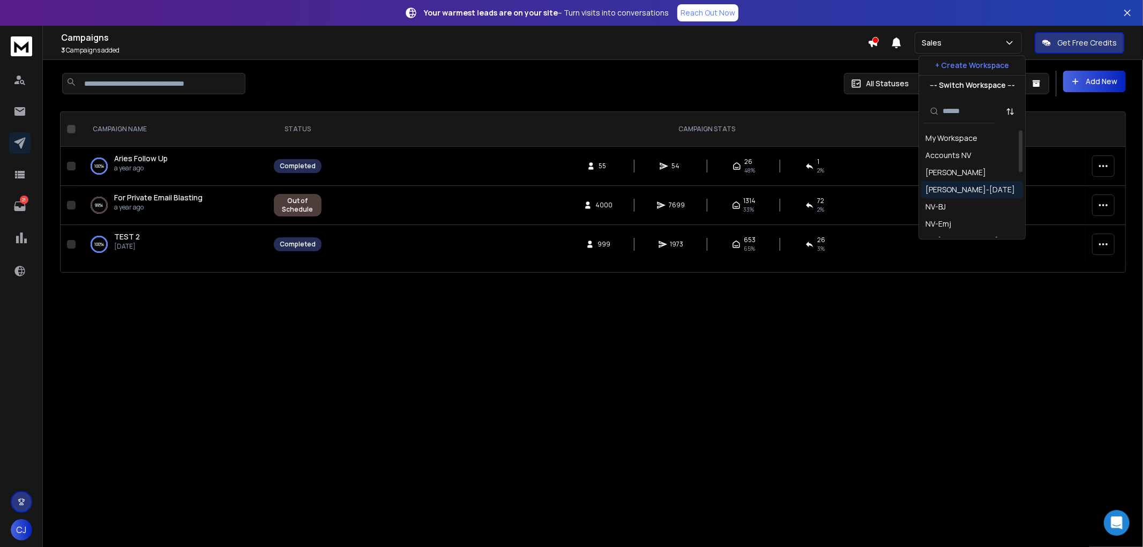
click at [967, 183] on div "John Cayan-April 18" at bounding box center [972, 189] width 102 height 17
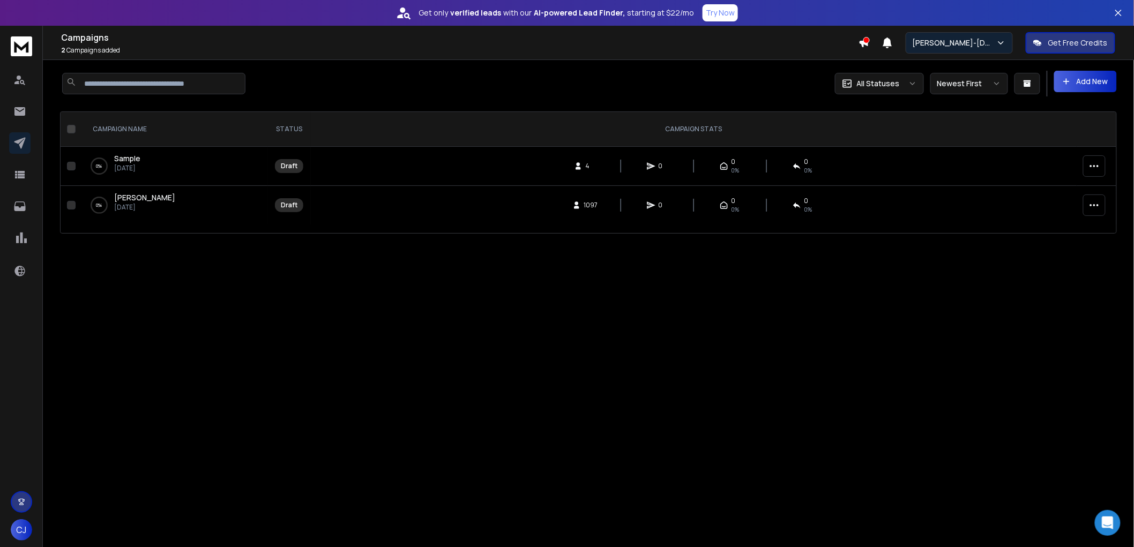
click at [948, 41] on p "[PERSON_NAME]-[DATE]" at bounding box center [954, 42] width 84 height 11
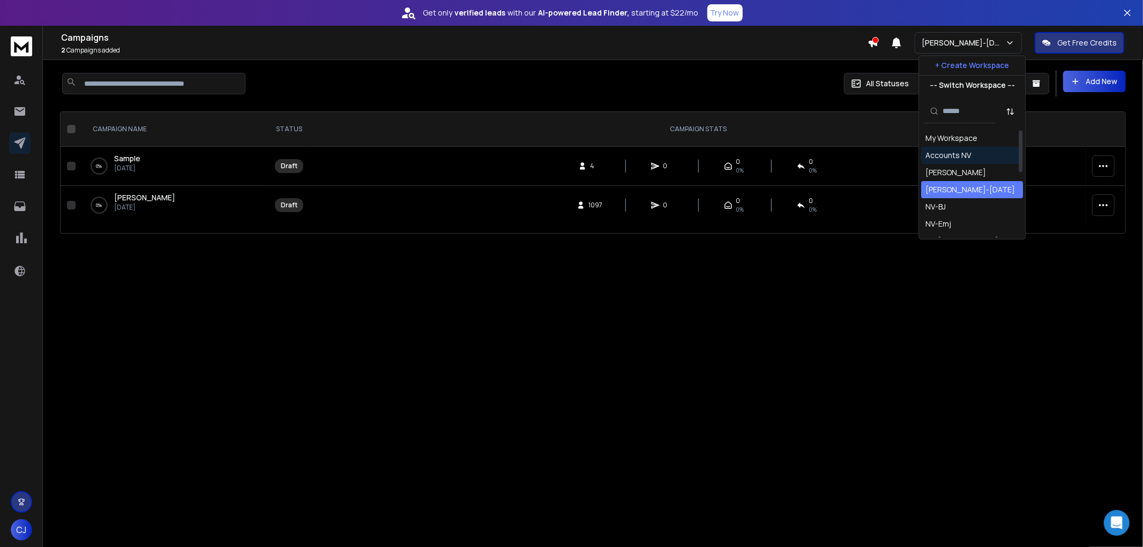
click at [978, 155] on div "Accounts NV" at bounding box center [972, 155] width 102 height 17
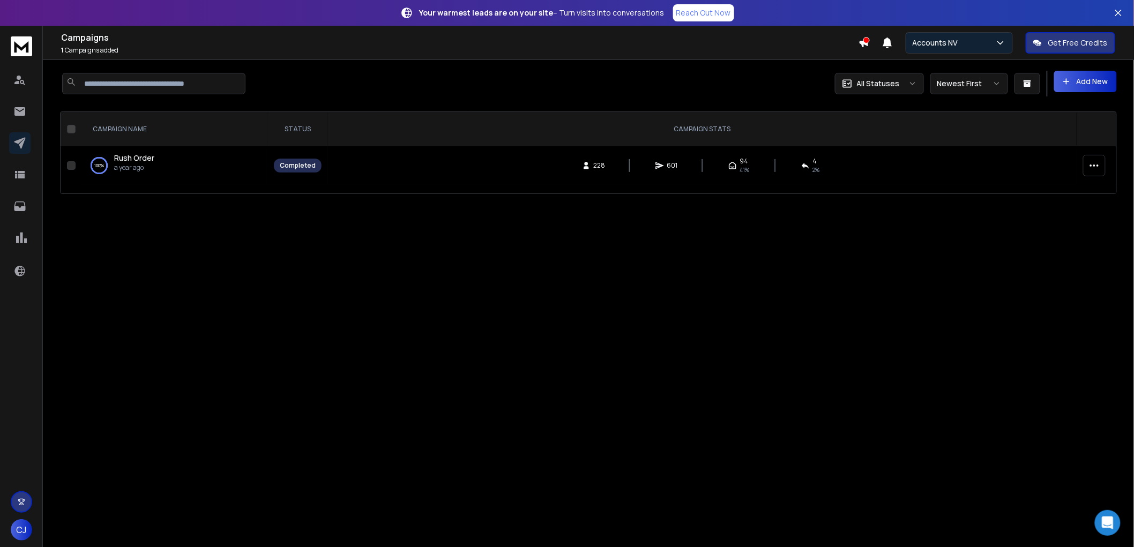
click at [961, 47] on p "Accounts NV" at bounding box center [937, 42] width 50 height 11
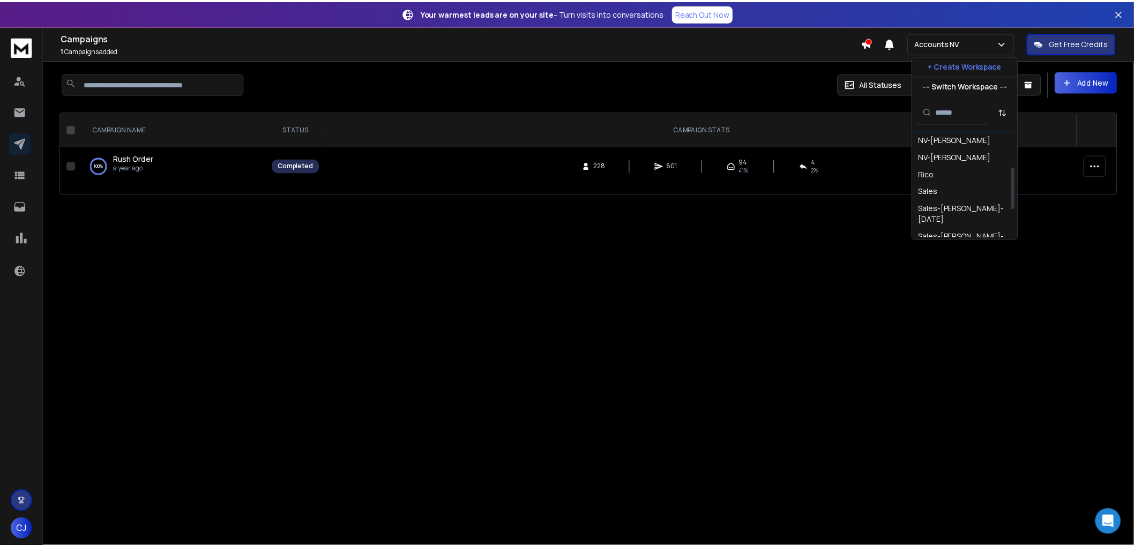
scroll to position [119, 0]
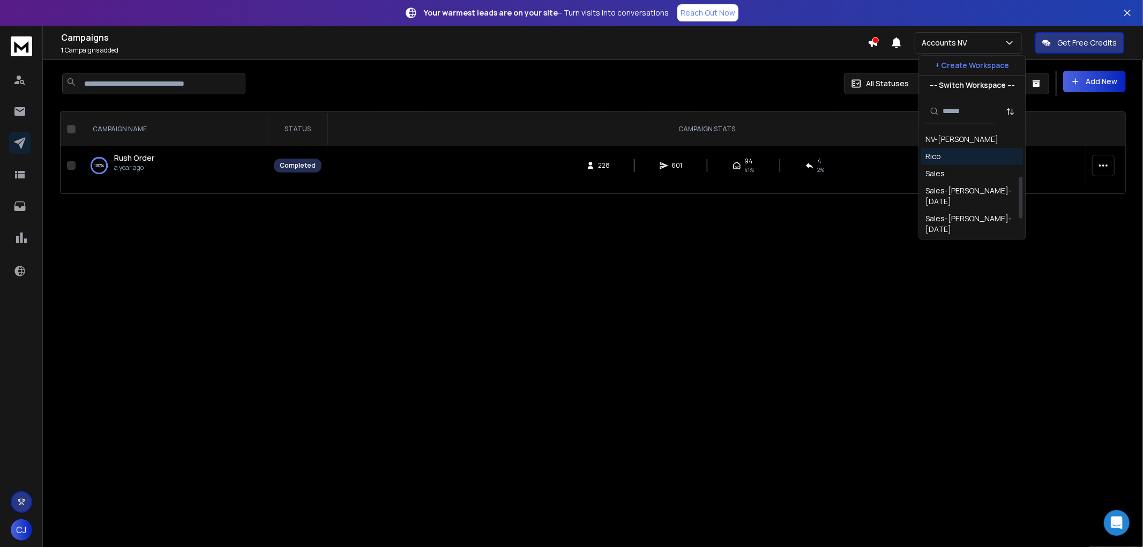
click at [946, 158] on div "Rico" at bounding box center [972, 156] width 102 height 17
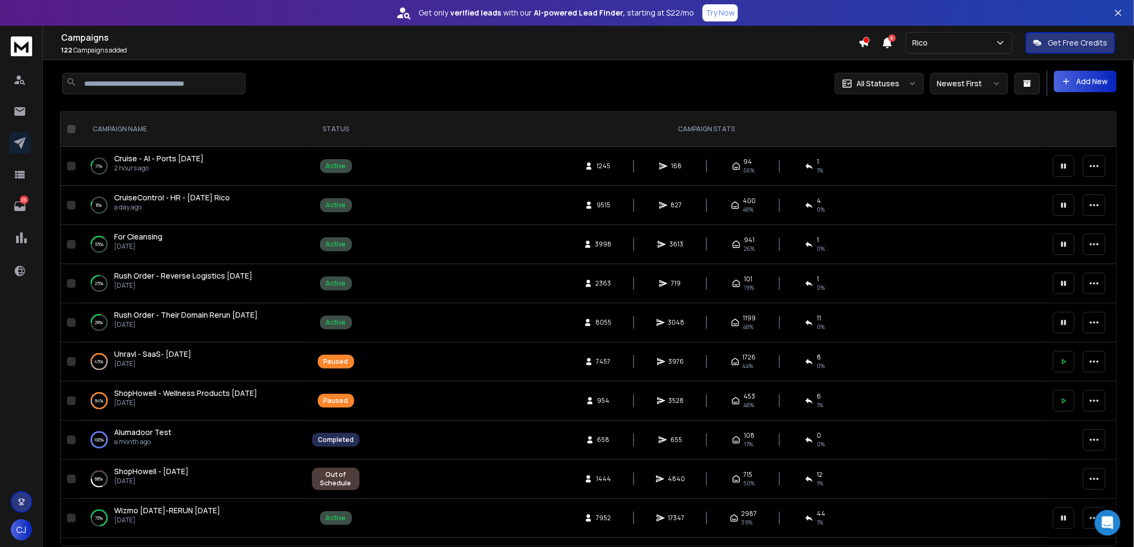
click at [478, 92] on div at bounding box center [324, 84] width 528 height 26
click at [22, 207] on icon at bounding box center [19, 206] width 11 height 10
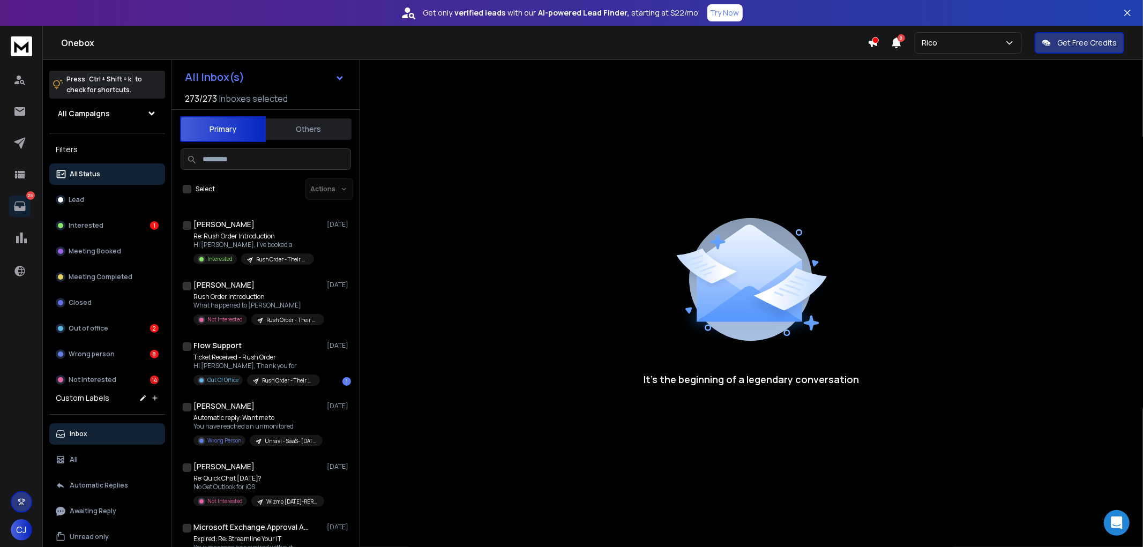
click at [30, 139] on div at bounding box center [21, 144] width 25 height 25
click at [19, 142] on icon at bounding box center [19, 142] width 11 height 11
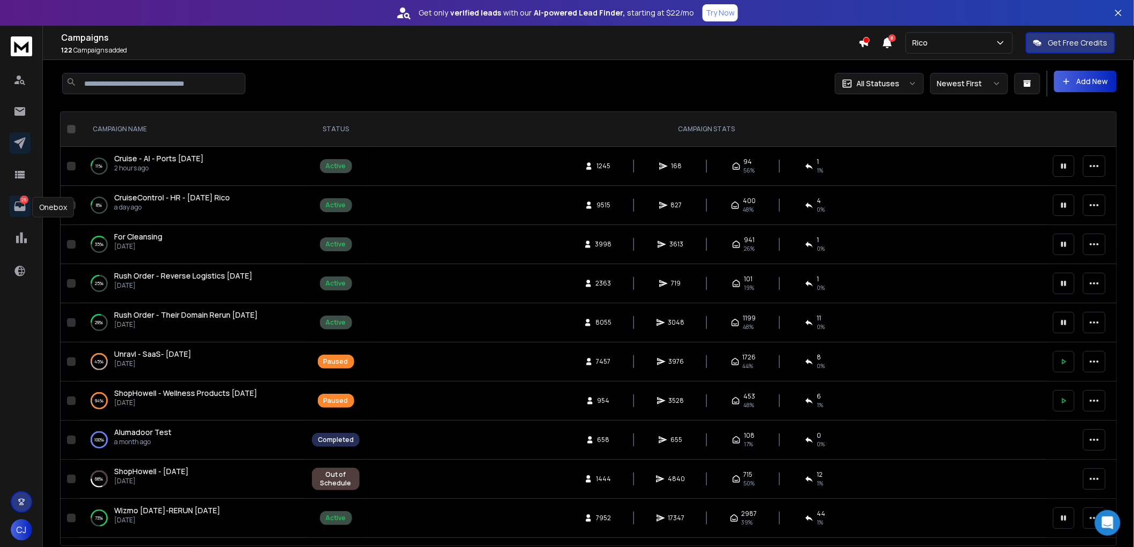
click at [17, 205] on icon at bounding box center [19, 206] width 13 height 13
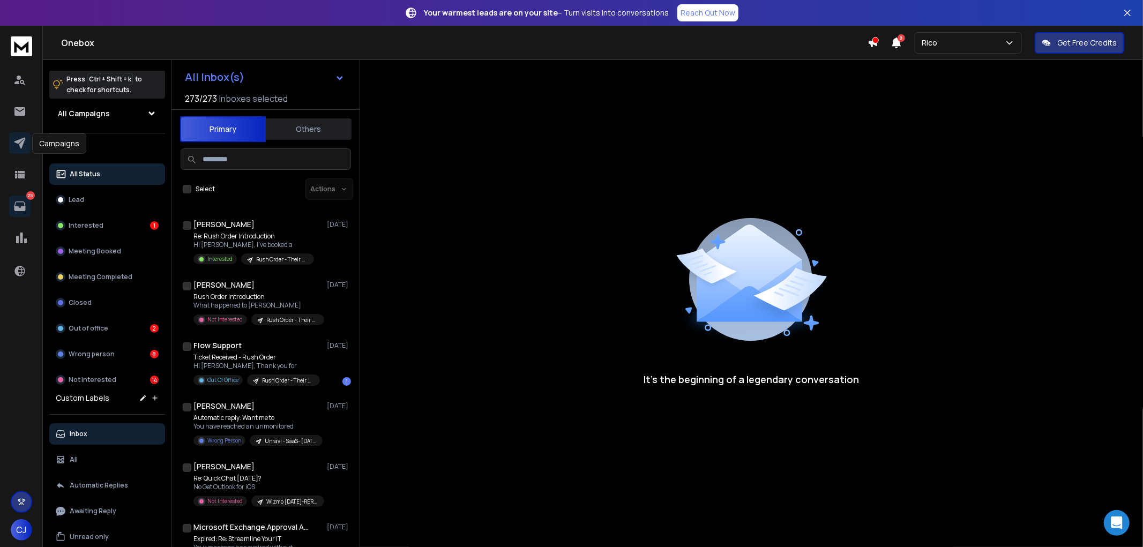
click at [12, 146] on link at bounding box center [19, 142] width 21 height 21
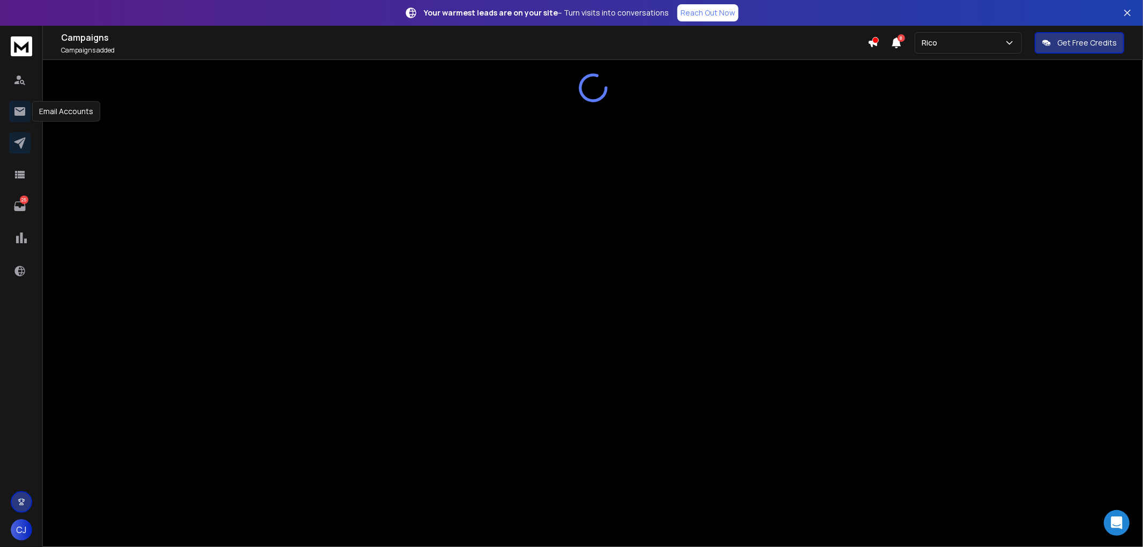
click at [17, 114] on icon at bounding box center [19, 111] width 11 height 9
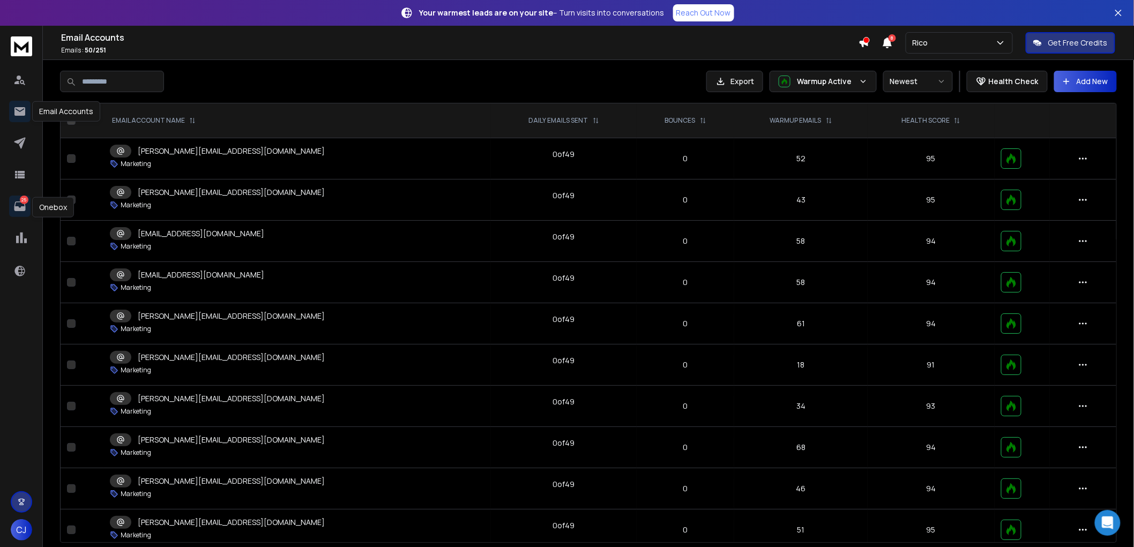
click at [12, 198] on link "25" at bounding box center [19, 206] width 21 height 21
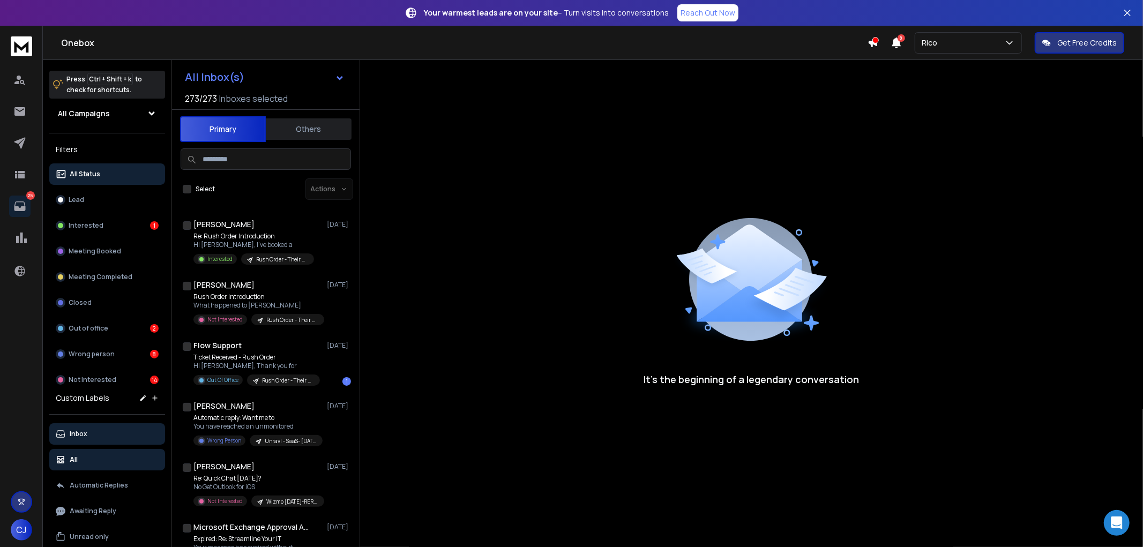
click at [82, 462] on button "All" at bounding box center [107, 459] width 116 height 21
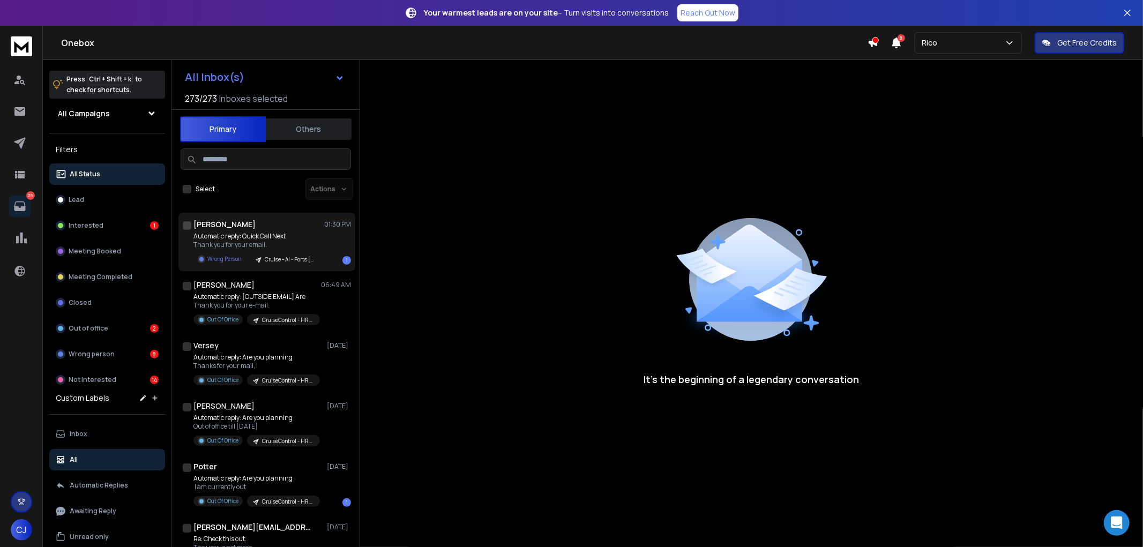
click at [258, 236] on p "Automatic reply: Quick Call Next" at bounding box center [257, 236] width 129 height 9
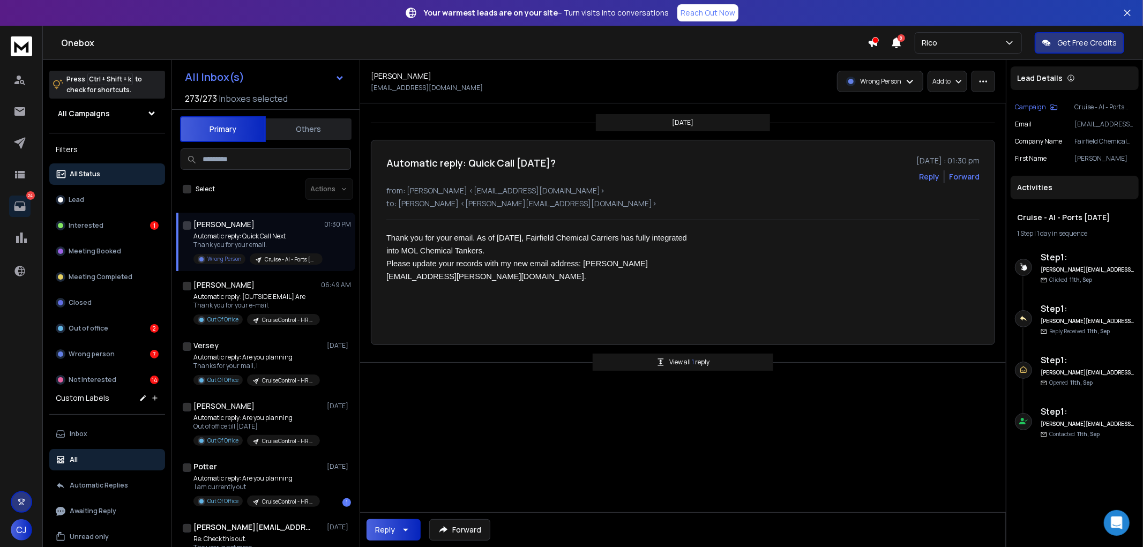
click at [457, 74] on div "[PERSON_NAME] [PERSON_NAME] [EMAIL_ADDRESS][DOMAIN_NAME]" at bounding box center [525, 81] width 309 height 21
click at [1068, 78] on icon at bounding box center [1071, 78] width 9 height 9
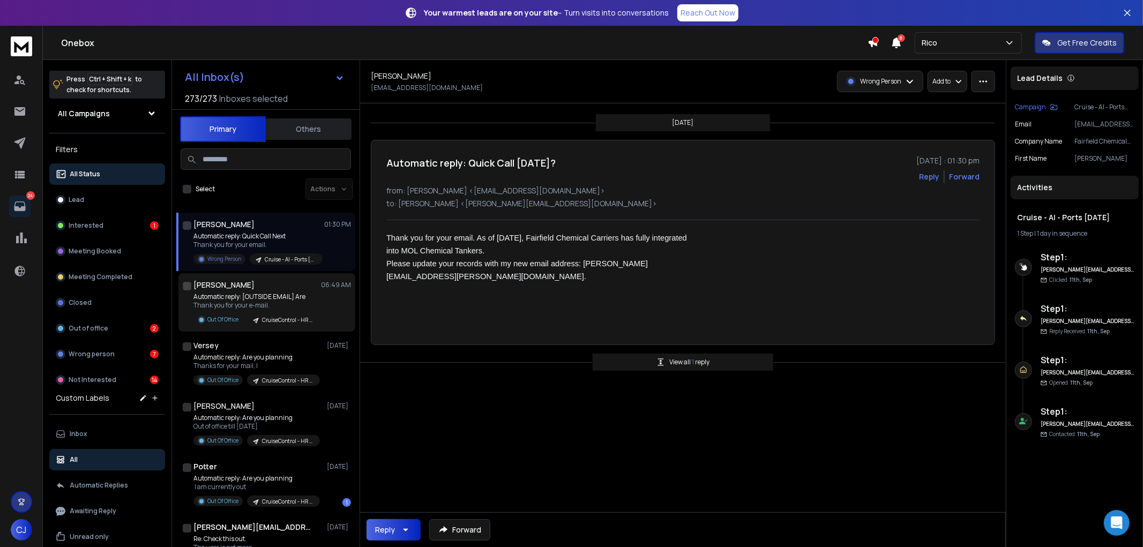
click at [249, 301] on p "Thank you for your e-mail." at bounding box center [256, 305] width 126 height 9
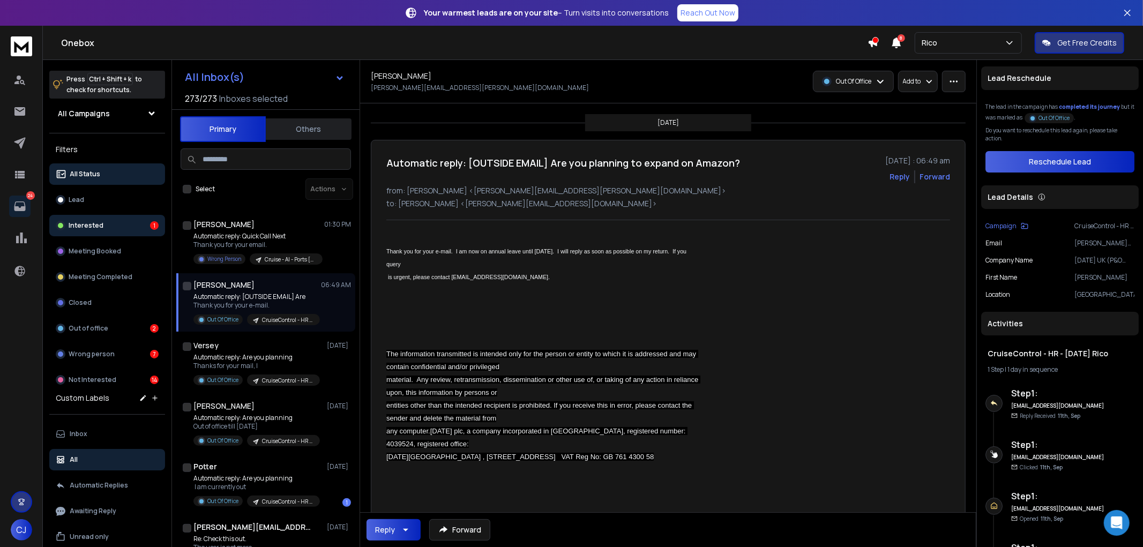
click at [103, 225] on button "Interested 1" at bounding box center [107, 225] width 116 height 21
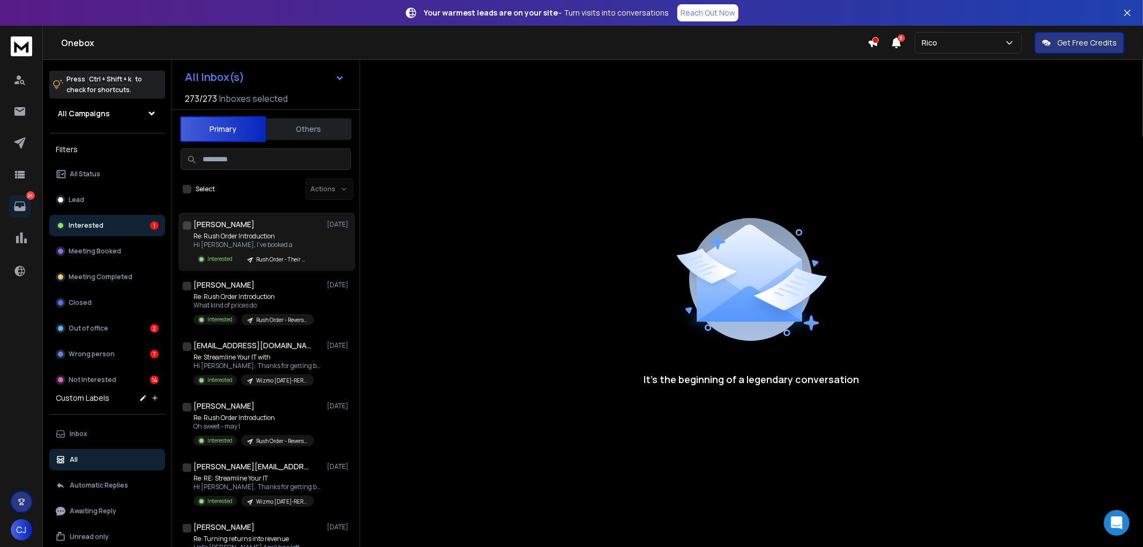
click at [243, 231] on div "[PERSON_NAME] [DATE] Re: Rush Order Introduction Hi [PERSON_NAME], I've booked …" at bounding box center [271, 242] width 157 height 46
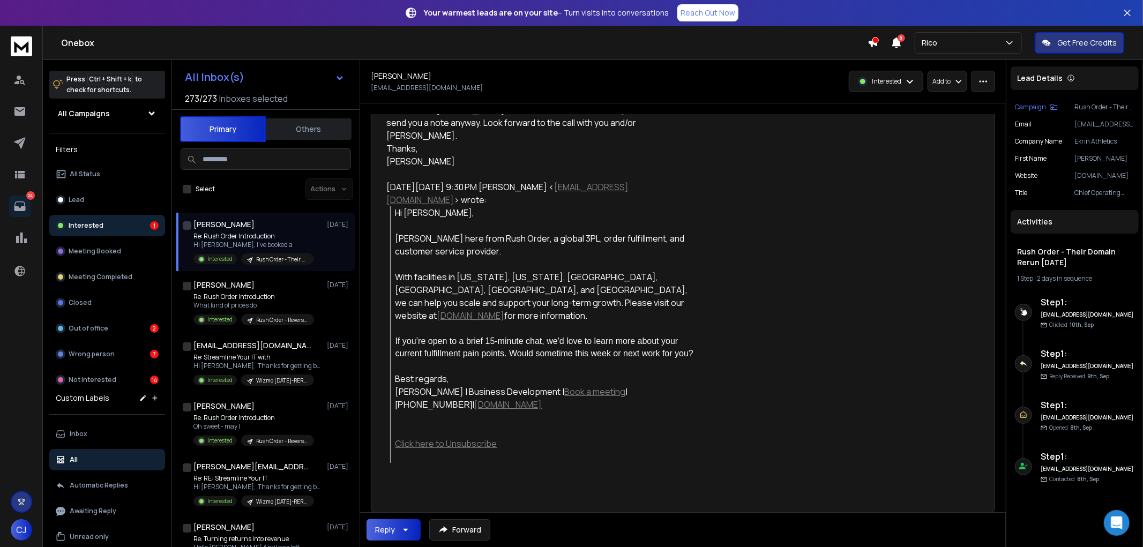
scroll to position [179, 0]
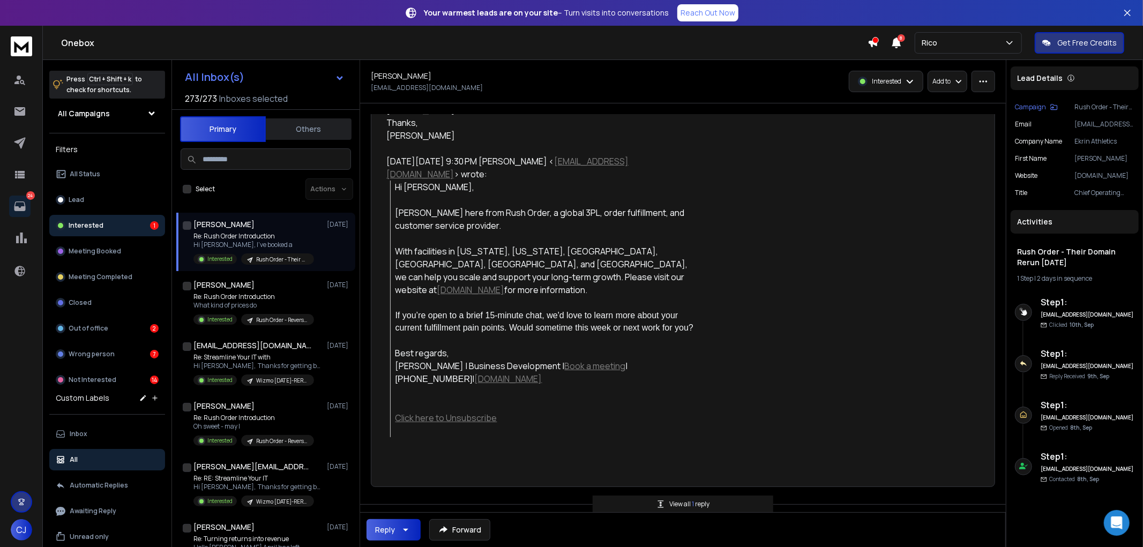
click at [708, 500] on p "View all 1 reply" at bounding box center [689, 504] width 40 height 9
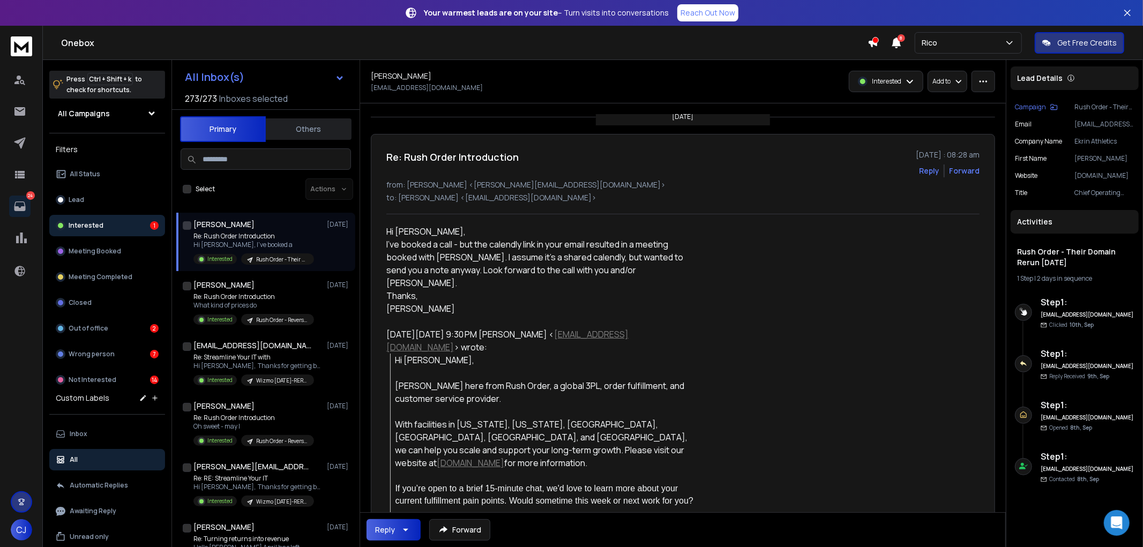
scroll to position [0, 0]
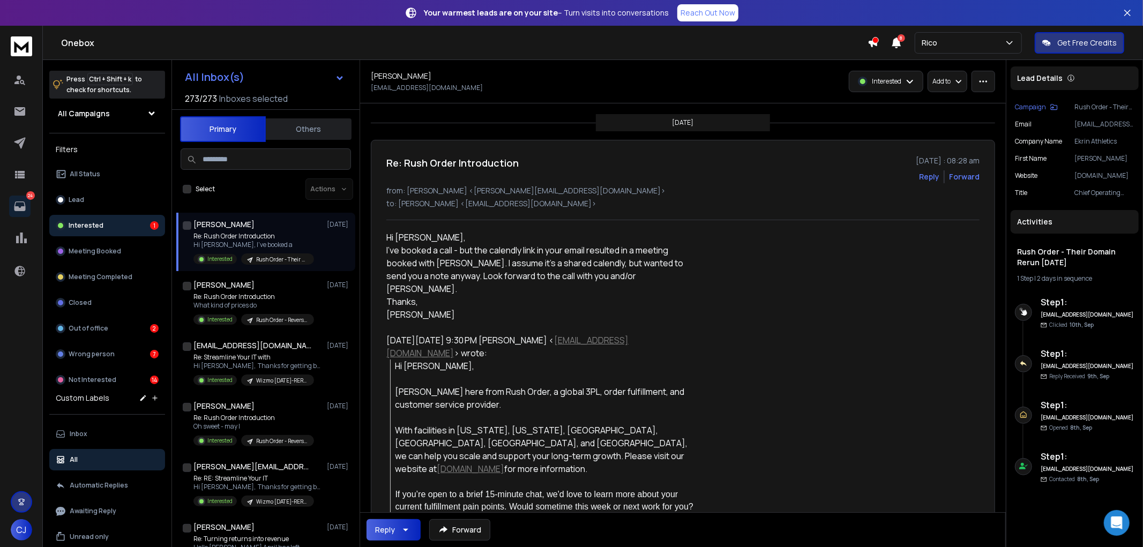
click at [1038, 107] on p "Campaign" at bounding box center [1030, 107] width 31 height 9
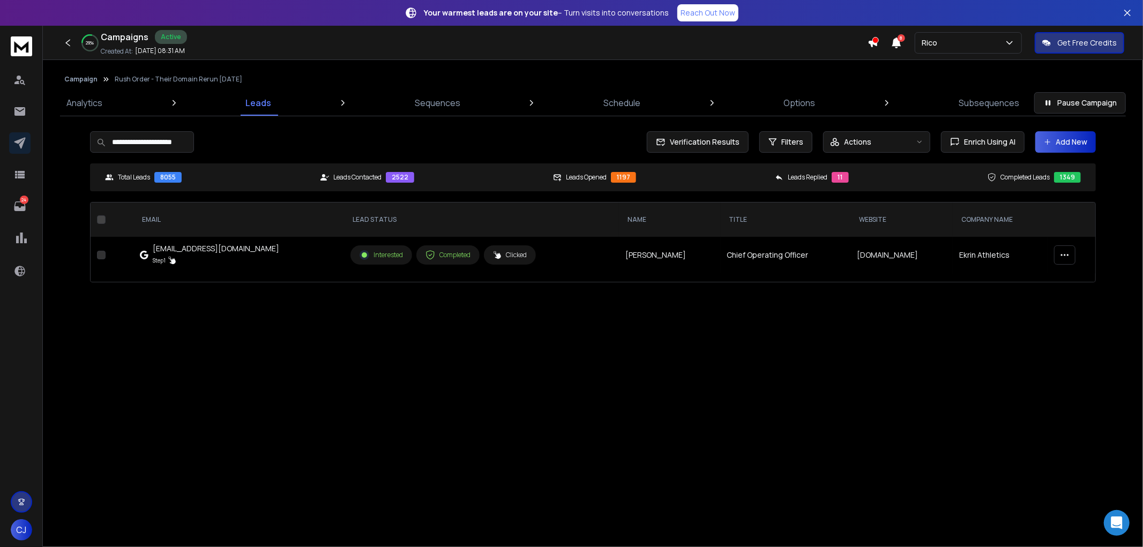
click at [1085, 333] on div "**********" at bounding box center [571, 273] width 1143 height 547
click at [741, 45] on div "29 % Campaigns Active Created At: [DATE] 08:31 AM 8 Rico Get Free Credits" at bounding box center [571, 43] width 1143 height 34
click at [20, 113] on icon at bounding box center [19, 111] width 11 height 9
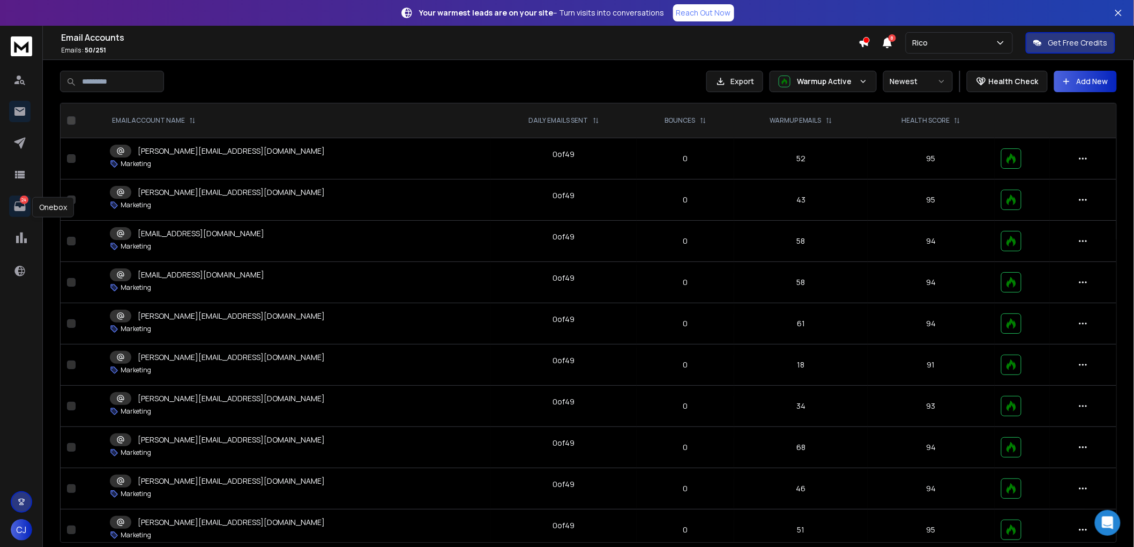
click at [14, 207] on icon at bounding box center [19, 206] width 11 height 10
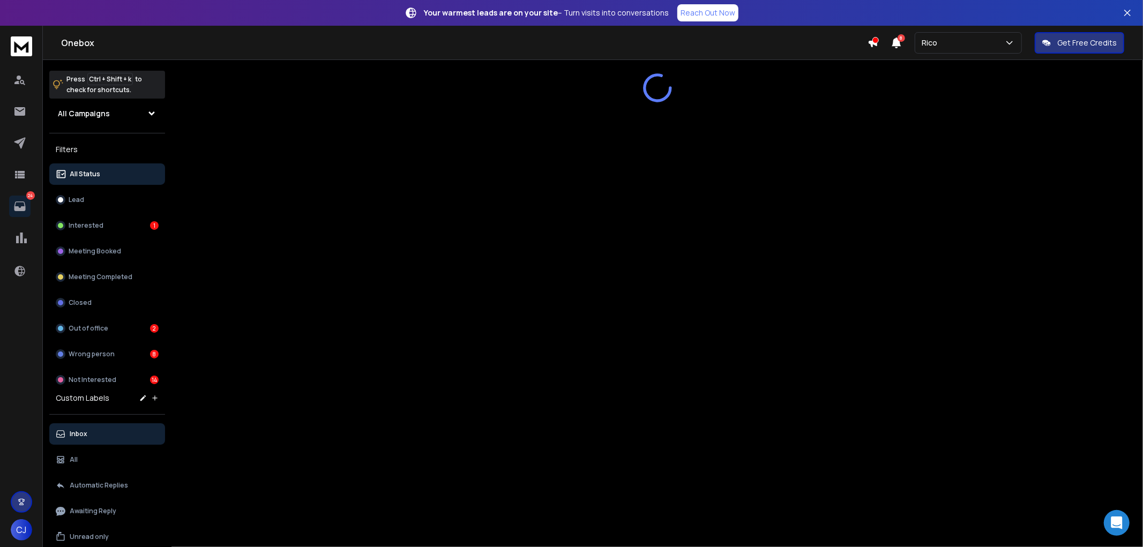
click at [273, 32] on div "Onebox 8 Rico Get Free Credits" at bounding box center [571, 43] width 1143 height 34
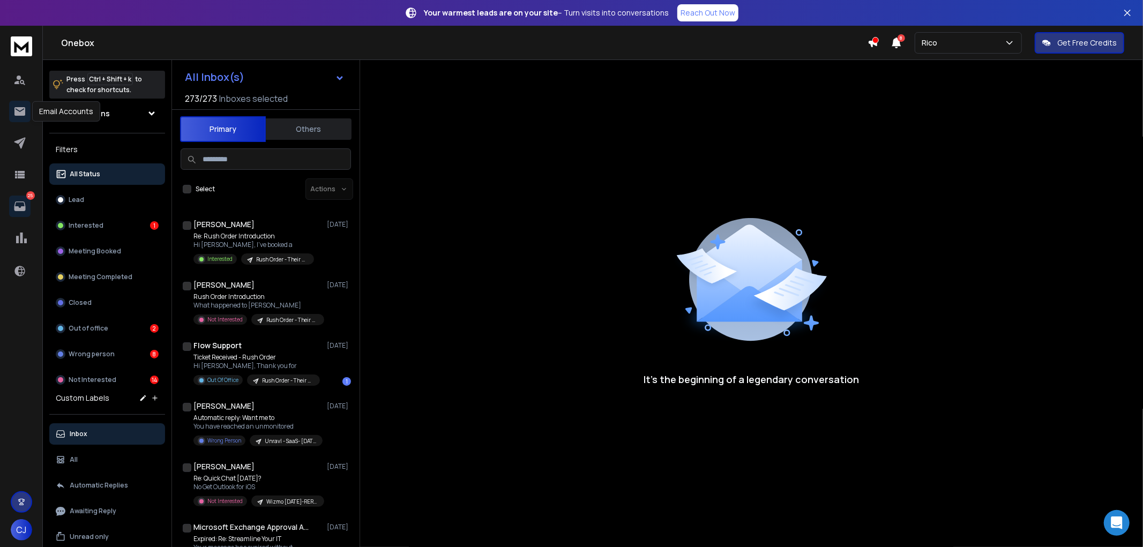
click at [22, 109] on icon at bounding box center [19, 111] width 11 height 9
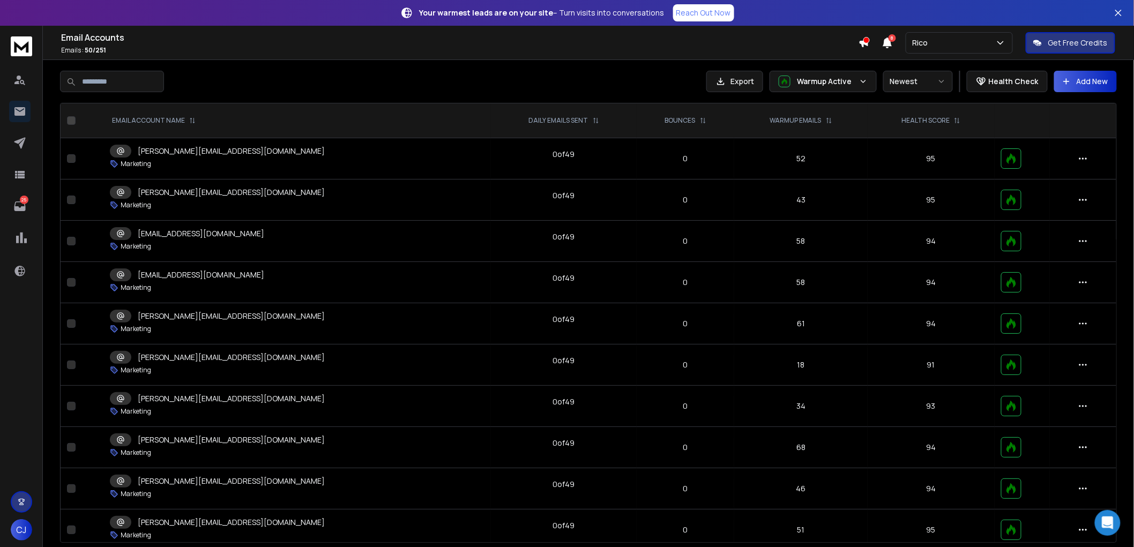
click at [118, 76] on input at bounding box center [112, 81] width 104 height 21
paste input "**********"
type input "**********"
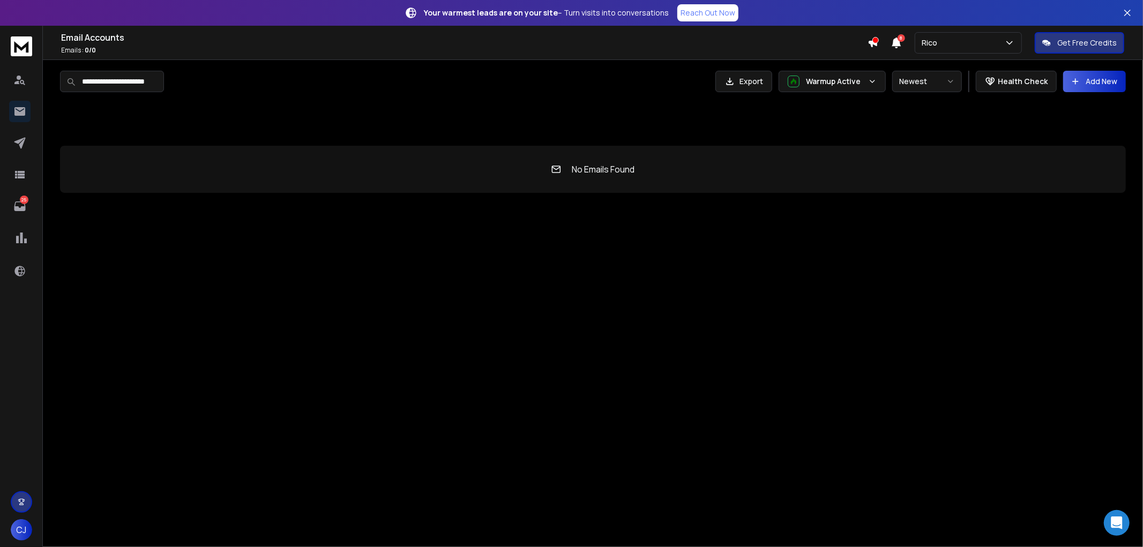
click at [146, 76] on input "**********" at bounding box center [112, 81] width 104 height 21
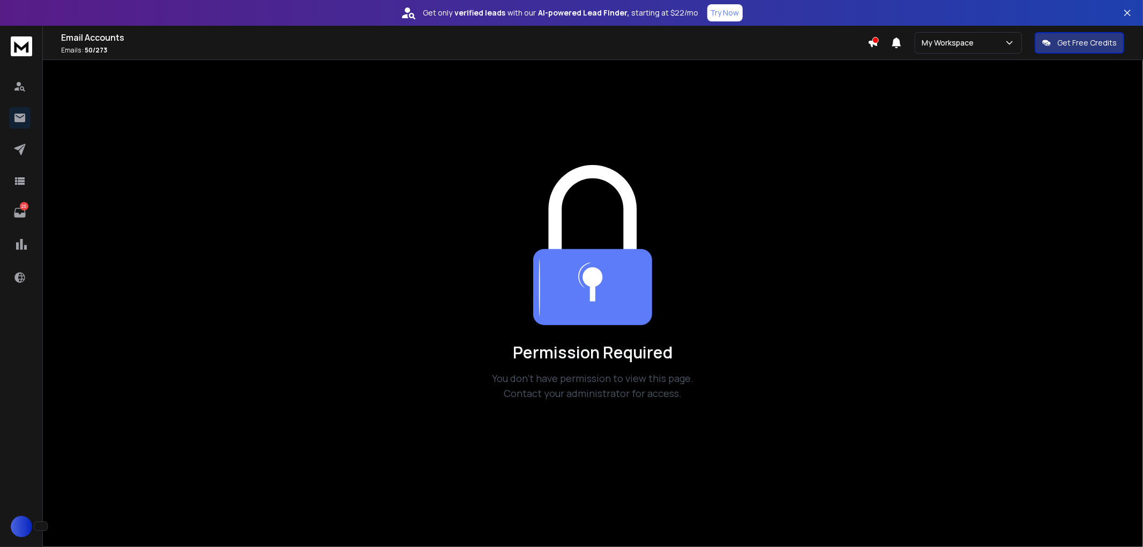
click at [20, 534] on span "button" at bounding box center [21, 526] width 21 height 21
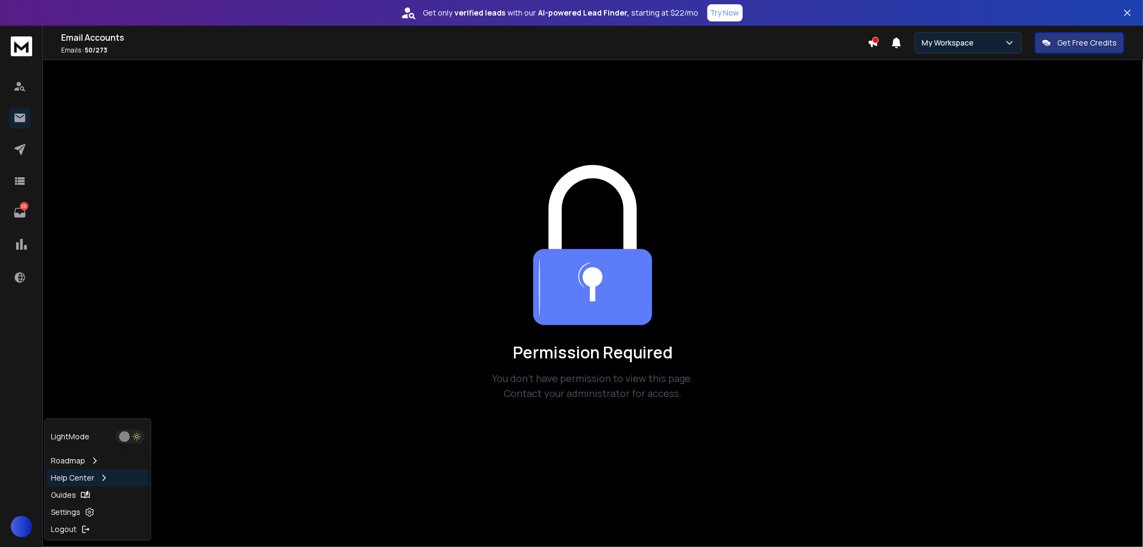
click at [984, 37] on div "My Workspace" at bounding box center [967, 42] width 93 height 11
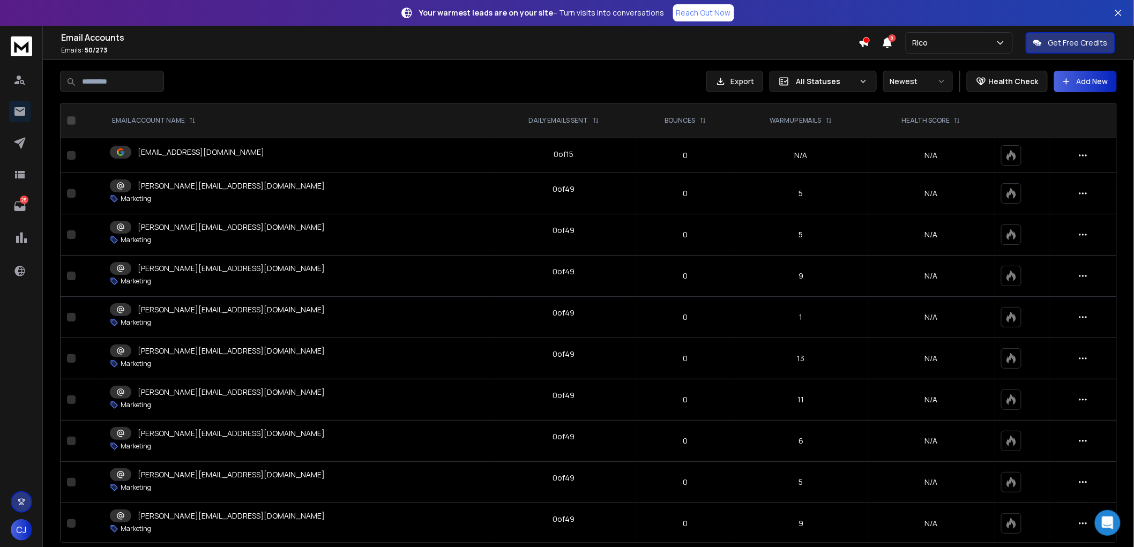
click at [121, 72] on input at bounding box center [112, 81] width 104 height 21
paste input "**********"
type input "**********"
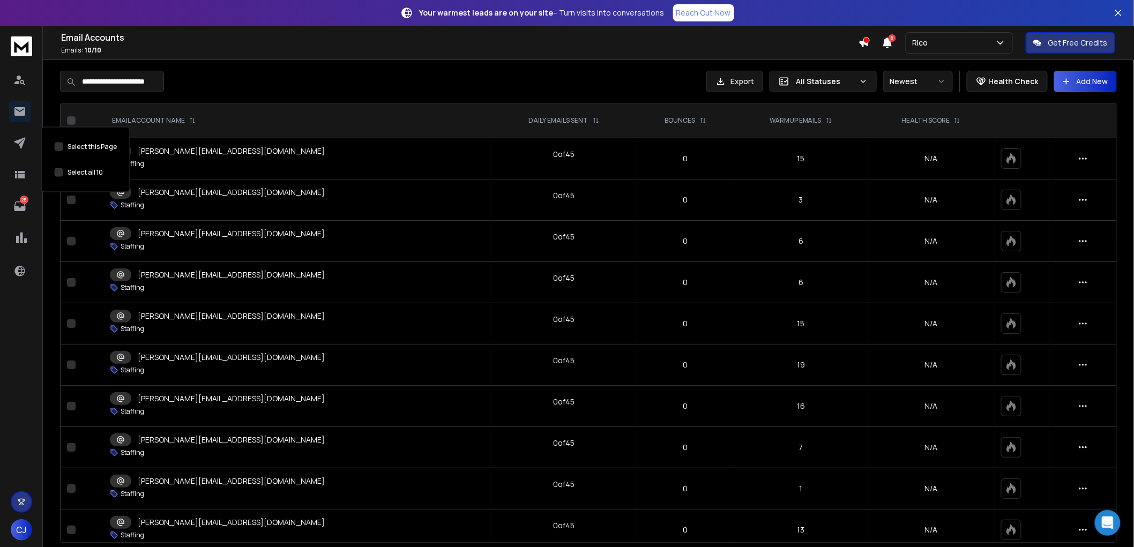
click at [58, 173] on button "Select this Page" at bounding box center [59, 172] width 9 height 9
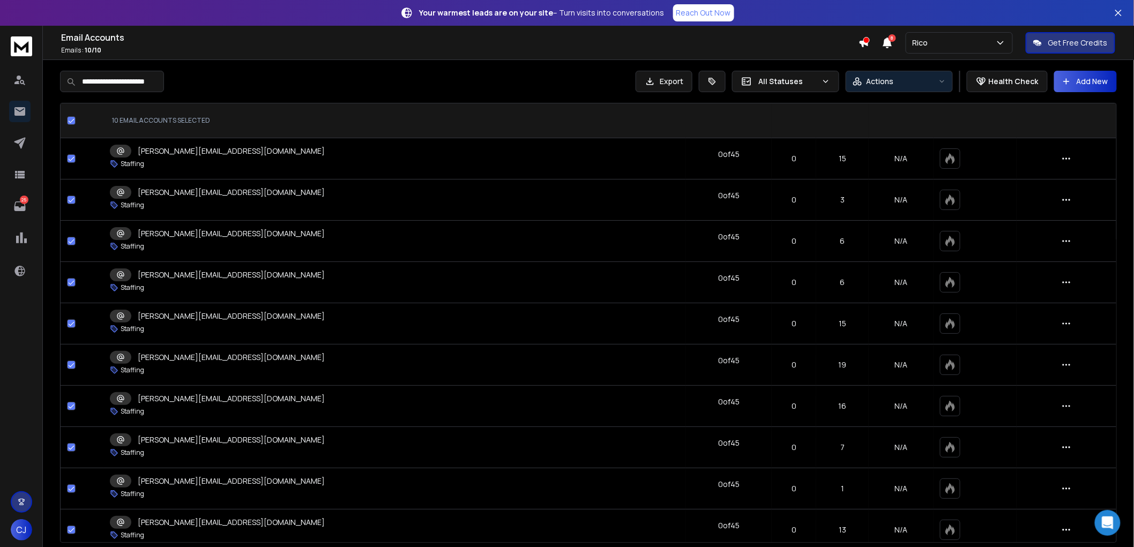
click at [934, 83] on div "Actions" at bounding box center [892, 81] width 81 height 11
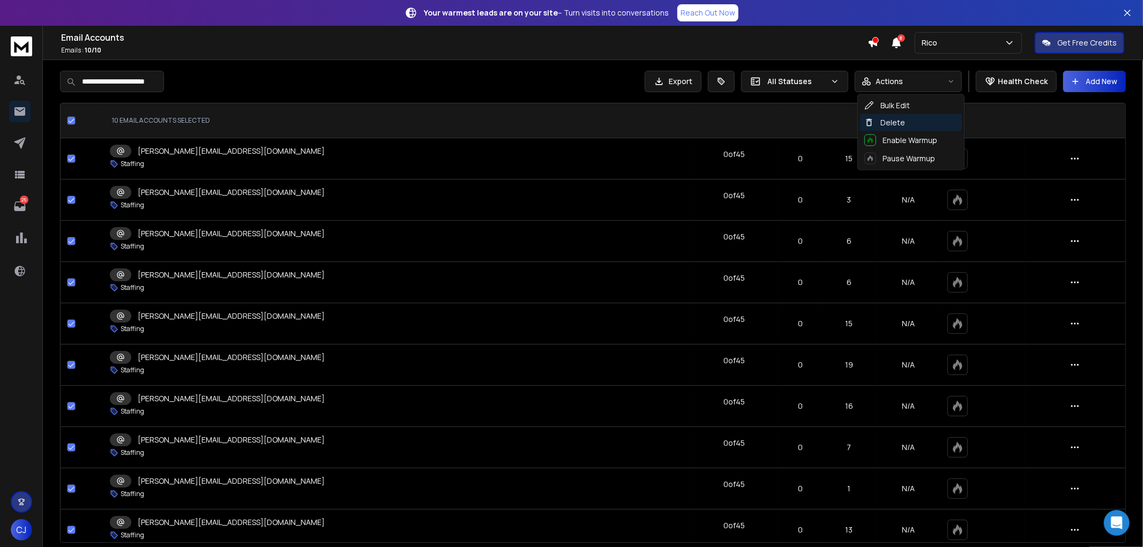
click at [943, 123] on div "Delete" at bounding box center [911, 122] width 102 height 17
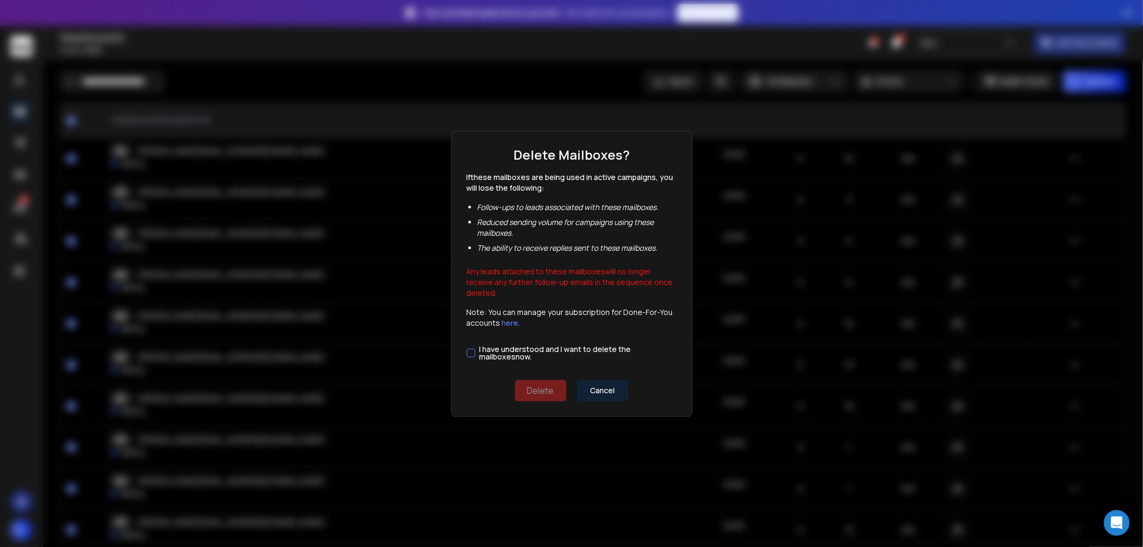
click at [467, 349] on button "I have understood and I want to delete the mailbox es now." at bounding box center [471, 353] width 9 height 9
click at [601, 380] on button "Cancel" at bounding box center [602, 390] width 51 height 21
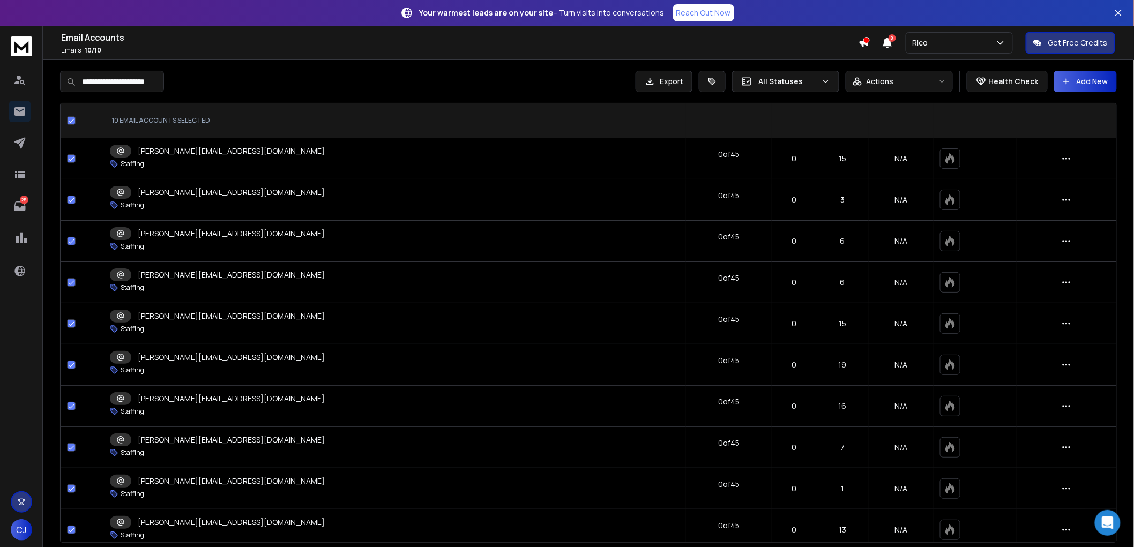
click at [686, 156] on td "0 of 45" at bounding box center [729, 152] width 86 height 28
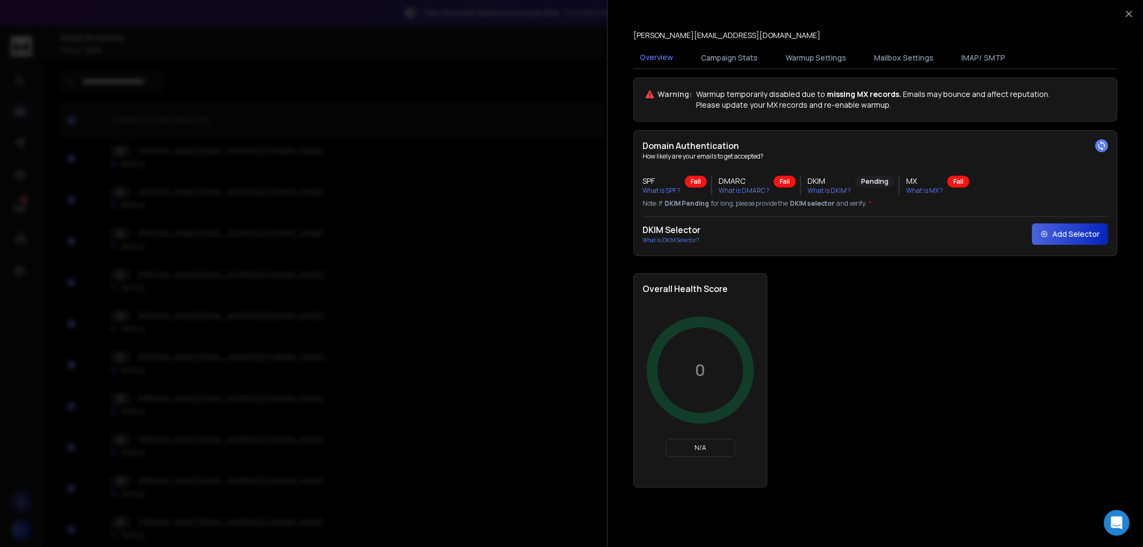
click at [734, 51] on button "Campaign Stats" at bounding box center [729, 58] width 70 height 24
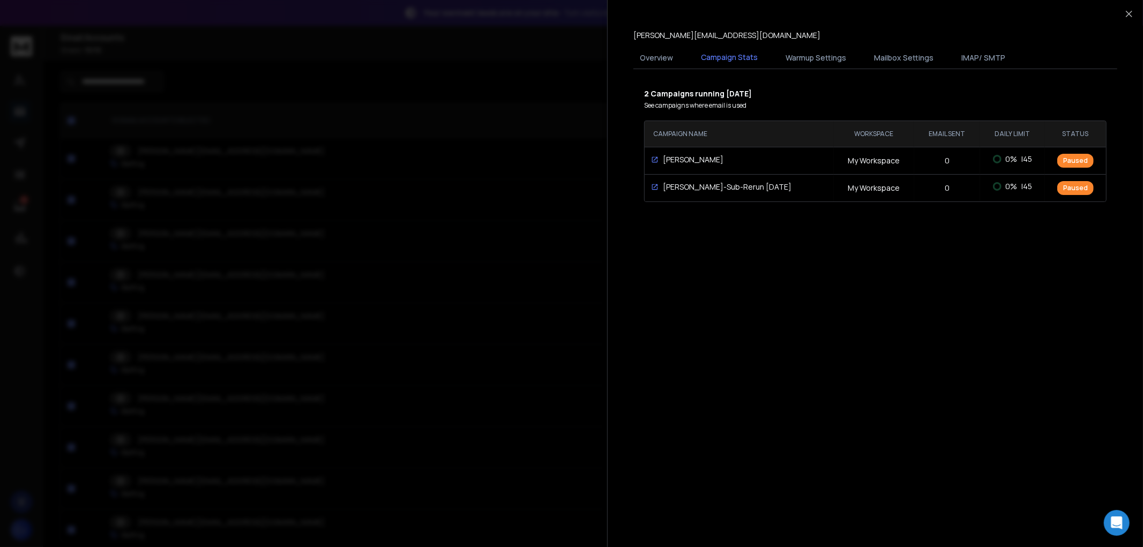
click at [655, 49] on button "Overview" at bounding box center [656, 58] width 46 height 24
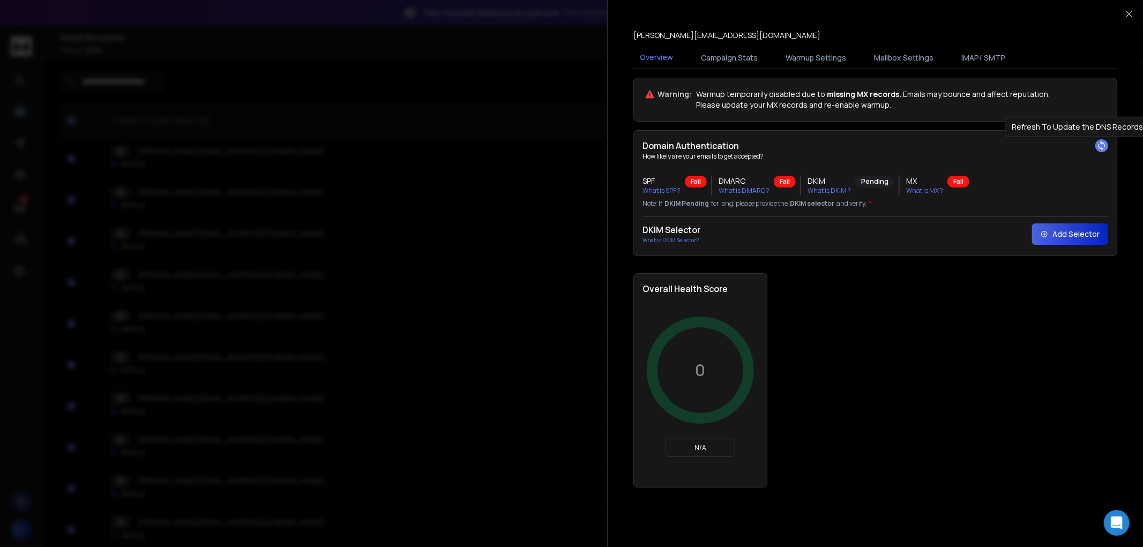
click at [1096, 145] on icon at bounding box center [1101, 145] width 11 height 11
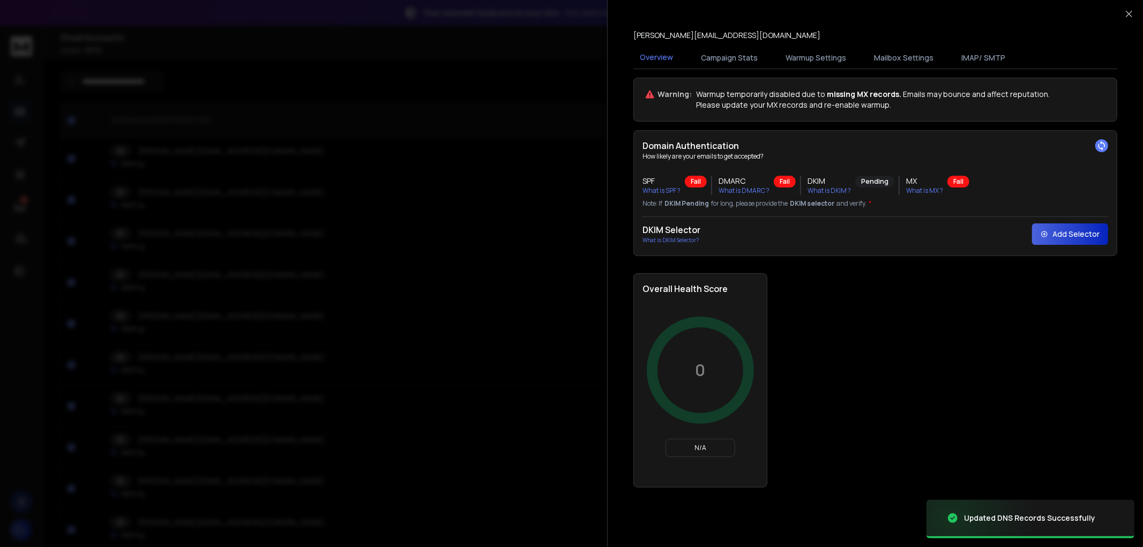
click at [730, 51] on button "Campaign Stats" at bounding box center [729, 58] width 70 height 24
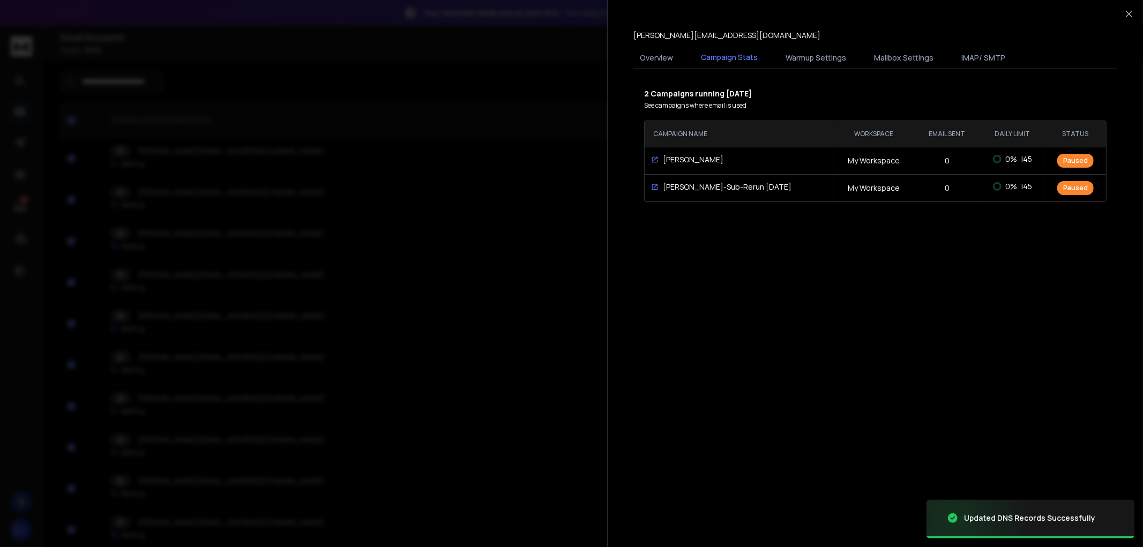
click at [472, 188] on div at bounding box center [571, 273] width 1143 height 547
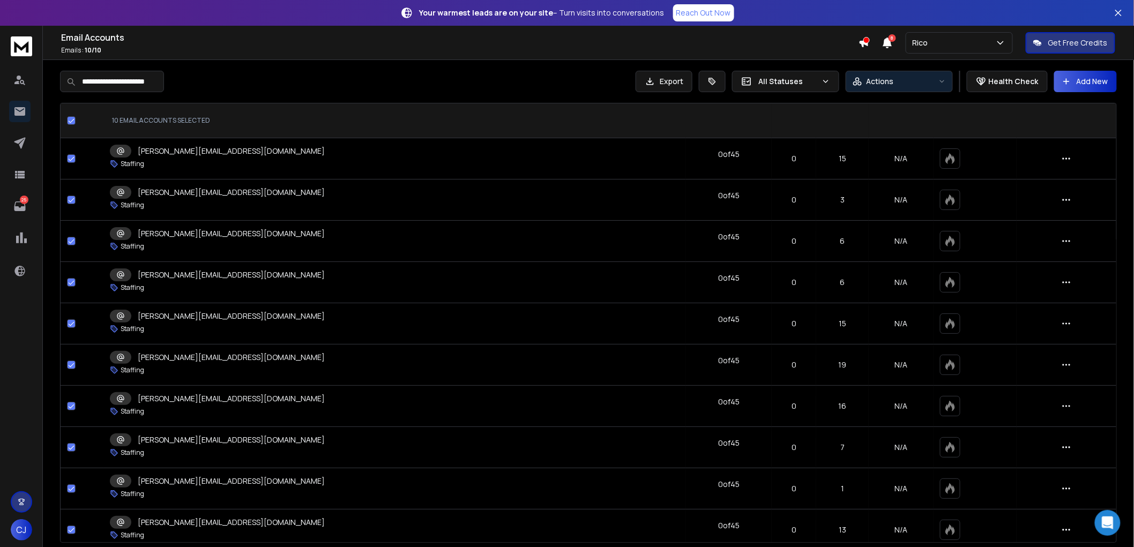
click at [925, 82] on div "Actions" at bounding box center [892, 81] width 81 height 11
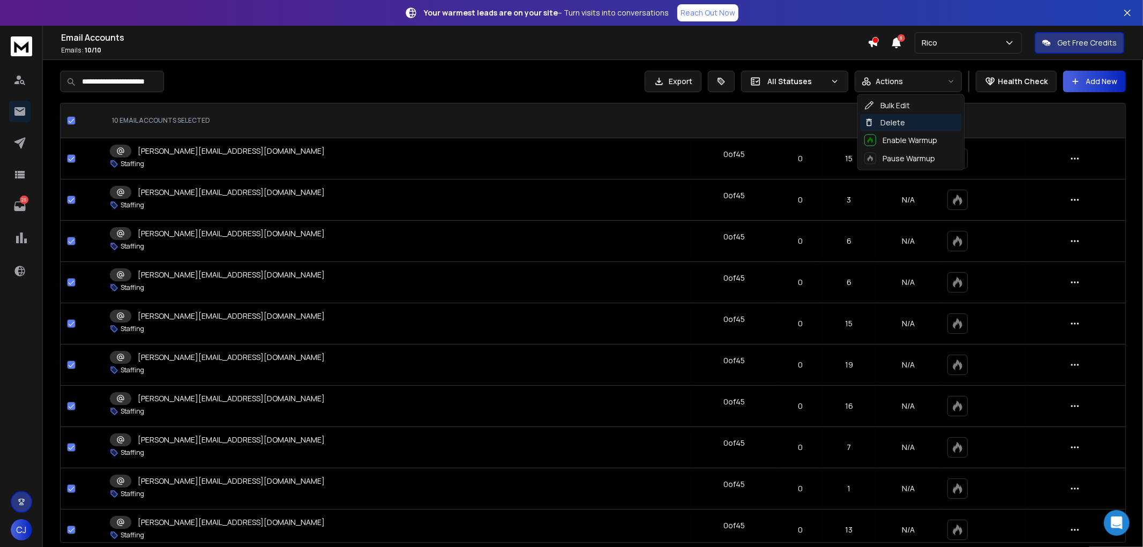
click at [903, 124] on div "Delete" at bounding box center [911, 122] width 102 height 17
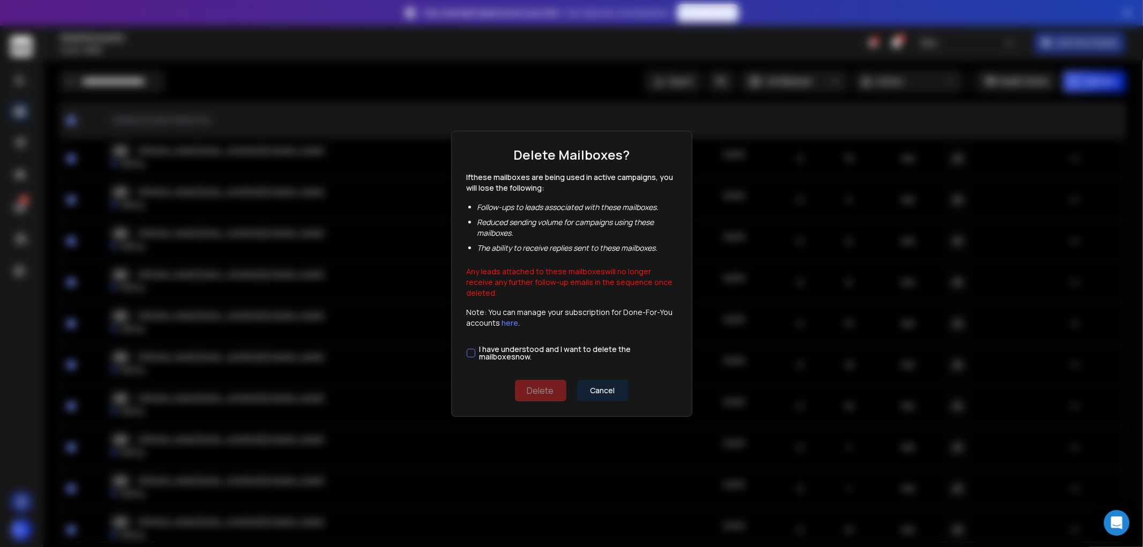
click at [472, 349] on button "I have understood and I want to delete the mailbox es now." at bounding box center [471, 353] width 9 height 9
click at [538, 392] on button "Delete" at bounding box center [540, 390] width 51 height 21
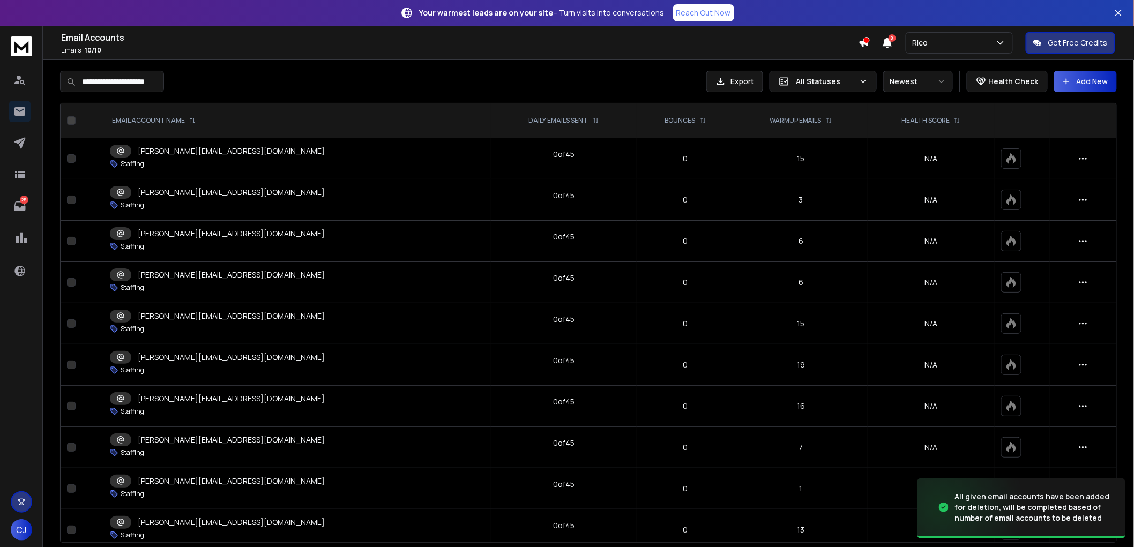
click at [96, 82] on input "**********" at bounding box center [112, 81] width 104 height 21
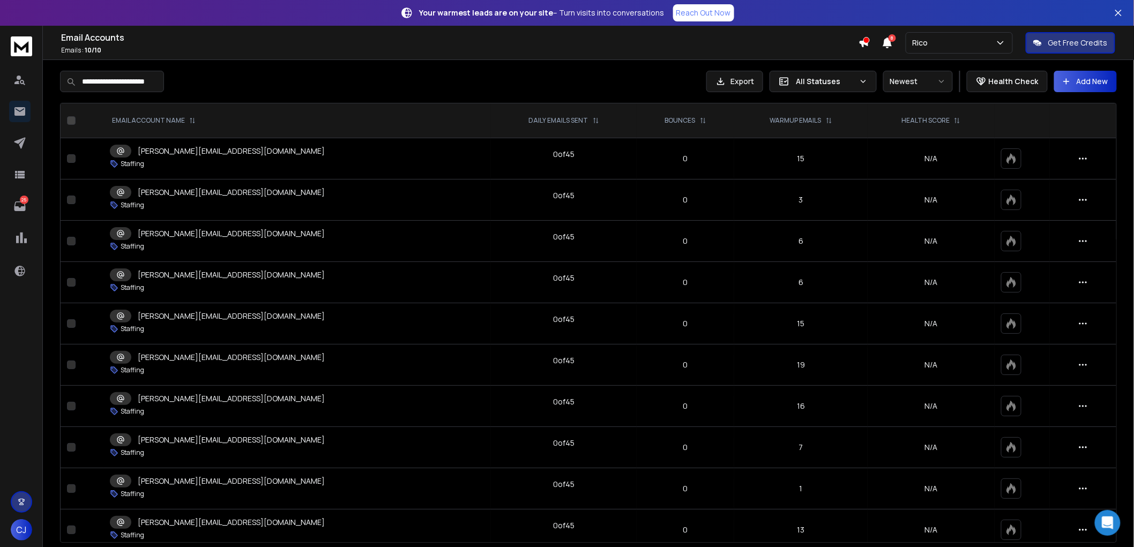
paste input "*"
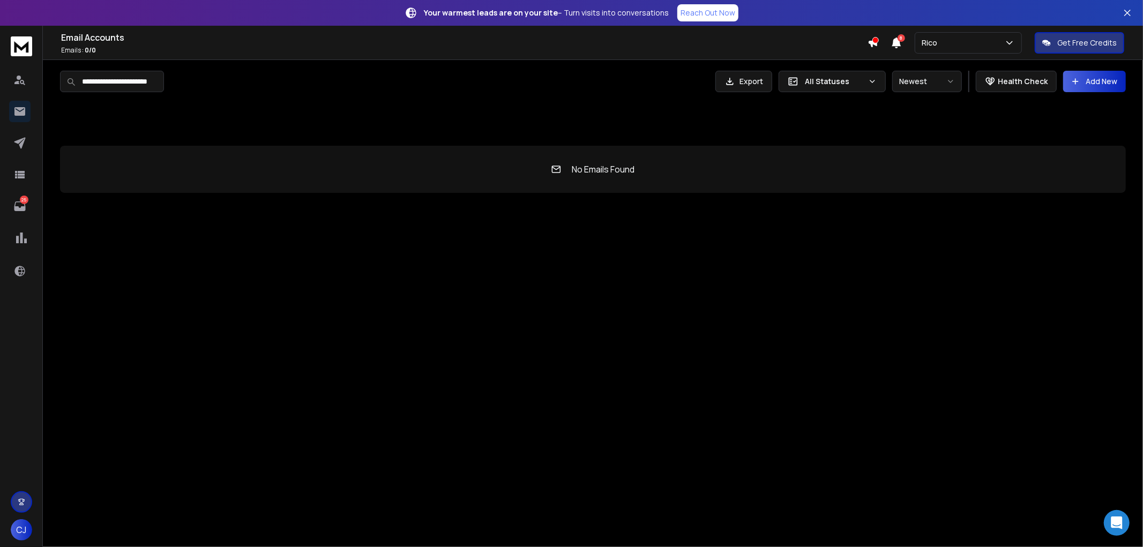
type input "**********"
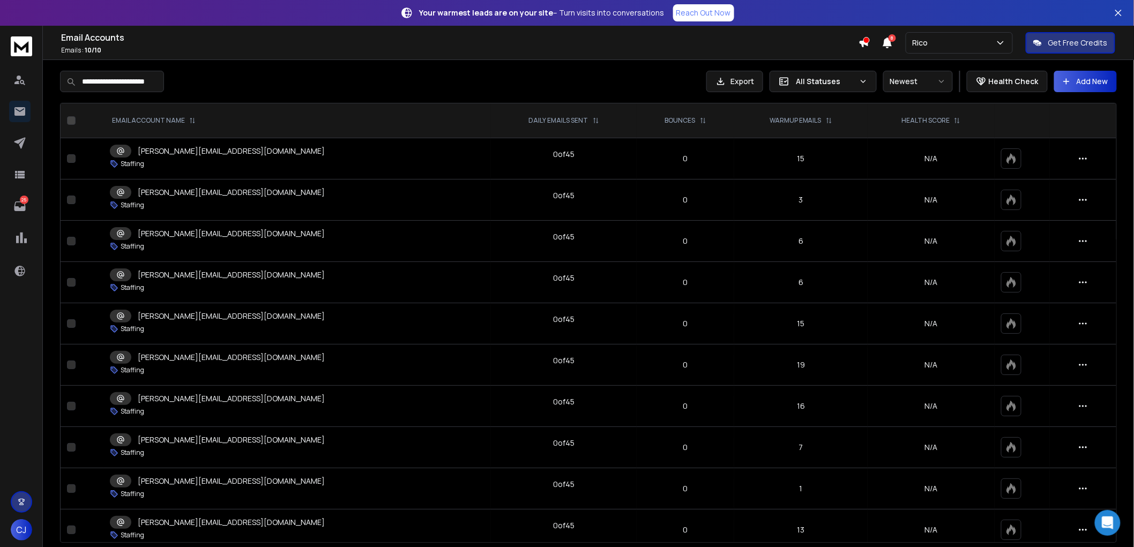
click at [127, 84] on input "**********" at bounding box center [112, 81] width 104 height 21
click at [291, 163] on div "Staffing" at bounding box center [297, 164] width 374 height 9
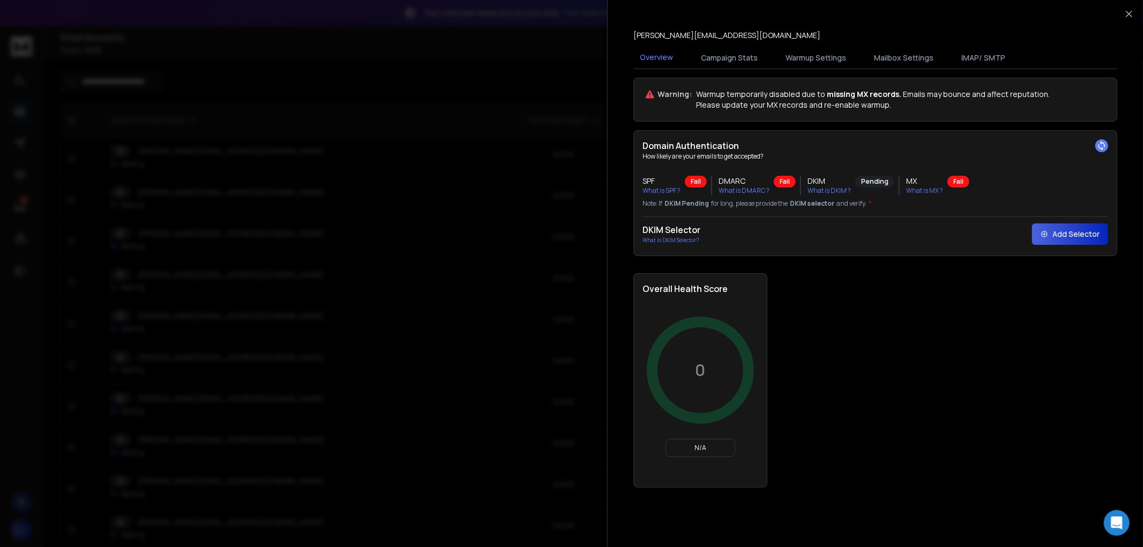
click at [536, 64] on div at bounding box center [571, 273] width 1143 height 547
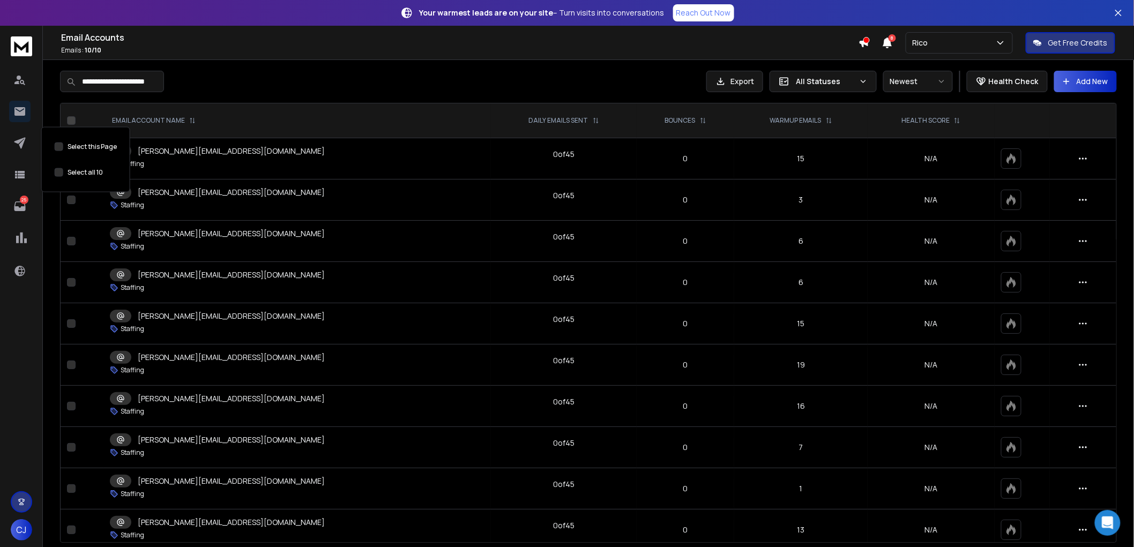
click at [57, 168] on button "Select this Page" at bounding box center [59, 172] width 9 height 9
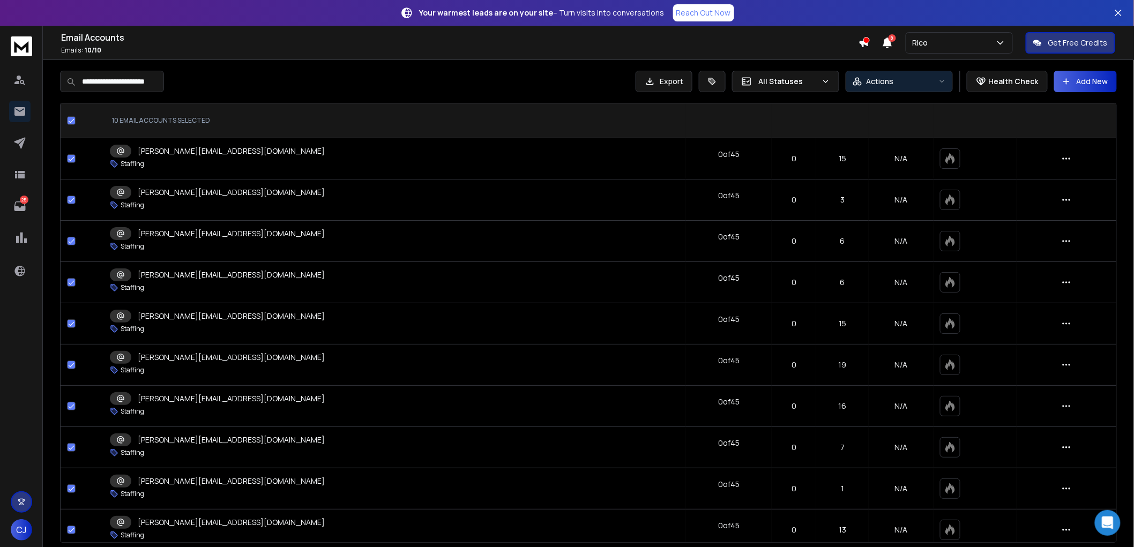
click at [912, 79] on div "Actions" at bounding box center [892, 81] width 81 height 11
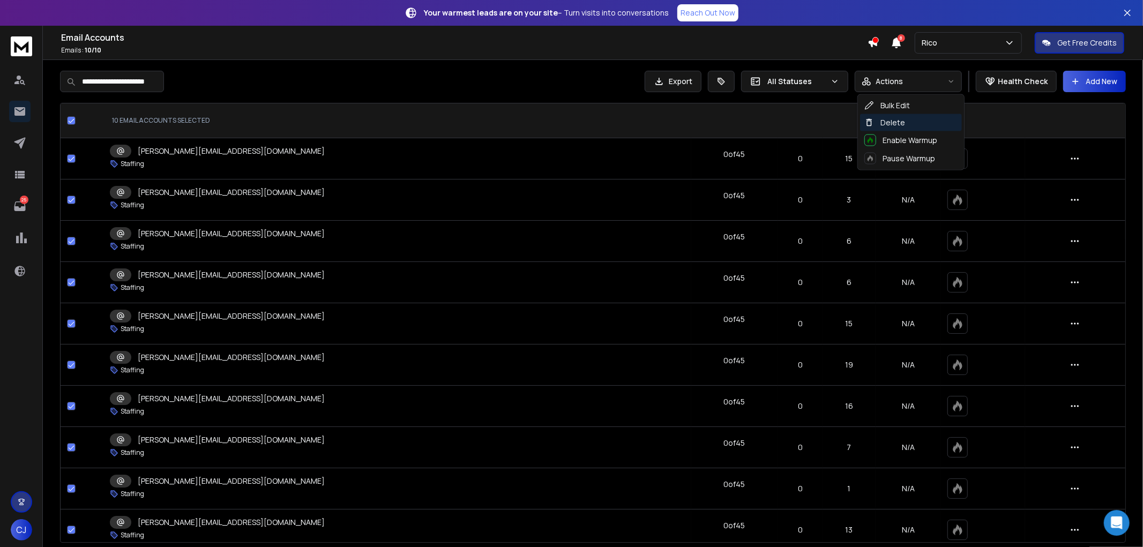
click at [921, 123] on div "Delete" at bounding box center [911, 122] width 102 height 17
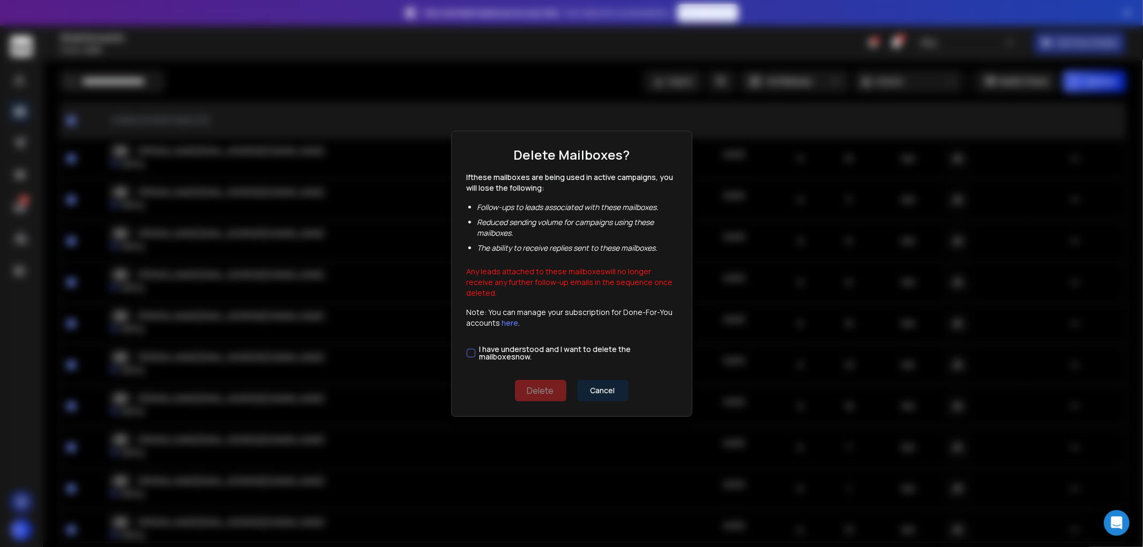
click at [476, 337] on div "I have understood and I want to delete the mailbox es now." at bounding box center [572, 349] width 210 height 24
click at [467, 349] on button "I have understood and I want to delete the mailbox es now." at bounding box center [471, 353] width 9 height 9
click at [550, 384] on button "Delete" at bounding box center [540, 390] width 51 height 21
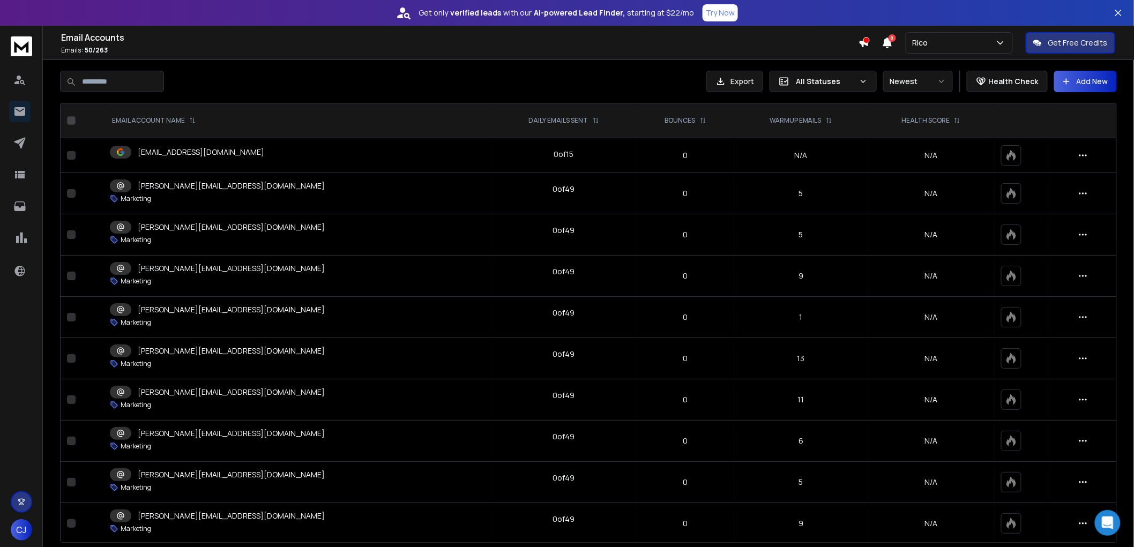
click at [157, 79] on input at bounding box center [112, 81] width 104 height 21
paste input "**********"
type input "**********"
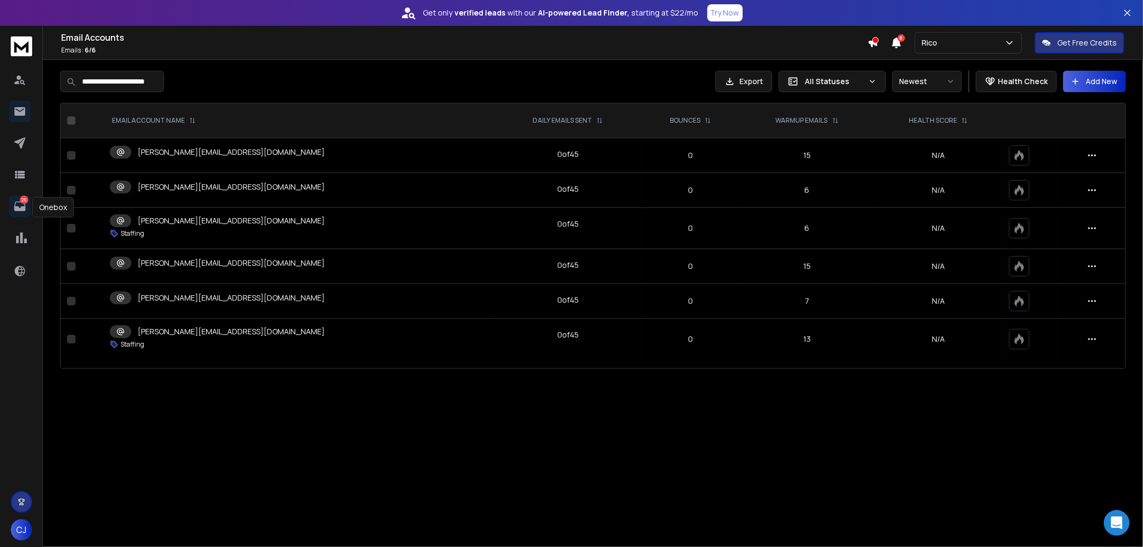
click at [24, 211] on icon at bounding box center [19, 206] width 11 height 10
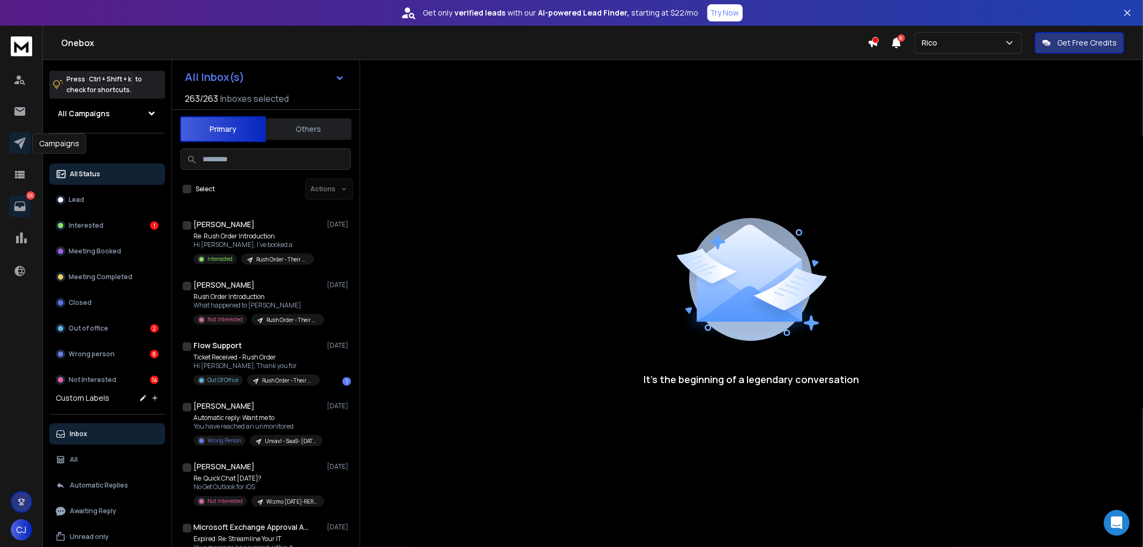
click at [17, 142] on icon at bounding box center [19, 142] width 11 height 11
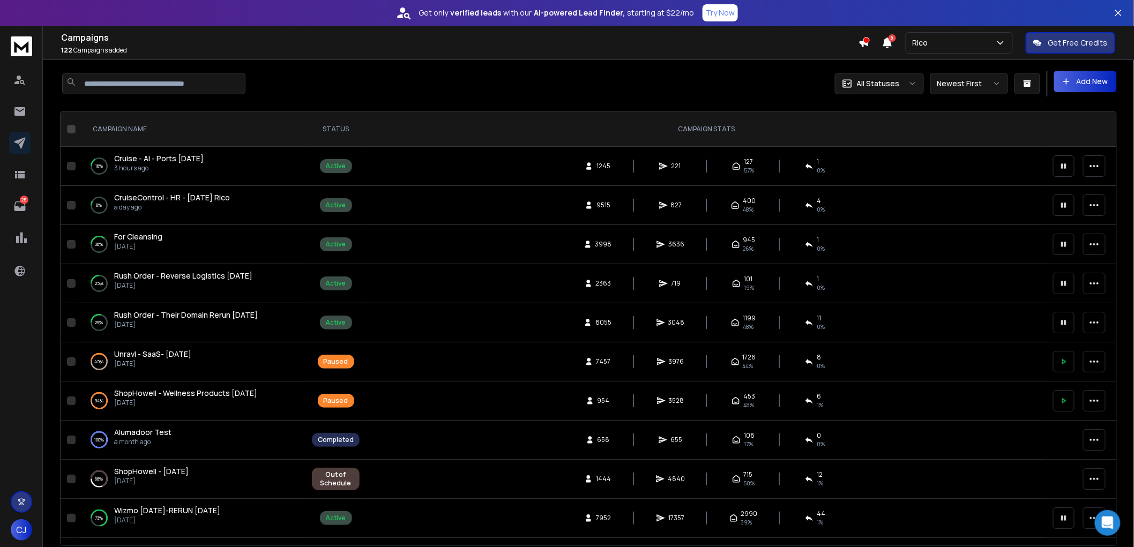
click at [523, 90] on div at bounding box center [324, 84] width 528 height 26
click at [11, 211] on link "25" at bounding box center [19, 206] width 21 height 21
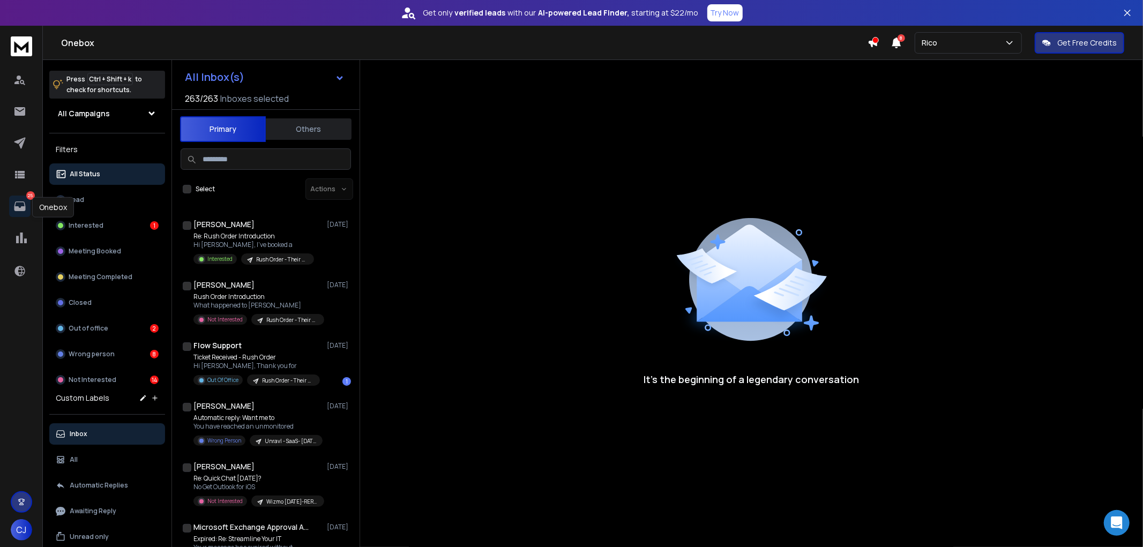
click at [15, 209] on icon at bounding box center [19, 206] width 11 height 10
click at [22, 138] on icon at bounding box center [19, 143] width 13 height 13
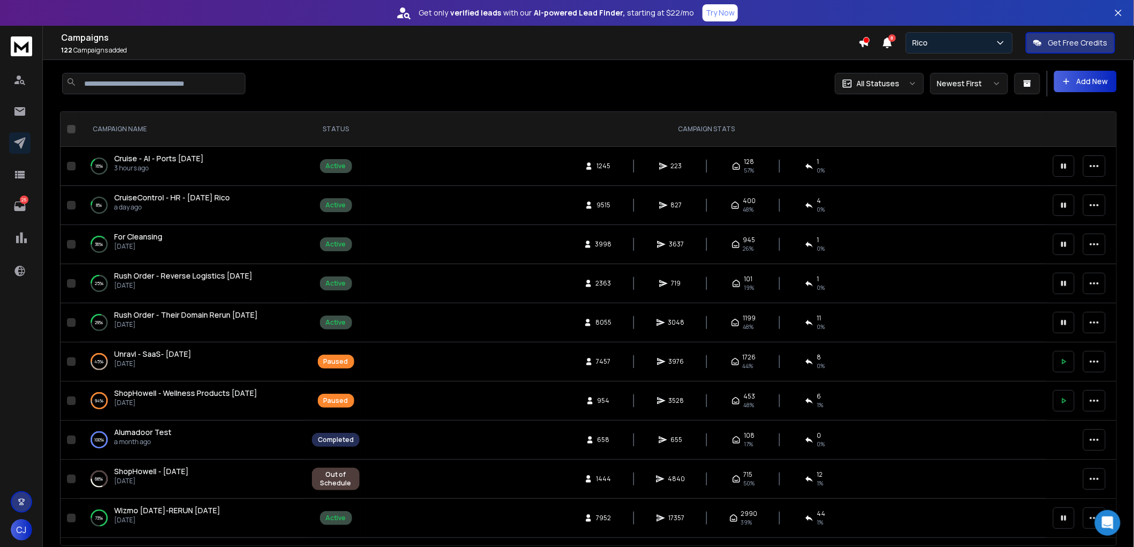
click at [940, 44] on div "Rico" at bounding box center [958, 42] width 93 height 11
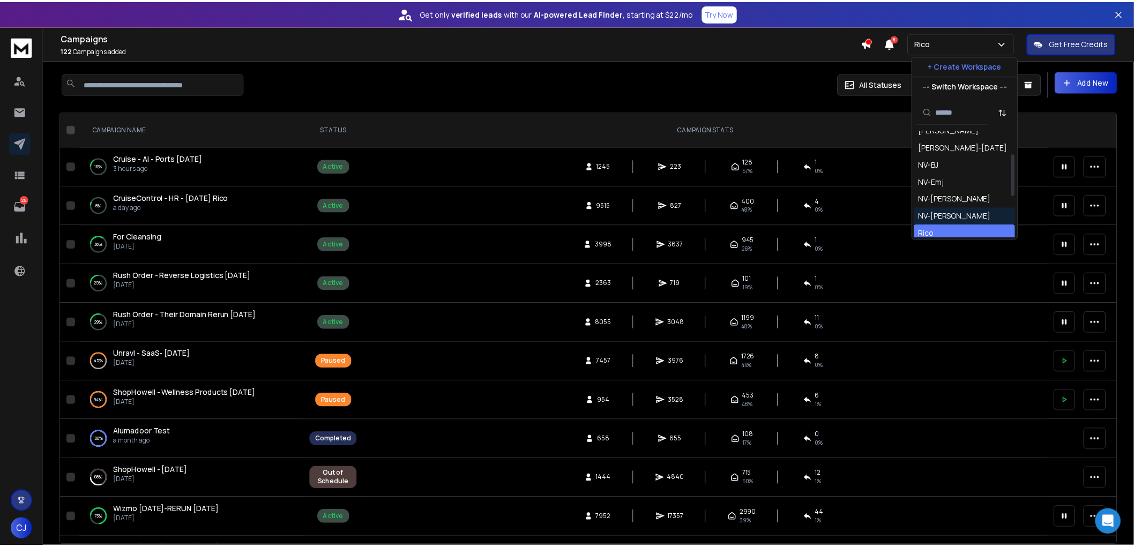
scroll to position [59, 0]
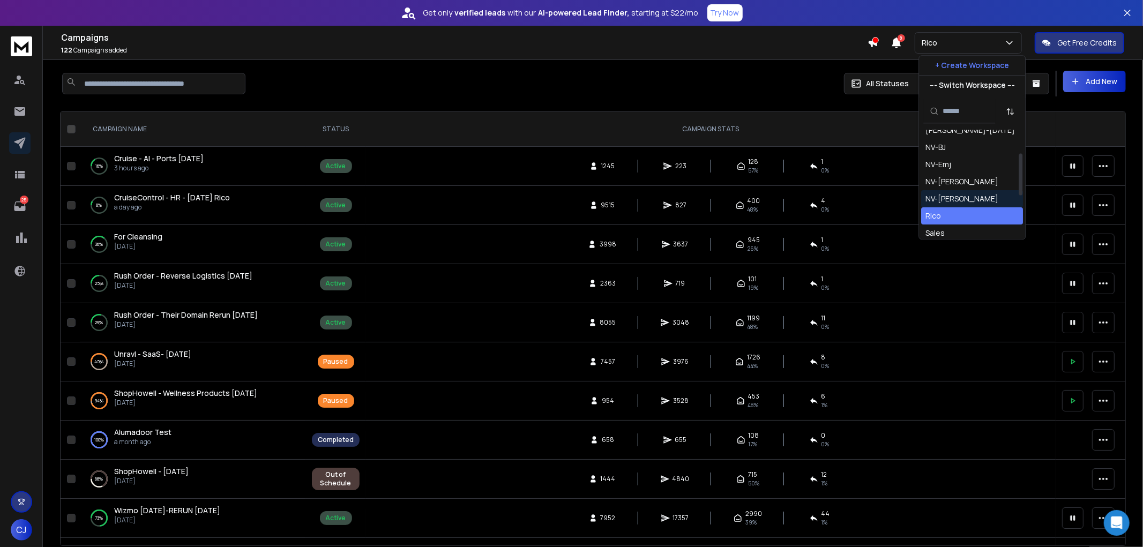
click at [950, 196] on div "NV-Mel" at bounding box center [961, 198] width 73 height 11
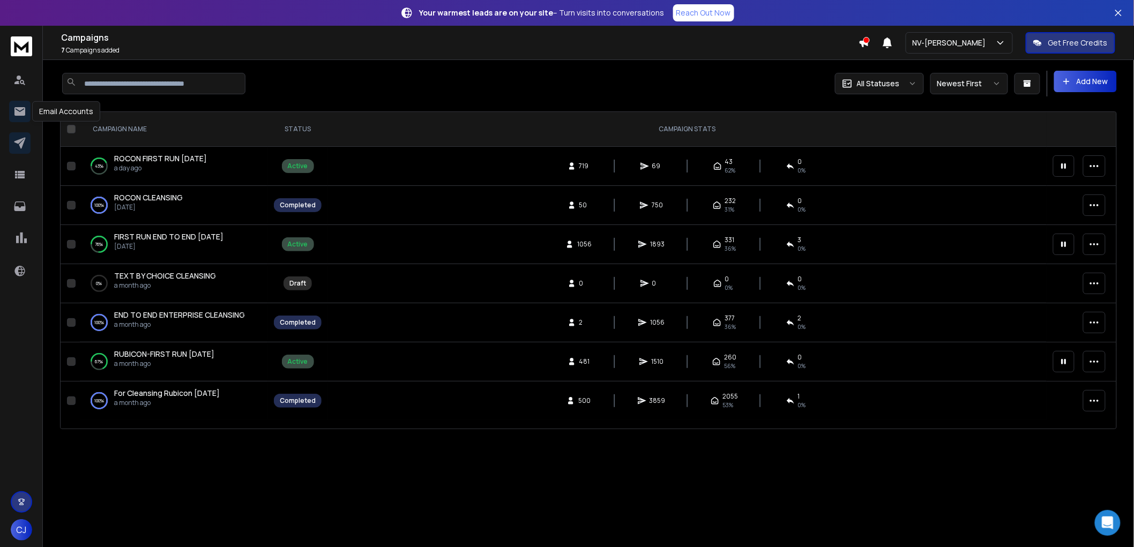
click at [19, 110] on icon at bounding box center [19, 111] width 11 height 9
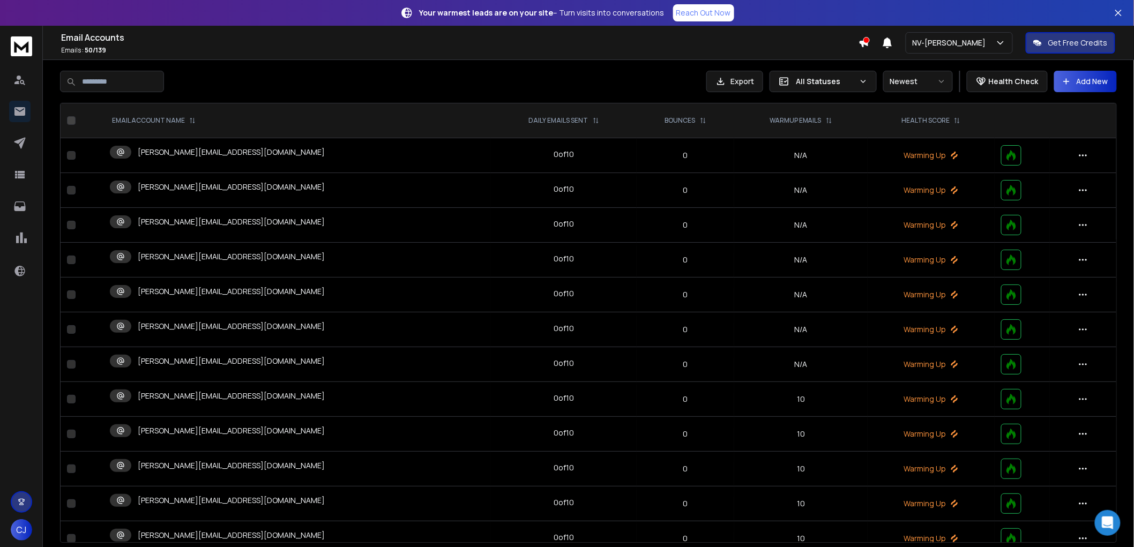
click at [1093, 81] on button "Add New" at bounding box center [1085, 81] width 63 height 21
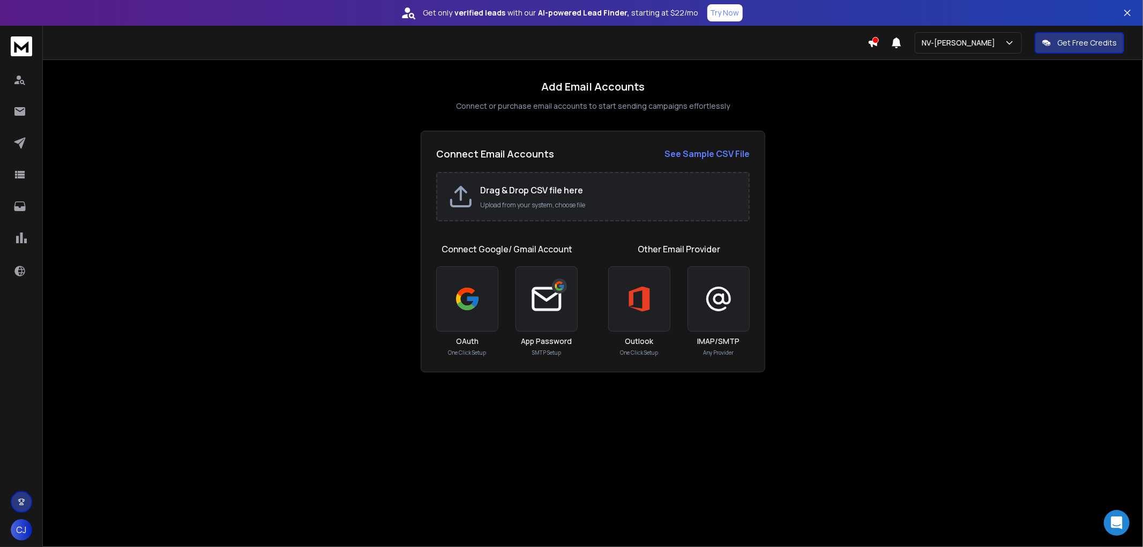
click at [537, 182] on div "Drag & Drop CSV file here Upload from your system, choose file" at bounding box center [592, 196] width 313 height 49
type input "**********"
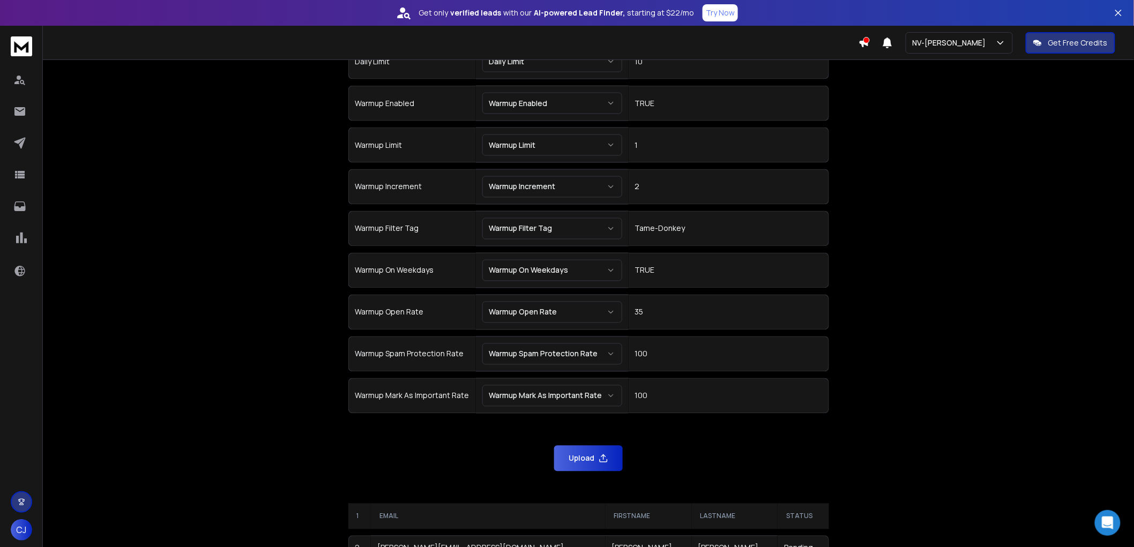
scroll to position [775, 0]
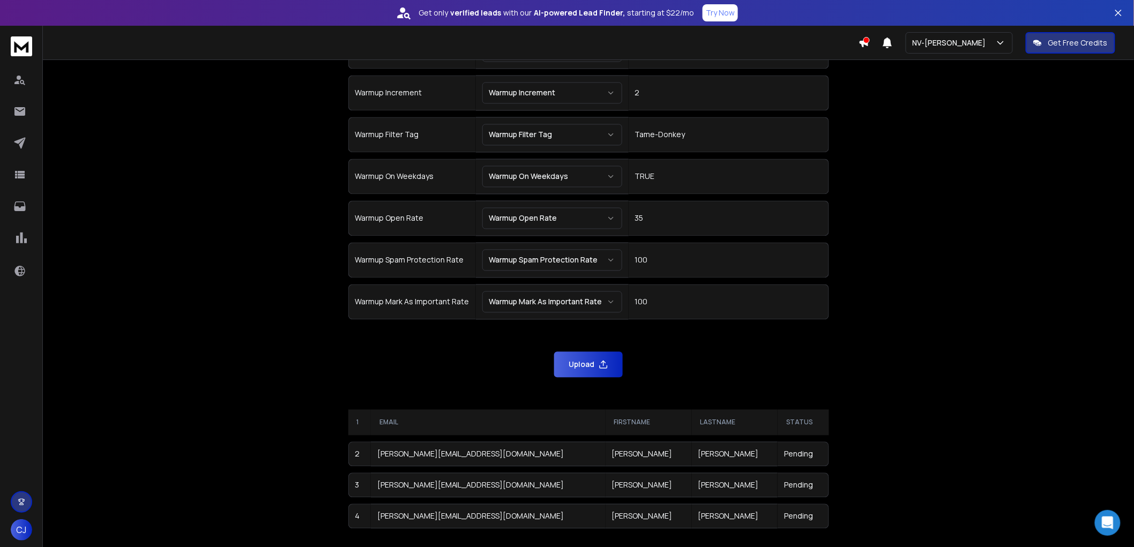
click at [584, 359] on p "Upload" at bounding box center [581, 364] width 26 height 11
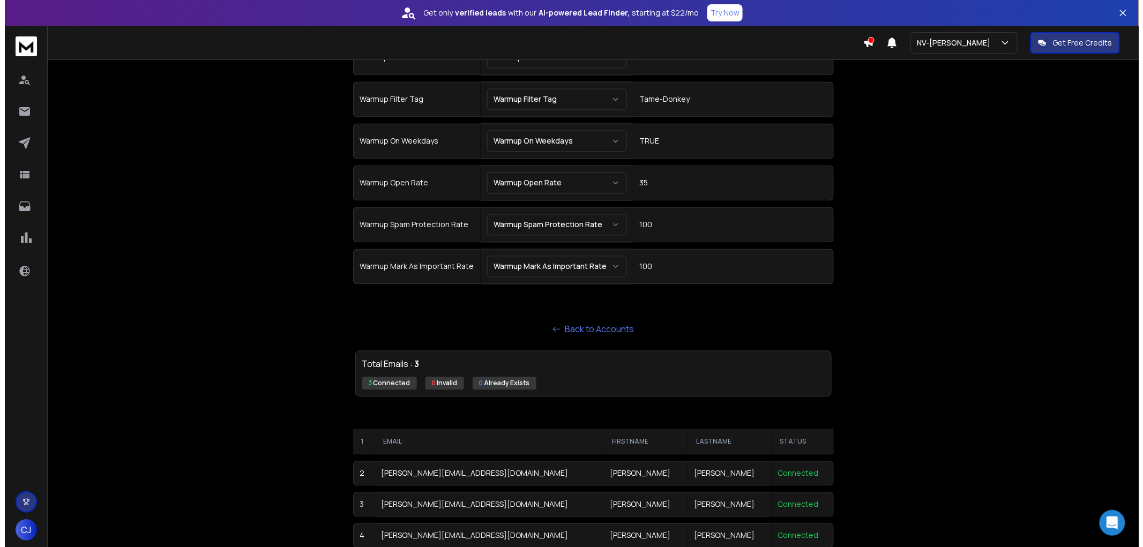
scroll to position [830, 0]
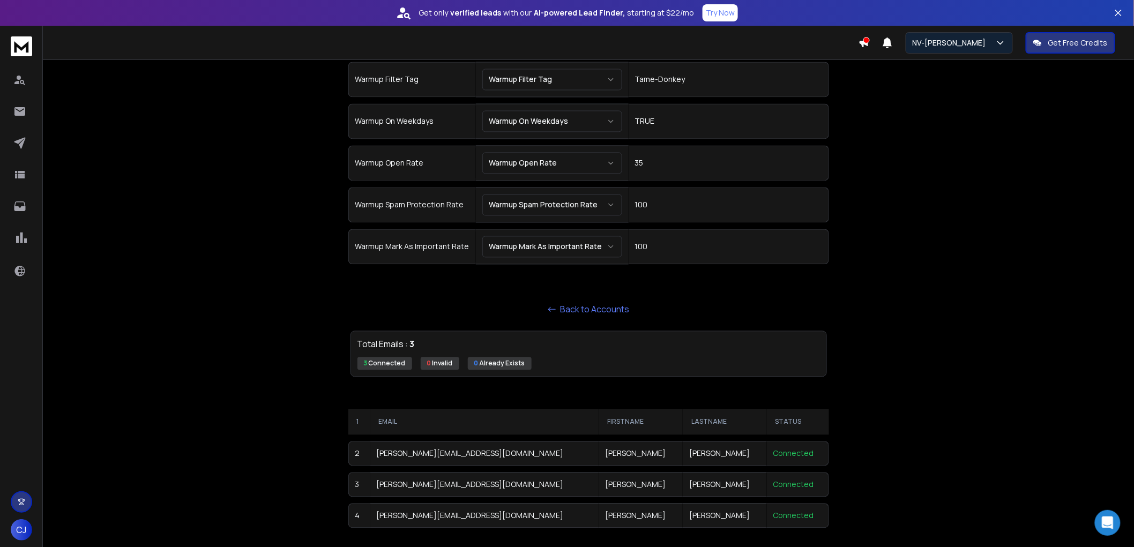
click at [949, 40] on div "NV-Mel" at bounding box center [958, 42] width 93 height 11
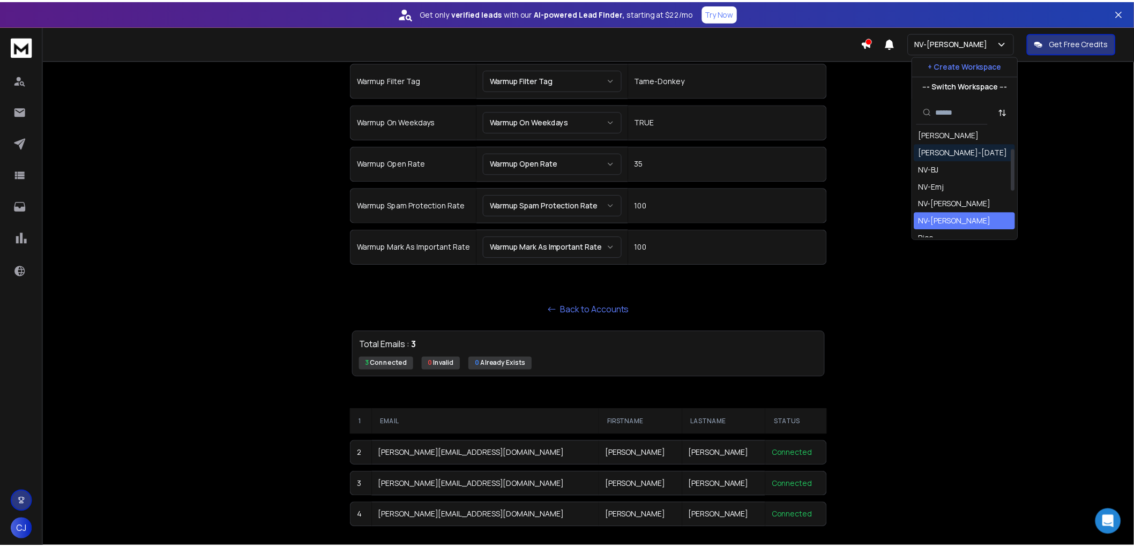
scroll to position [59, 0]
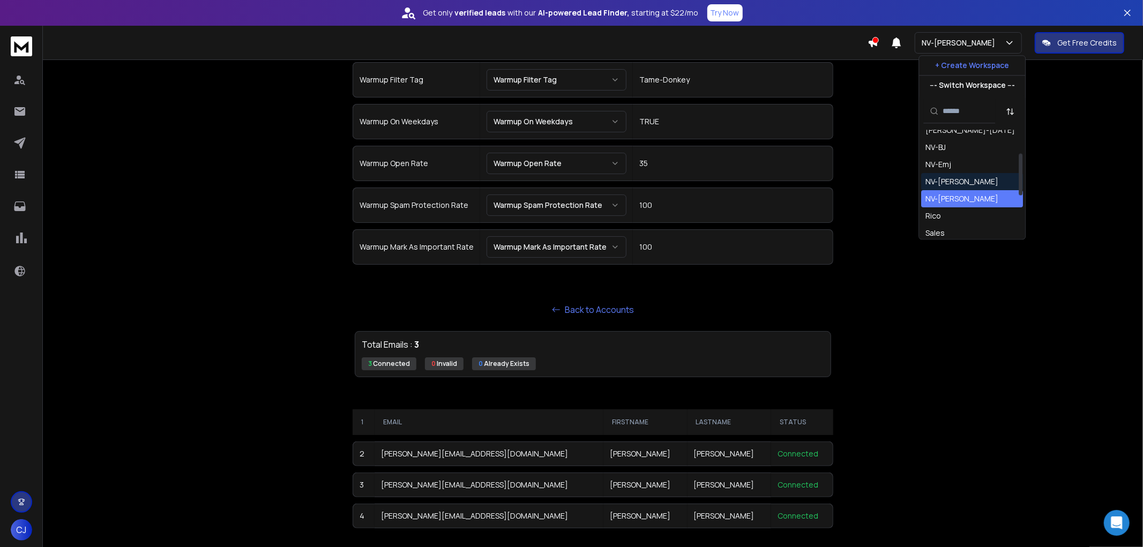
click at [956, 184] on div "NV-Matt" at bounding box center [972, 181] width 102 height 17
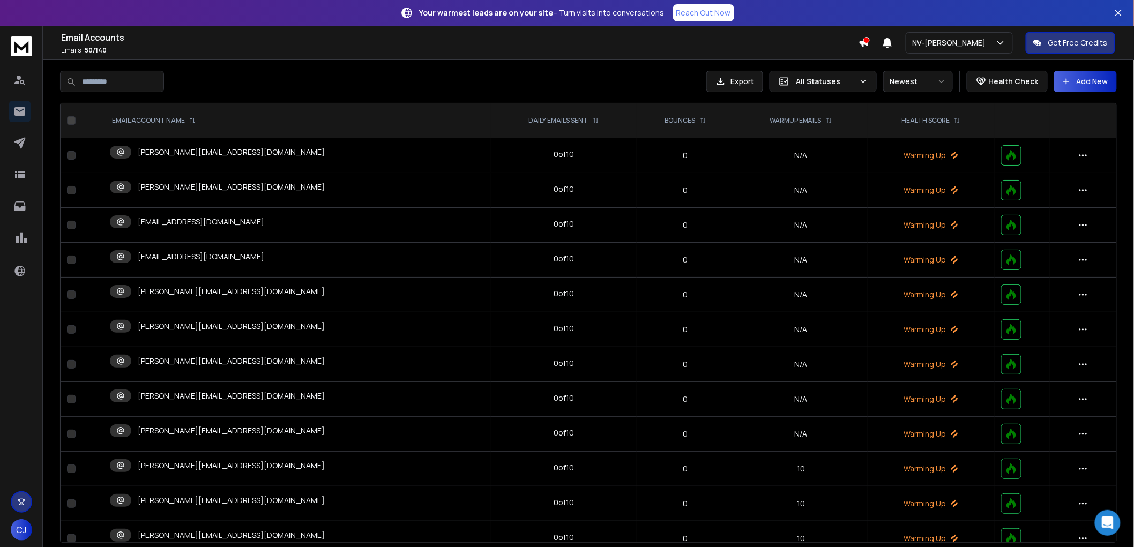
click at [1110, 84] on button "Add New" at bounding box center [1085, 81] width 63 height 21
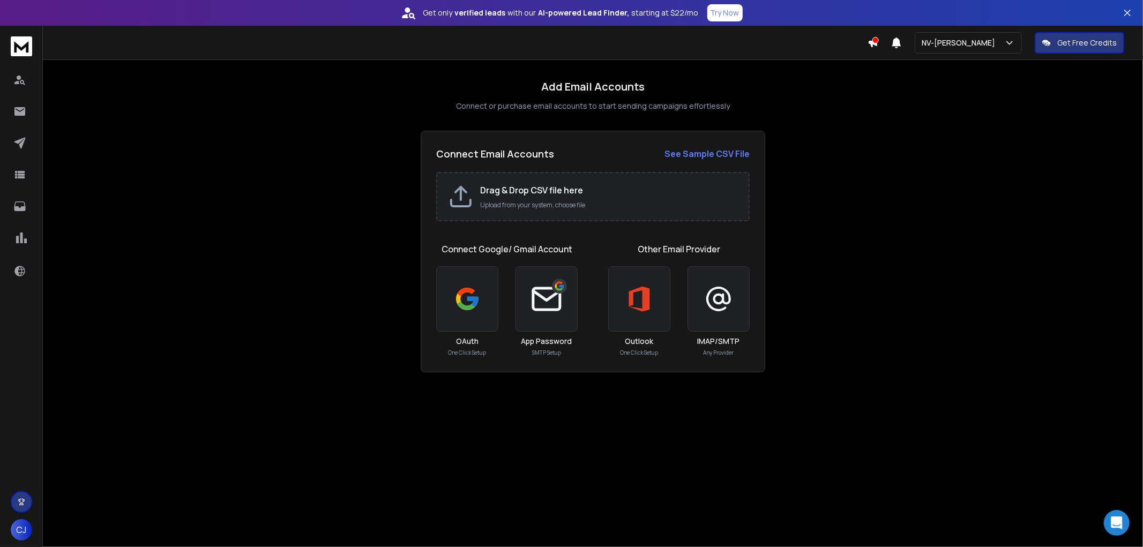
click at [575, 185] on h2 "Drag & Drop CSV file here" at bounding box center [609, 190] width 258 height 13
type input "**********"
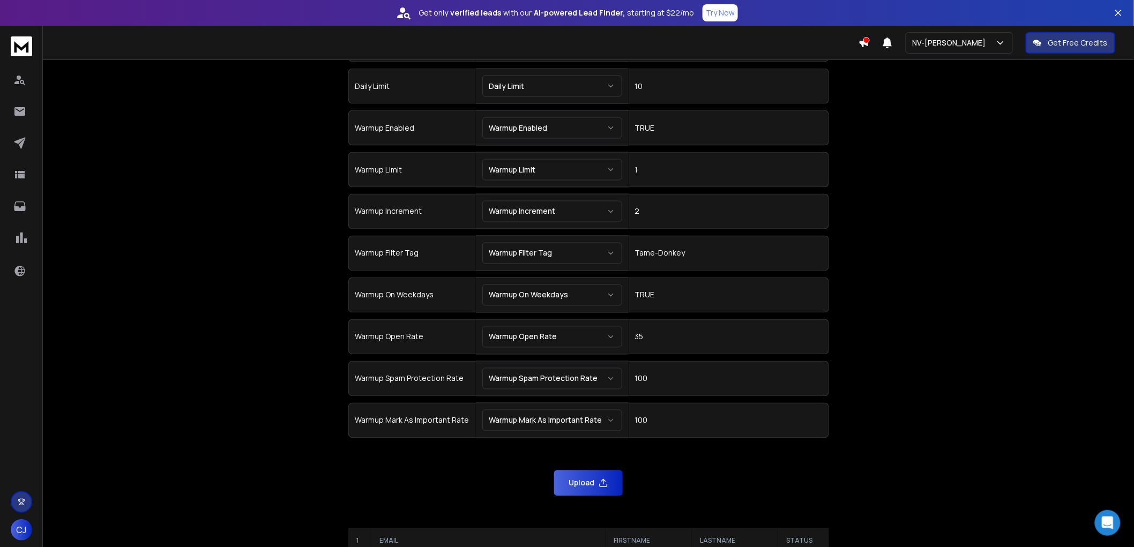
scroll to position [714, 0]
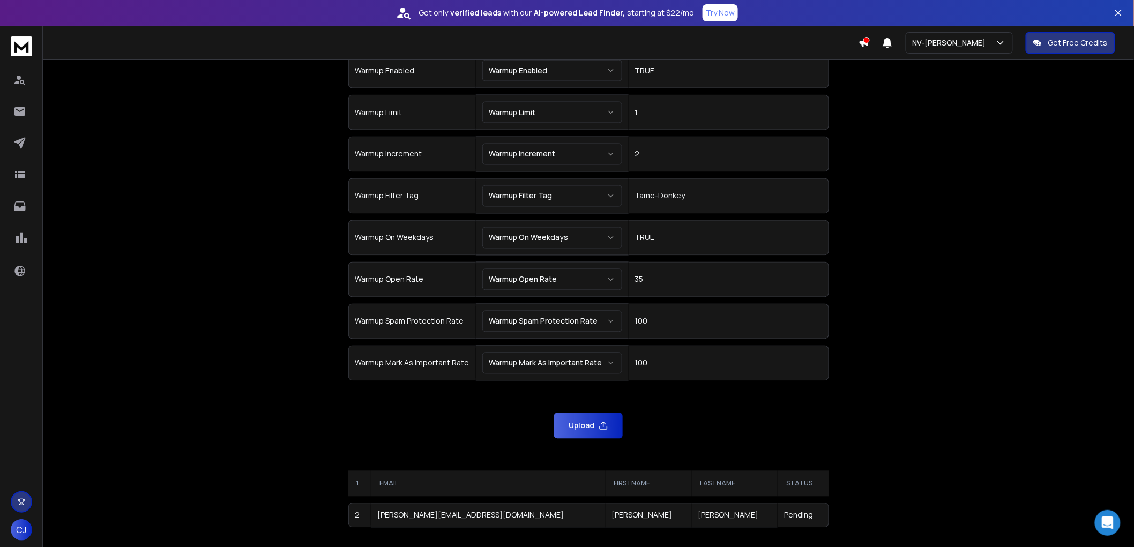
click at [572, 413] on button "Upload" at bounding box center [588, 426] width 69 height 26
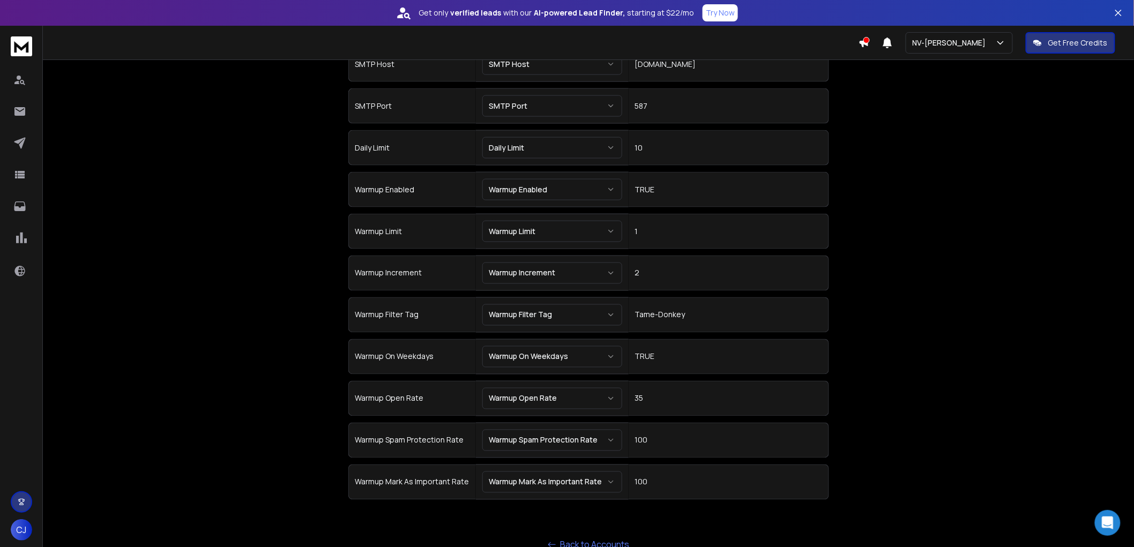
scroll to position [769, 0]
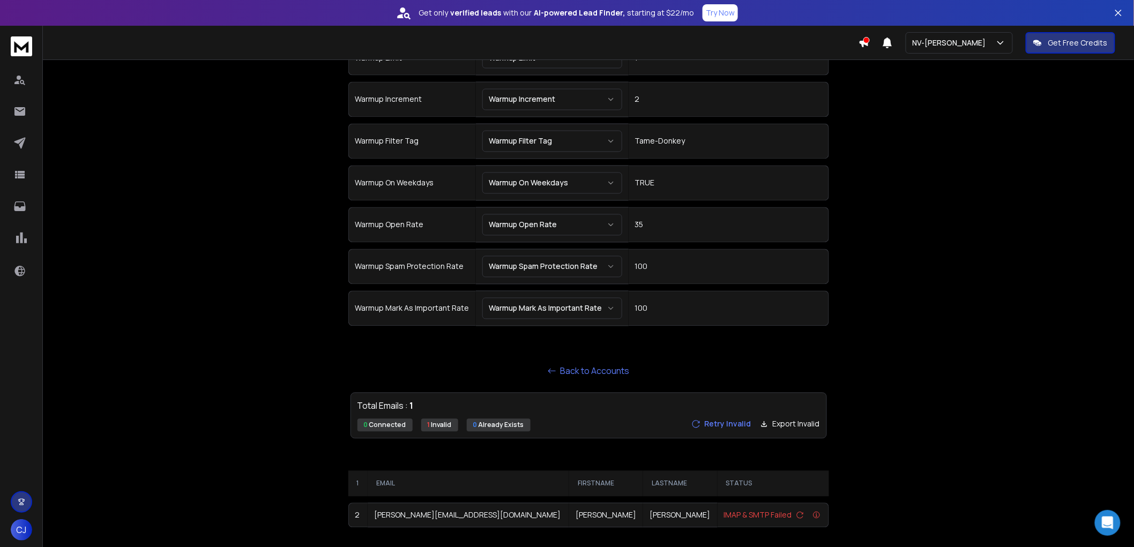
click at [712, 419] on p "Retry Invalid" at bounding box center [727, 424] width 47 height 11
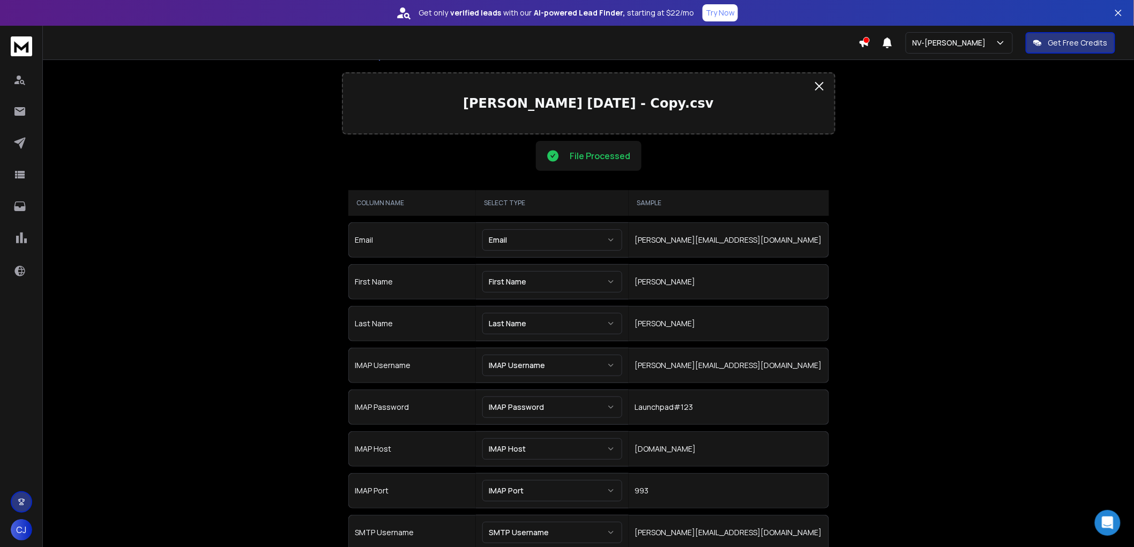
scroll to position [0, 0]
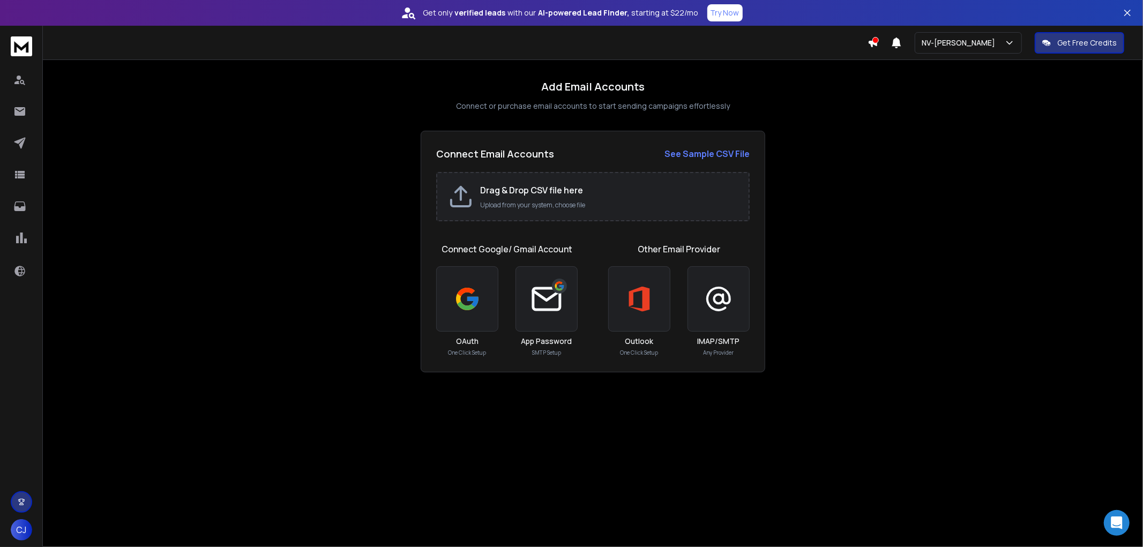
click at [581, 193] on h2 "Drag & Drop CSV file here" at bounding box center [609, 190] width 258 height 13
type input "**********"
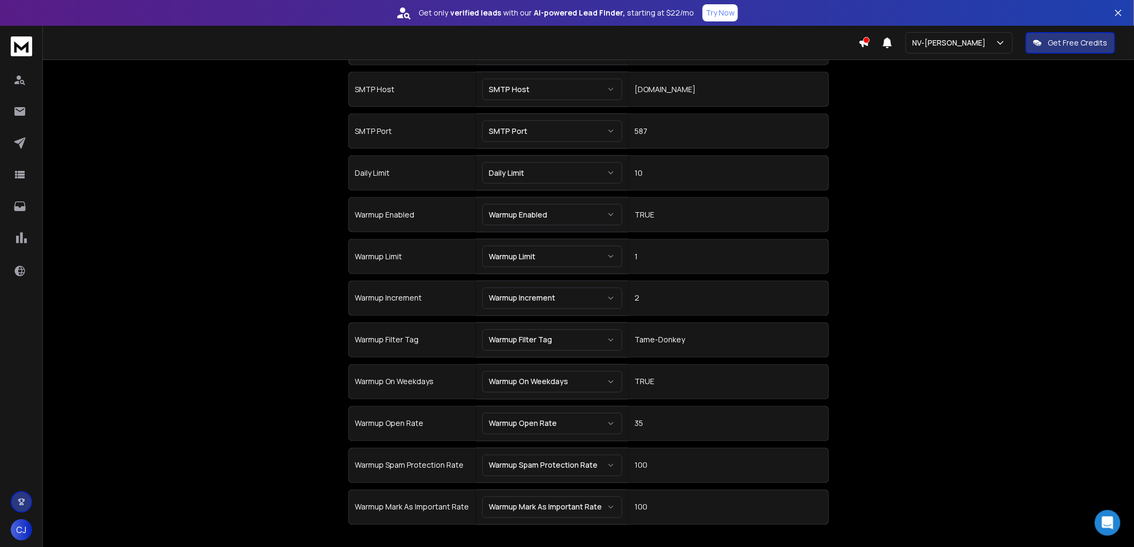
scroll to position [714, 0]
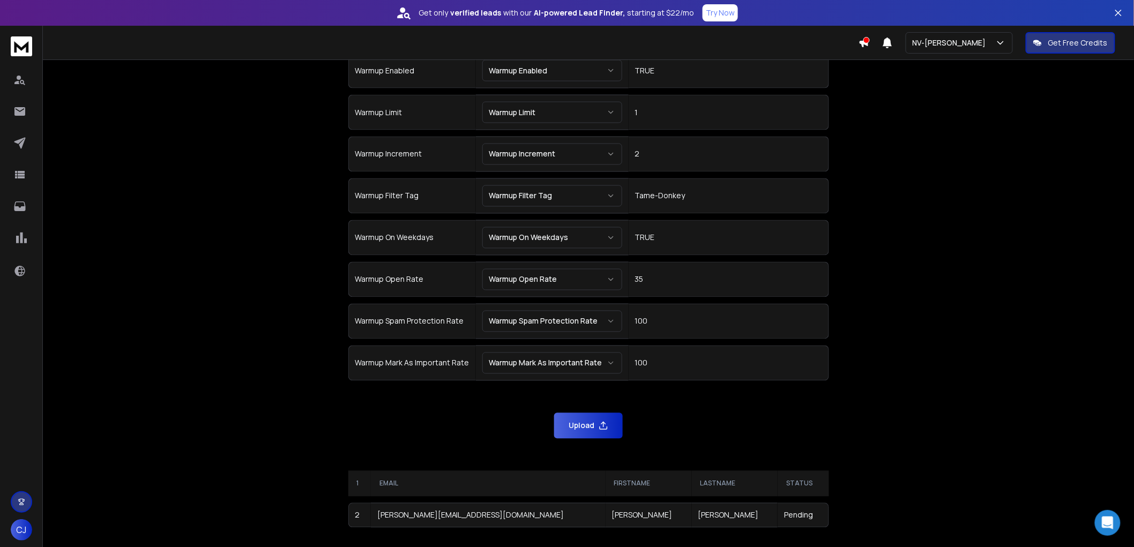
click at [601, 421] on icon at bounding box center [603, 426] width 10 height 10
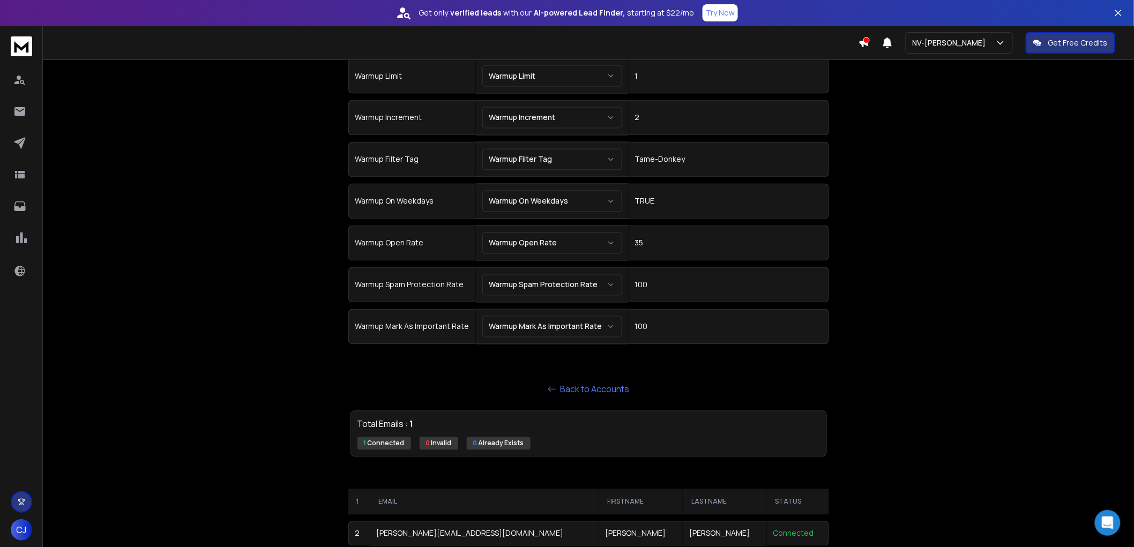
scroll to position [769, 0]
